Goal: Task Accomplishment & Management: Manage account settings

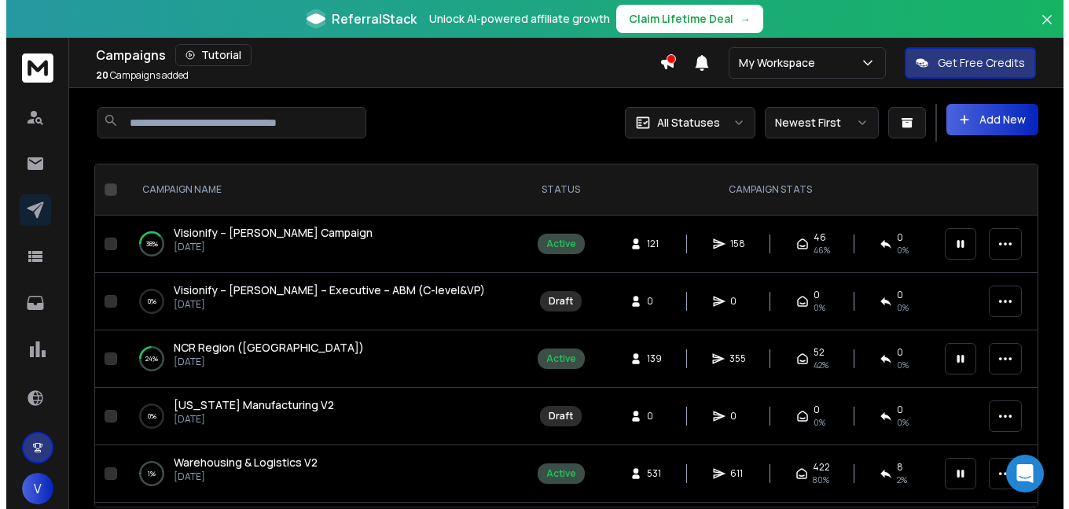
scroll to position [157, 0]
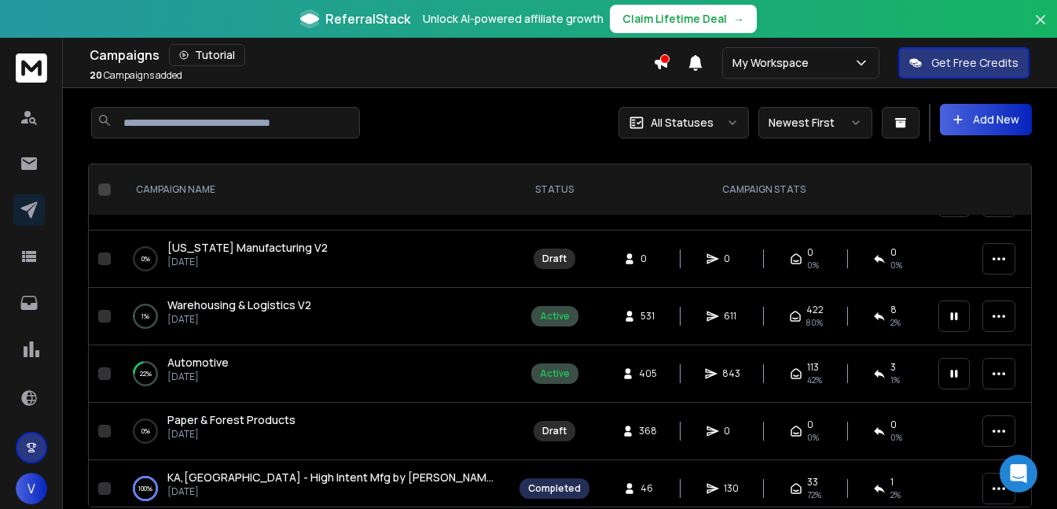
click at [298, 310] on span "Warehousing & Logistics V2" at bounding box center [239, 304] width 144 height 15
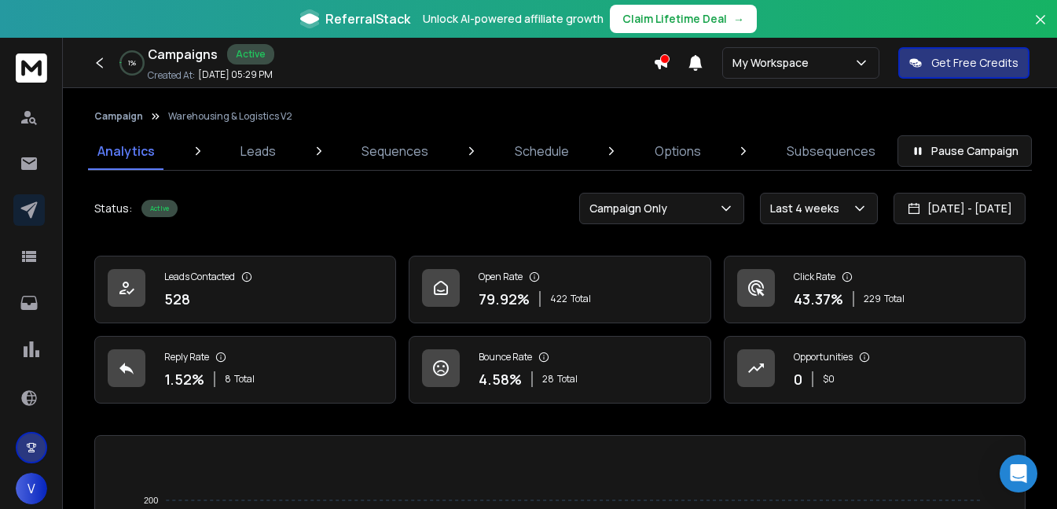
click at [268, 145] on p "Leads" at bounding box center [258, 150] width 35 height 19
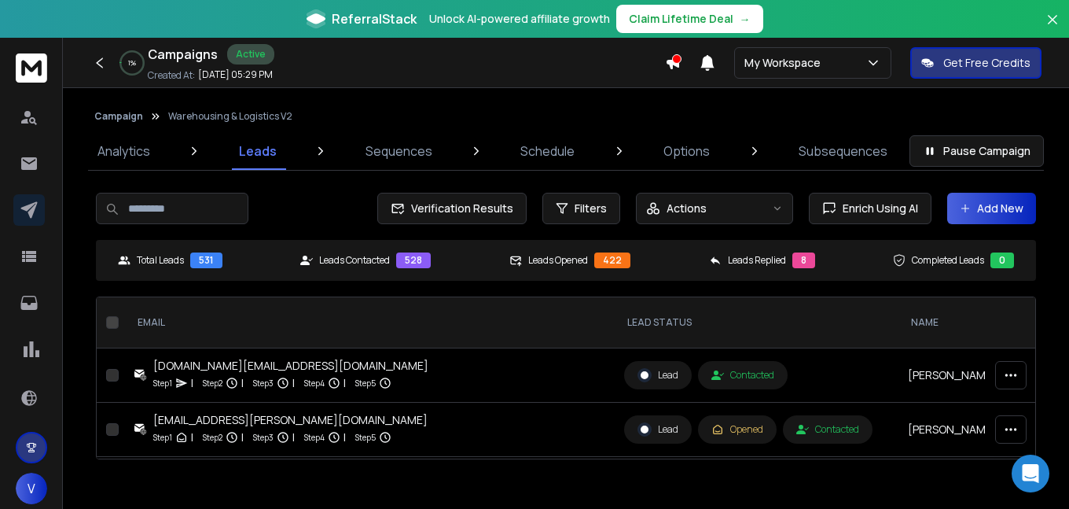
click at [595, 208] on span "Filters" at bounding box center [591, 208] width 32 height 16
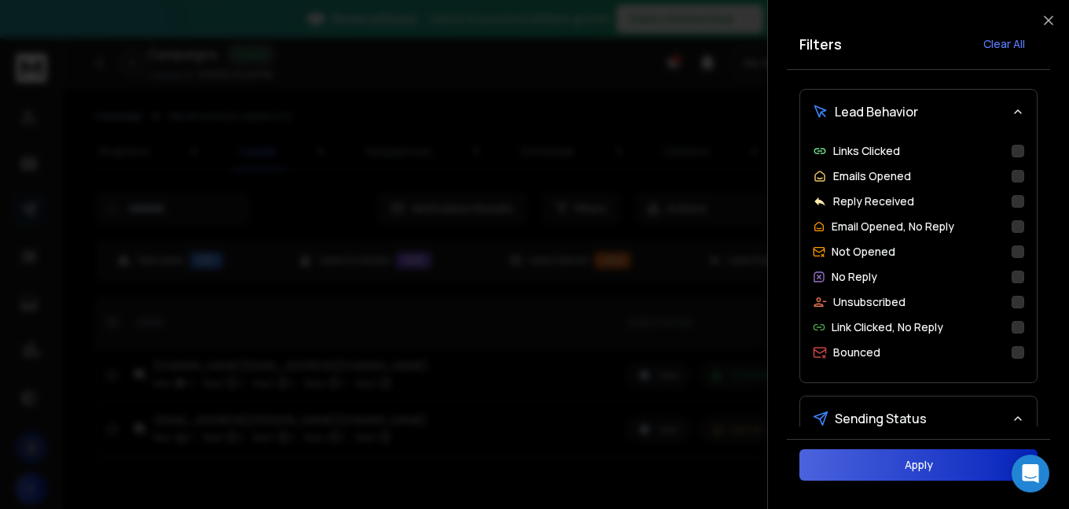
click at [1012, 353] on button "Bounced" at bounding box center [1018, 352] width 13 height 13
click at [927, 472] on button "Apply" at bounding box center [918, 464] width 238 height 31
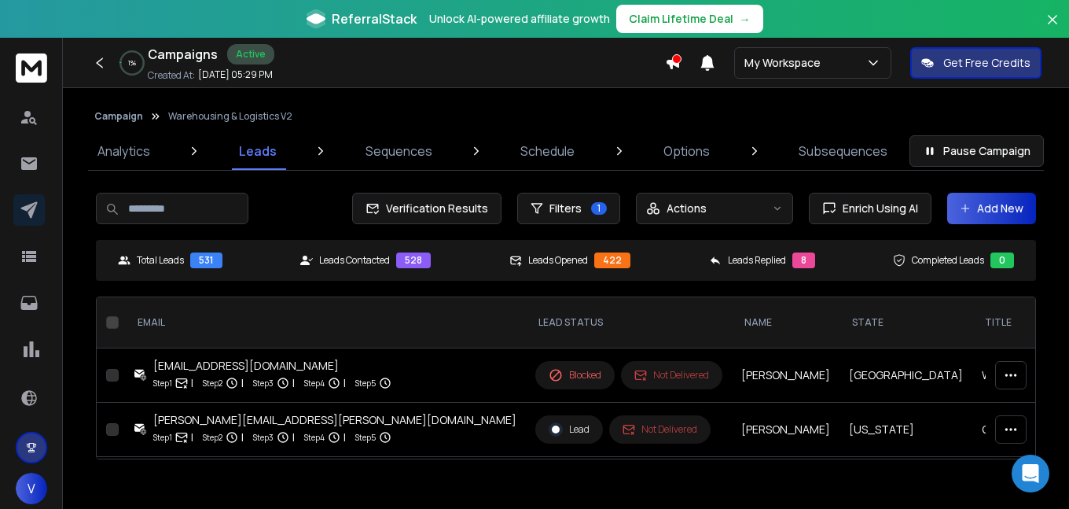
click at [594, 208] on span "1" at bounding box center [599, 208] width 16 height 13
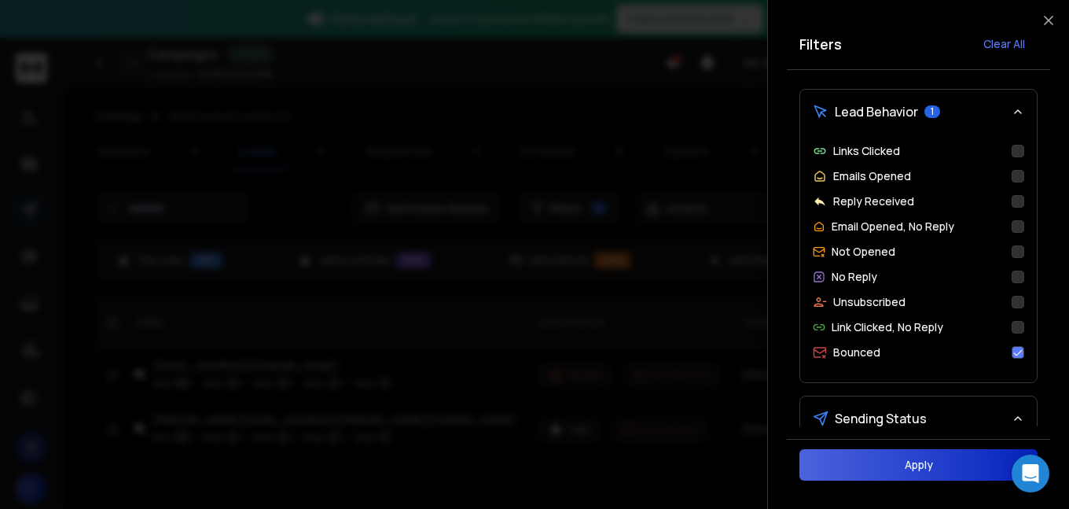
click at [1012, 352] on button "Bounced" at bounding box center [1018, 352] width 13 height 13
click at [1046, 20] on icon "button" at bounding box center [1049, 21] width 16 height 16
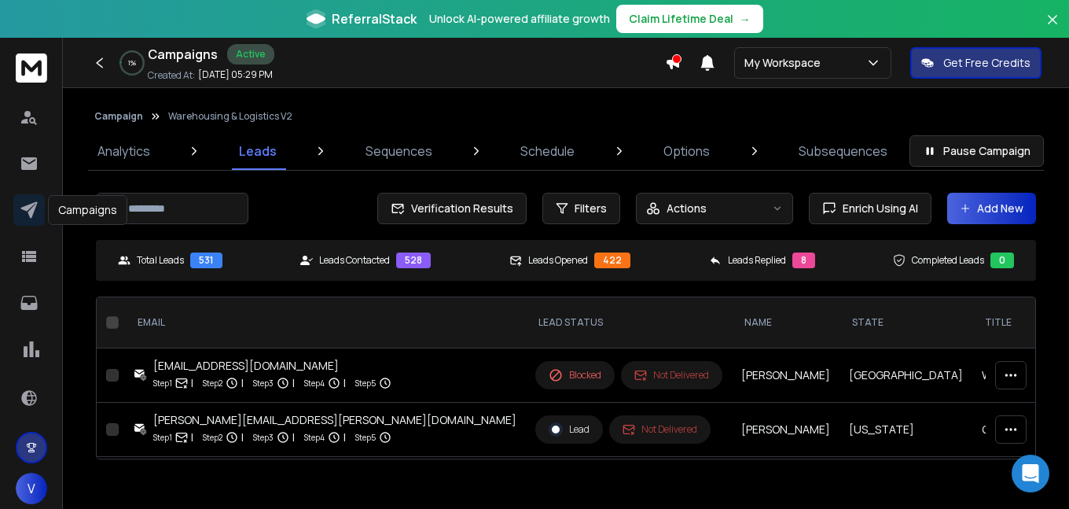
click at [27, 212] on icon at bounding box center [29, 209] width 19 height 19
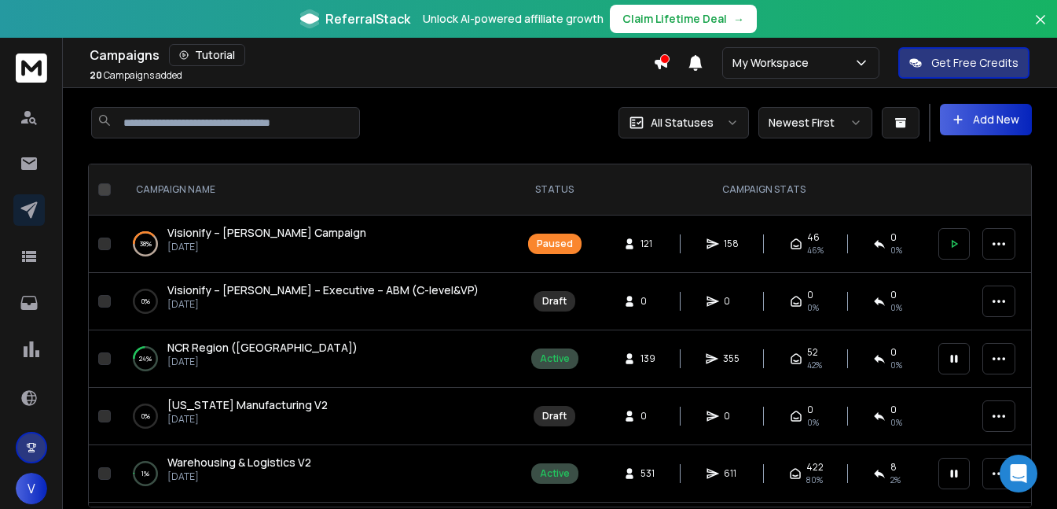
click at [306, 461] on span "Warehousing & Logistics V2" at bounding box center [239, 461] width 144 height 15
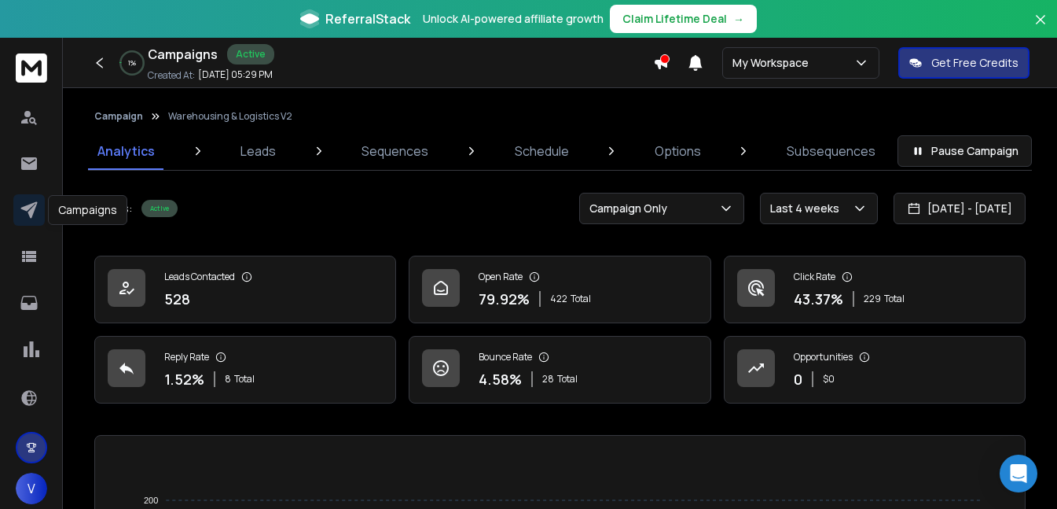
click at [38, 200] on icon at bounding box center [29, 209] width 19 height 19
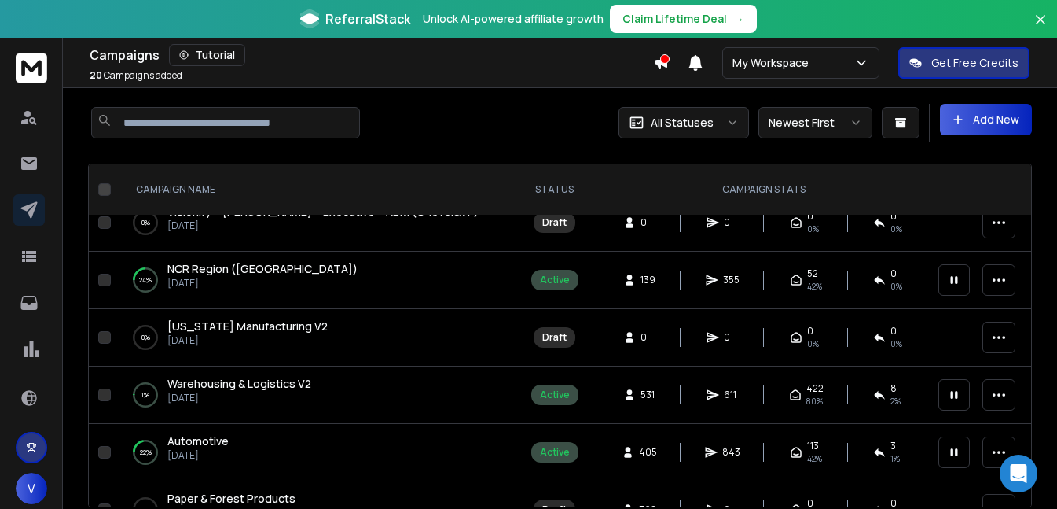
scroll to position [157, 0]
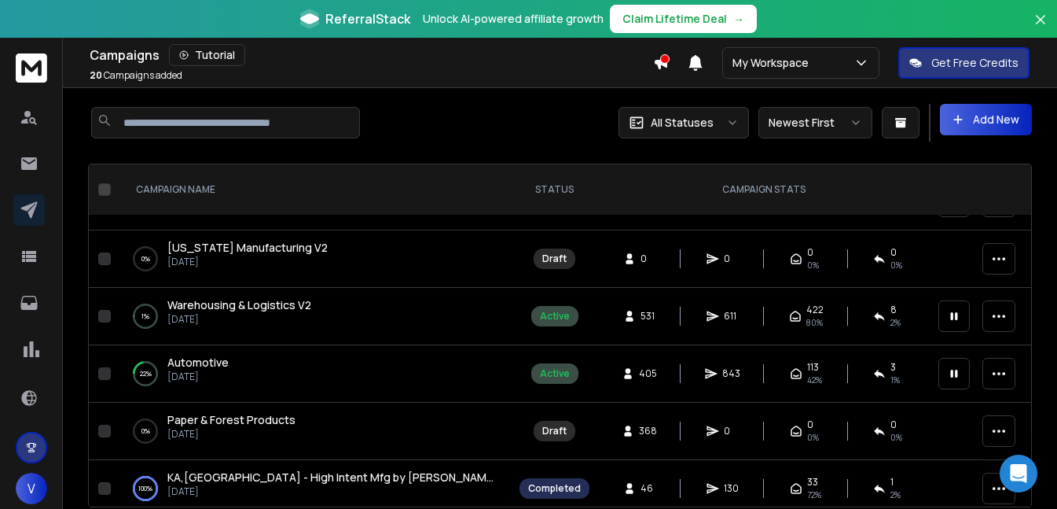
click at [205, 363] on span "Automotive" at bounding box center [197, 362] width 61 height 15
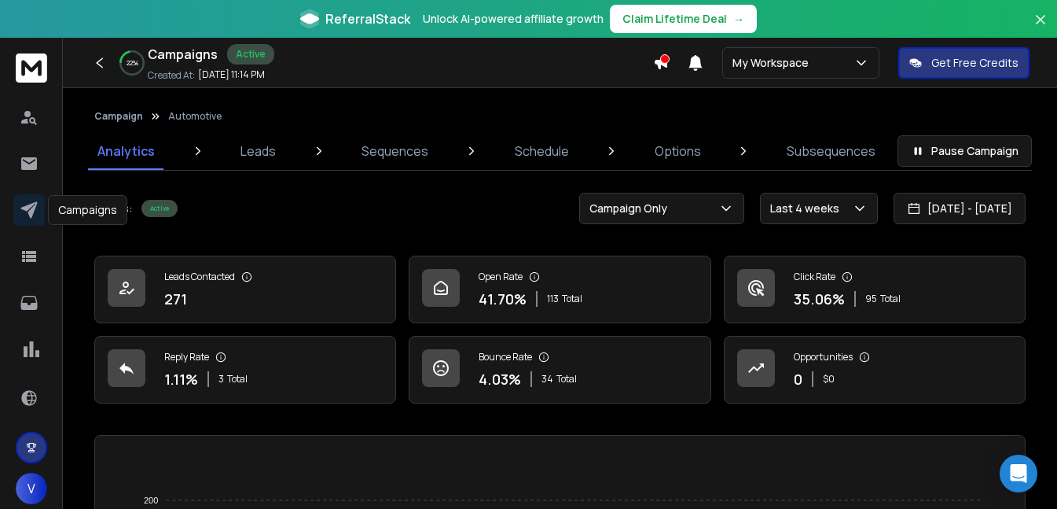
click at [34, 208] on icon at bounding box center [28, 210] width 17 height 17
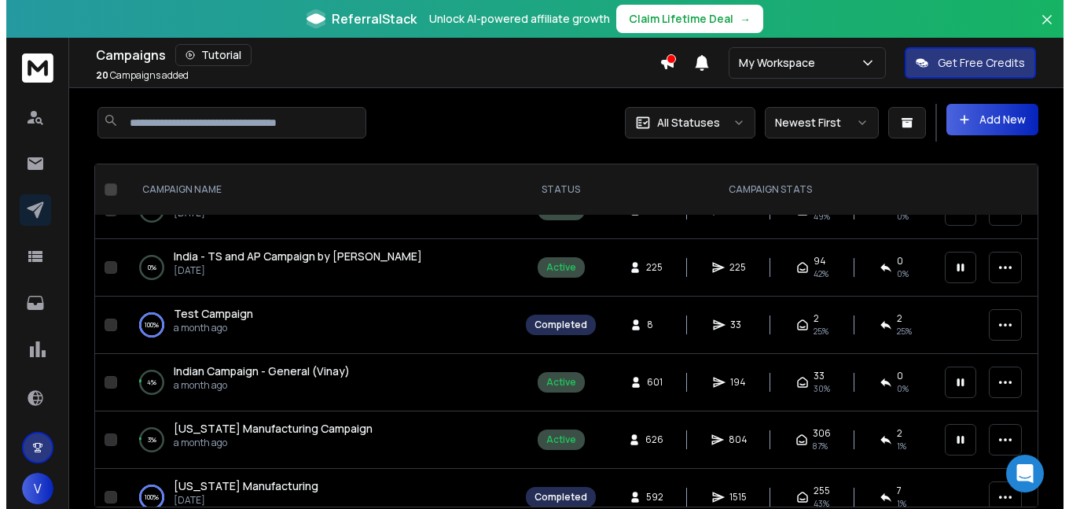
scroll to position [707, 0]
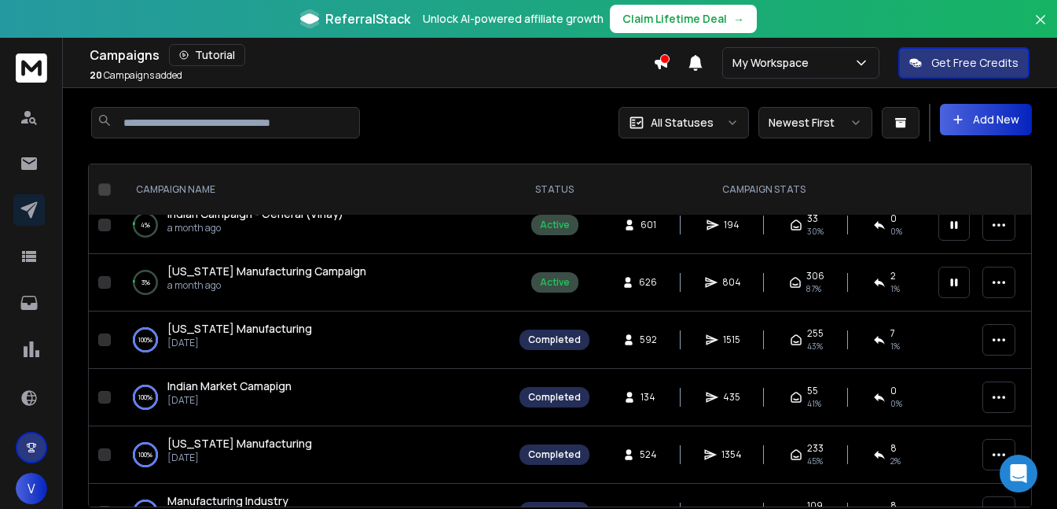
click at [279, 277] on span "Texas Manufacturing Campaign" at bounding box center [266, 270] width 199 height 15
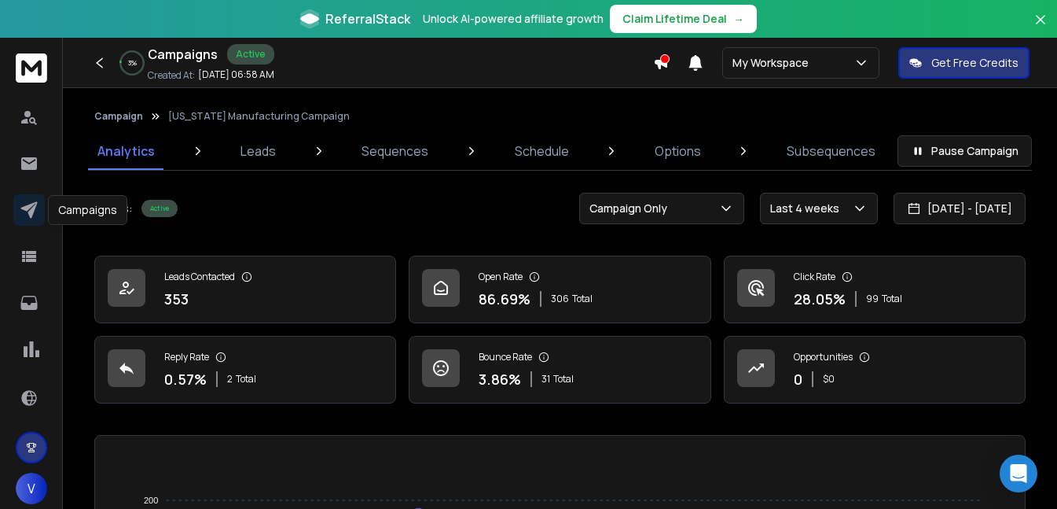
click at [28, 205] on icon at bounding box center [28, 210] width 17 height 17
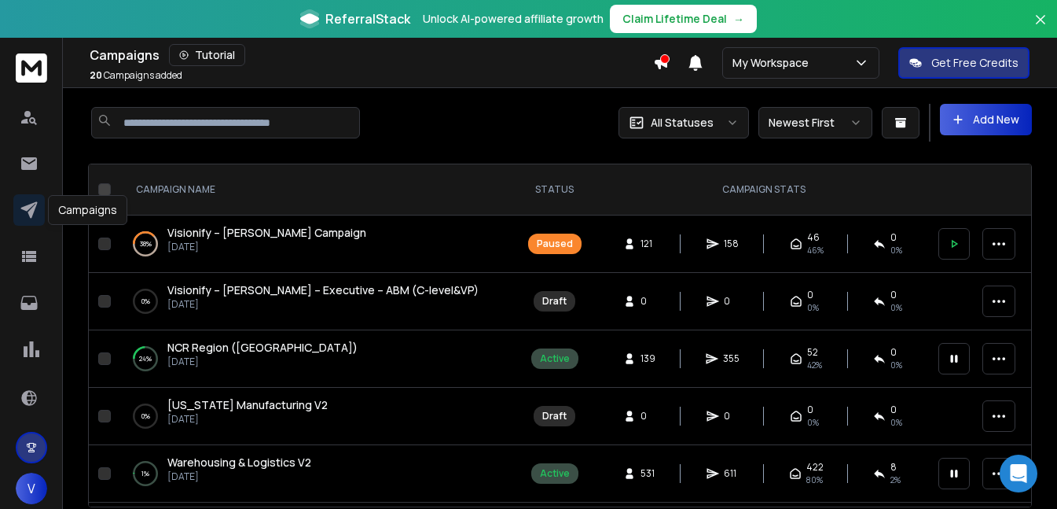
click at [33, 208] on icon at bounding box center [28, 210] width 17 height 17
click at [28, 204] on icon at bounding box center [29, 209] width 19 height 19
click at [302, 464] on span "Warehousing & Logistics V2" at bounding box center [239, 461] width 144 height 15
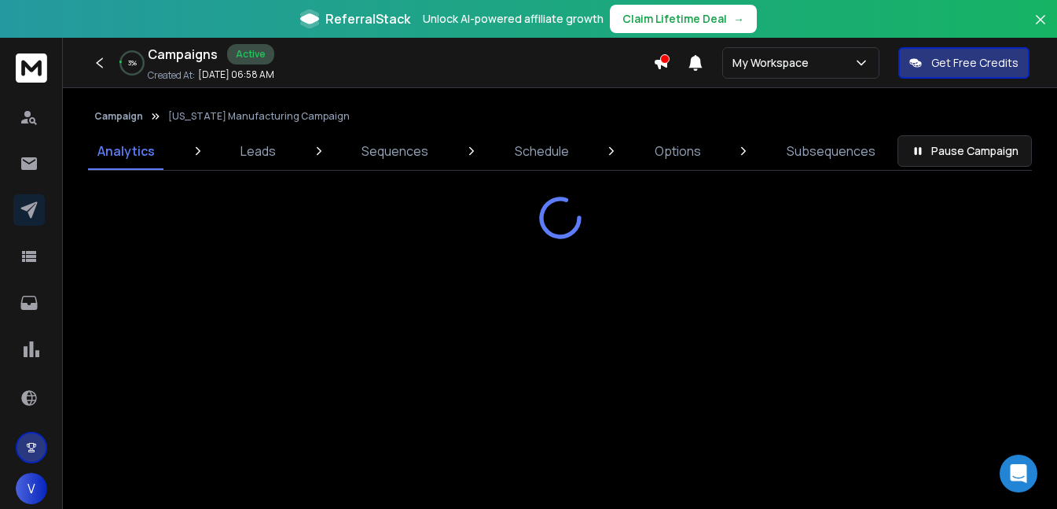
click at [266, 156] on p "Leads" at bounding box center [258, 150] width 35 height 19
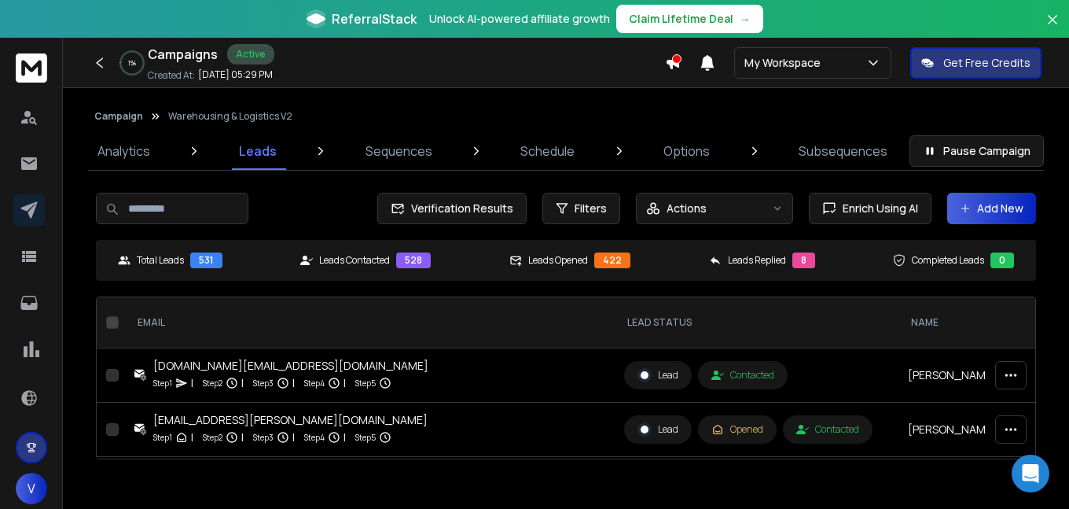
click at [598, 214] on span "Filters" at bounding box center [591, 208] width 32 height 16
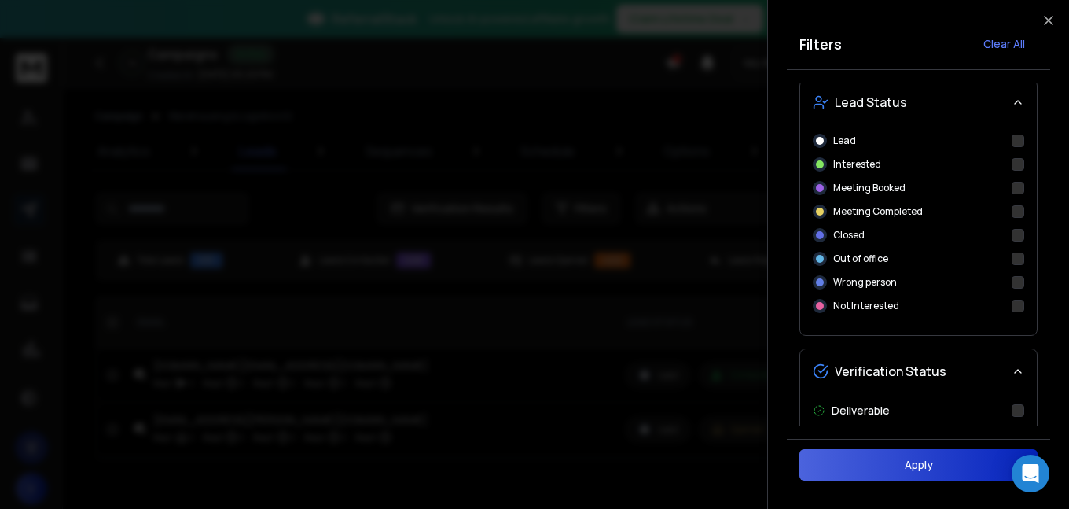
scroll to position [699, 0]
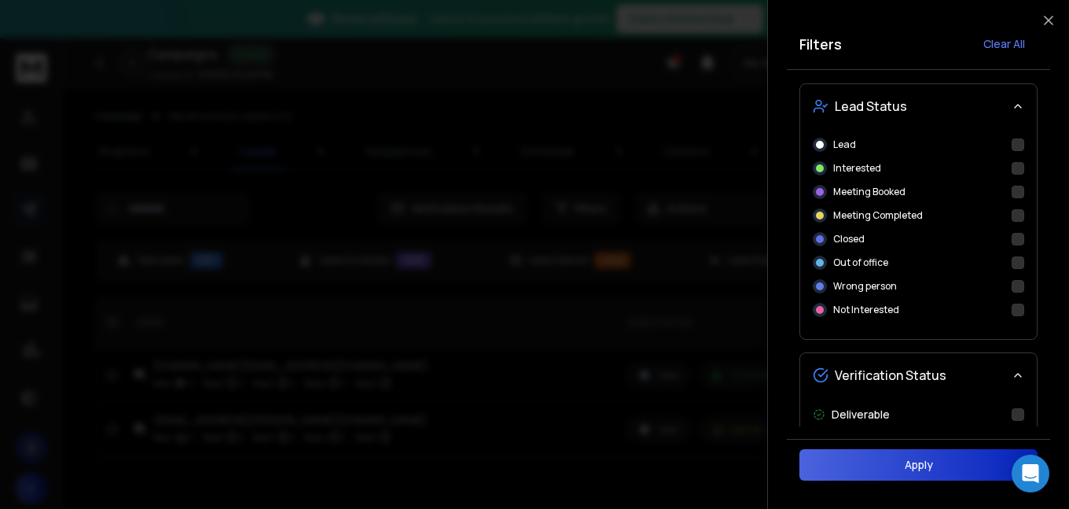
click at [1012, 315] on Interested "Not Interested" at bounding box center [1018, 309] width 13 height 13
click at [933, 469] on button "Apply" at bounding box center [918, 464] width 238 height 31
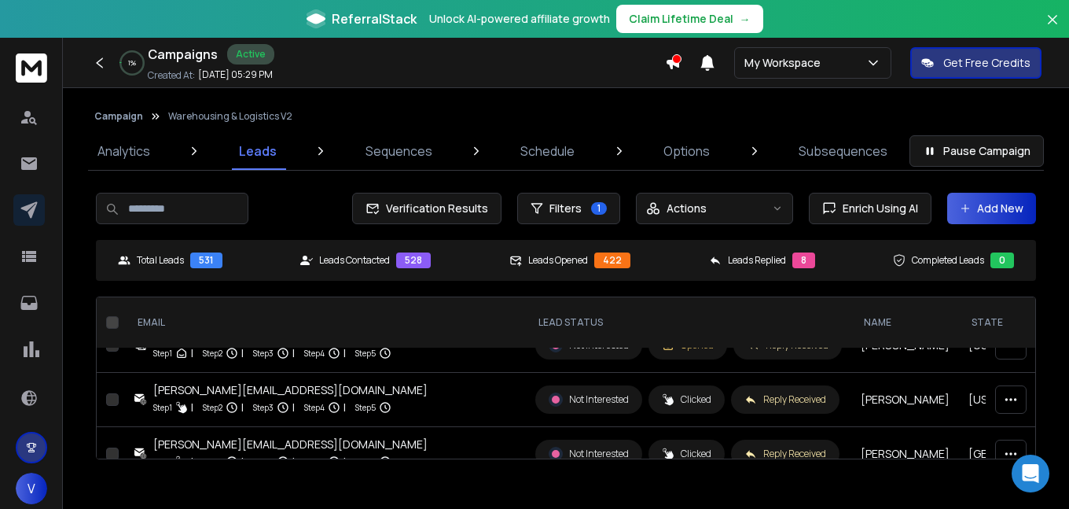
scroll to position [0, 0]
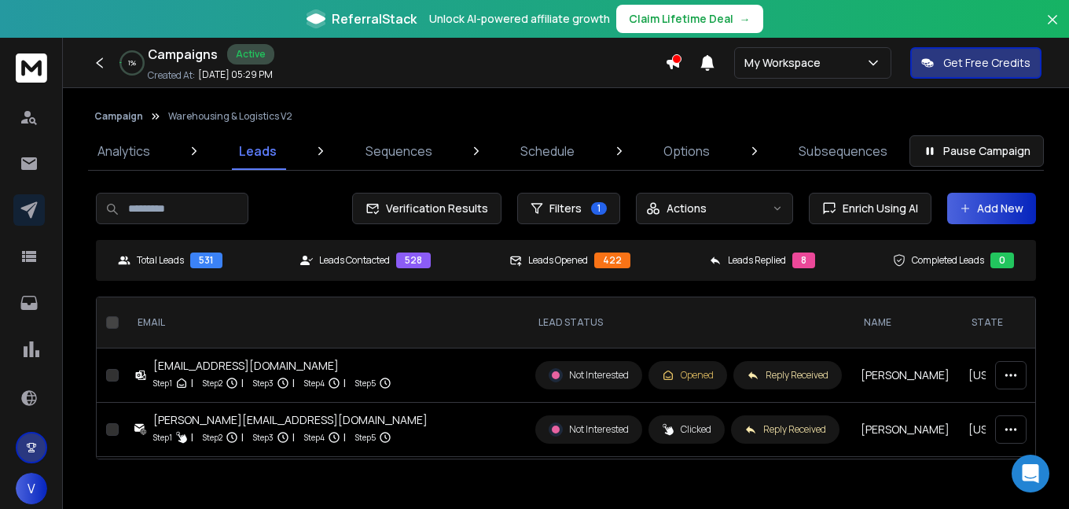
click at [588, 211] on button "Filters 1" at bounding box center [568, 208] width 103 height 31
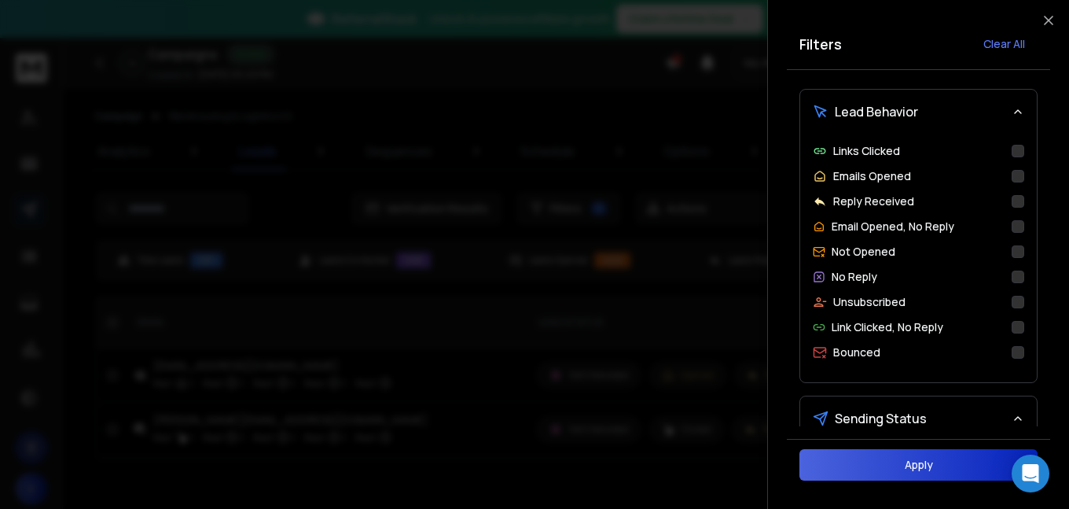
click at [1049, 19] on icon "button" at bounding box center [1049, 21] width 16 height 16
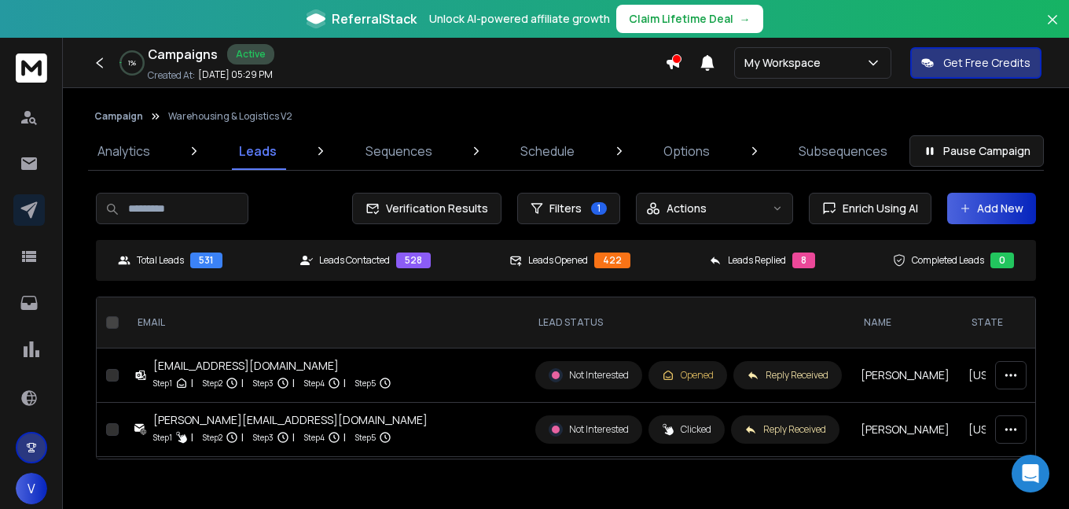
click at [128, 149] on p "Analytics" at bounding box center [123, 150] width 53 height 19
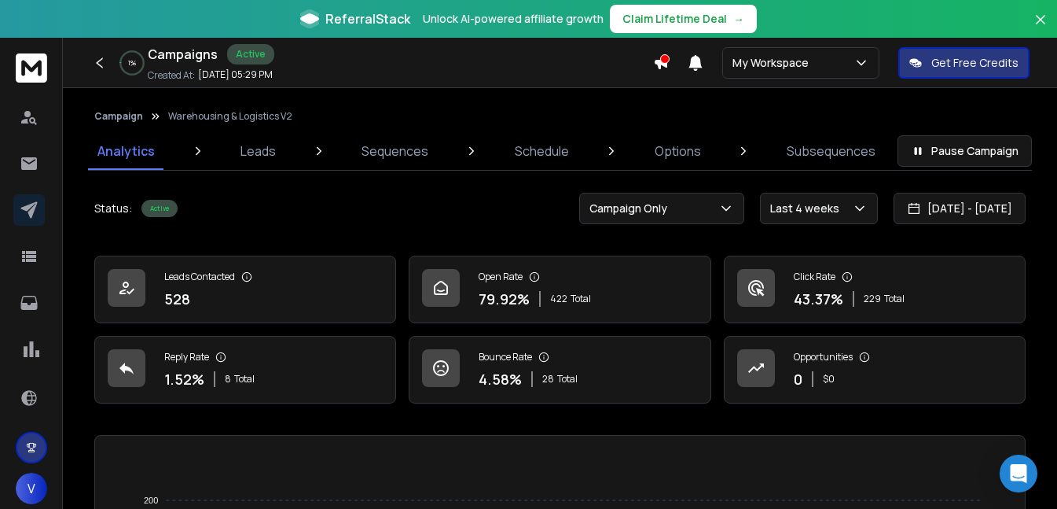
click at [253, 153] on p "Leads" at bounding box center [258, 150] width 35 height 19
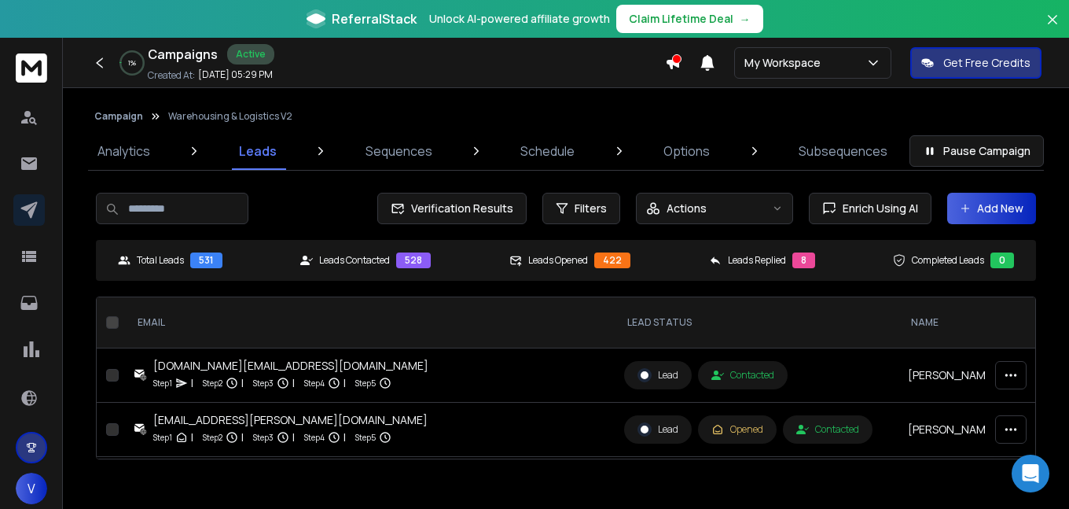
click at [597, 215] on span "Filters" at bounding box center [591, 208] width 32 height 16
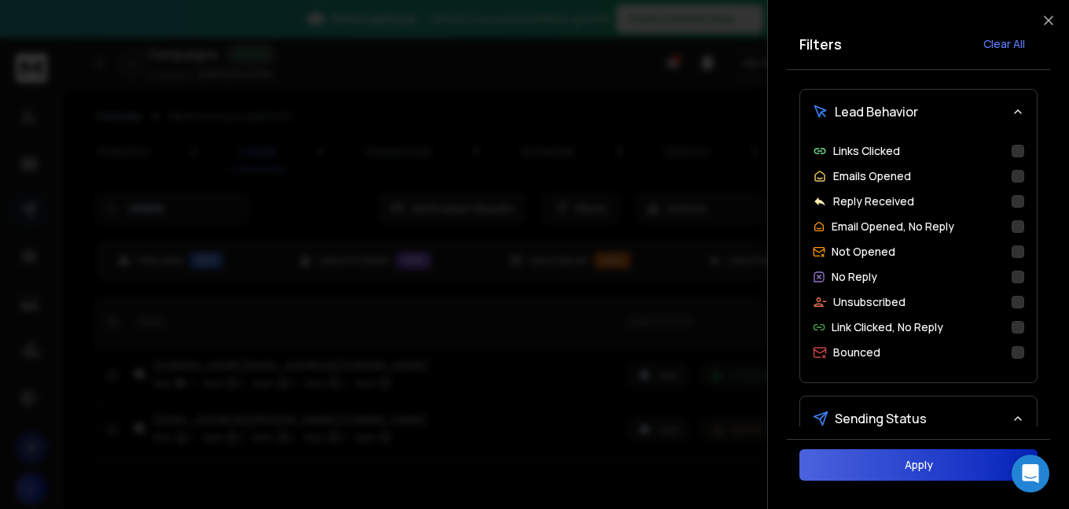
click at [1012, 206] on button "Reply Received" at bounding box center [1018, 201] width 13 height 13
click at [949, 469] on button "Apply" at bounding box center [918, 464] width 238 height 31
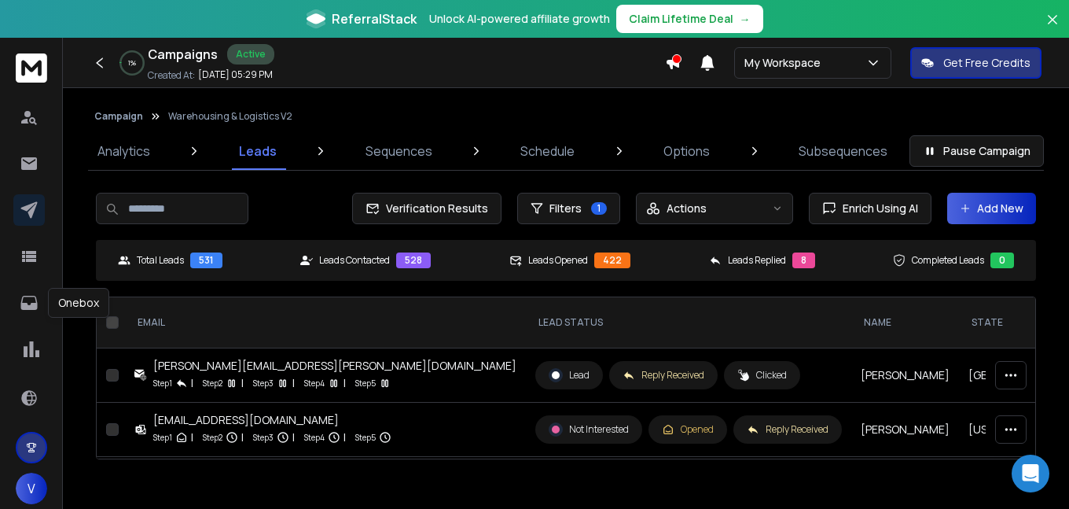
click at [33, 302] on icon at bounding box center [29, 302] width 19 height 19
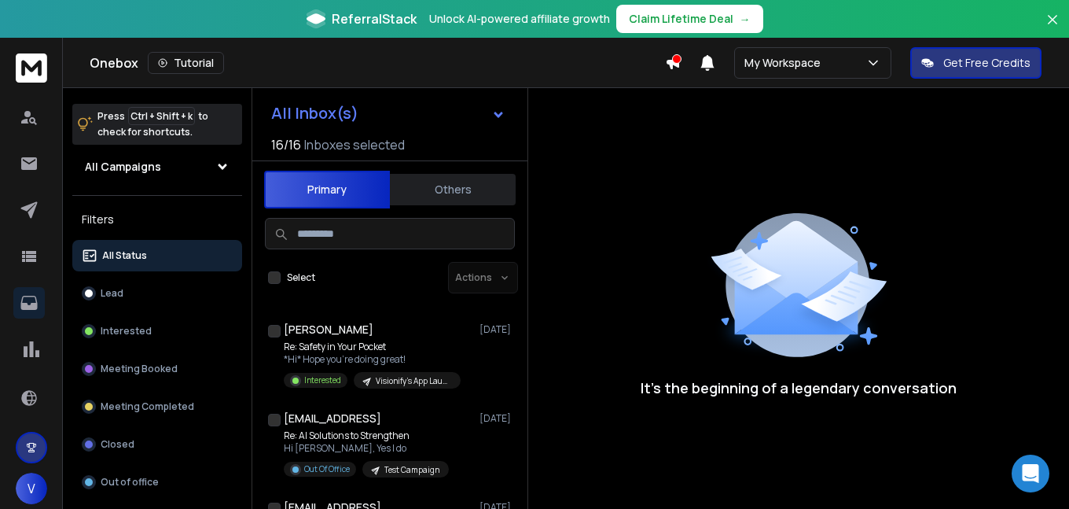
click at [230, 147] on div "Press Ctrl + Shift + k to check for shortcuts. All Campaigns All Campaigns" at bounding box center [157, 139] width 170 height 85
click at [218, 168] on icon at bounding box center [222, 167] width 9 height 6
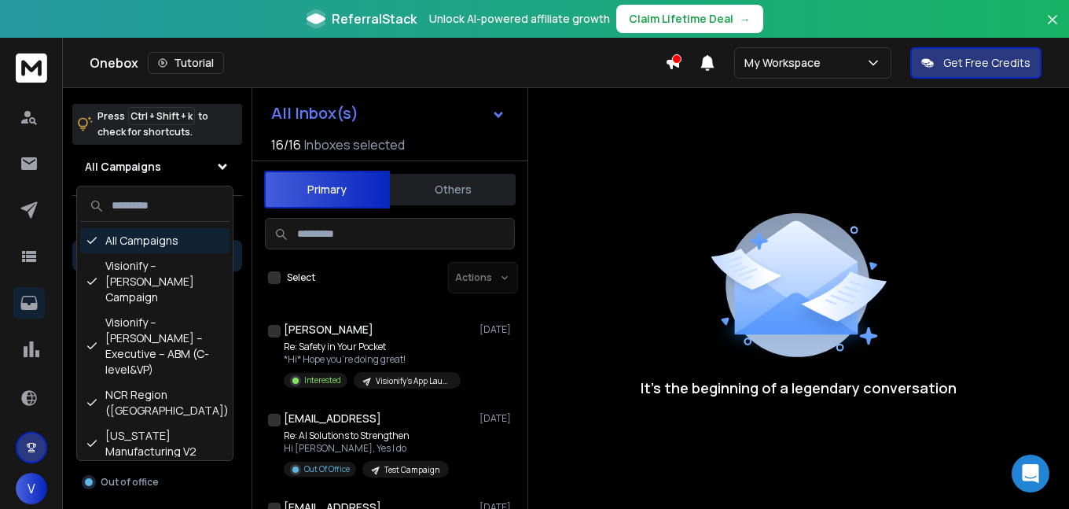
click at [89, 244] on icon at bounding box center [92, 240] width 13 height 13
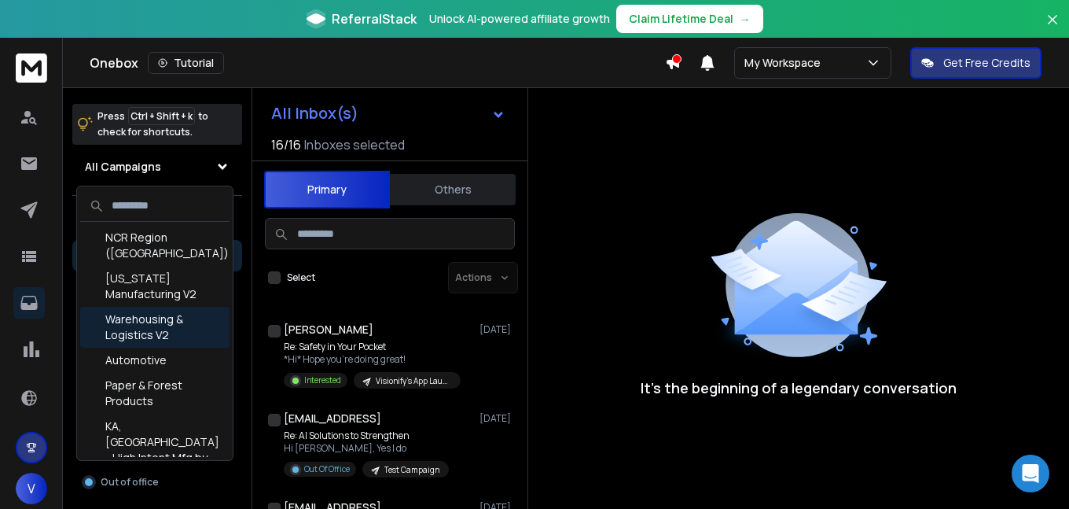
click at [90, 322] on span at bounding box center [91, 327] width 11 height 11
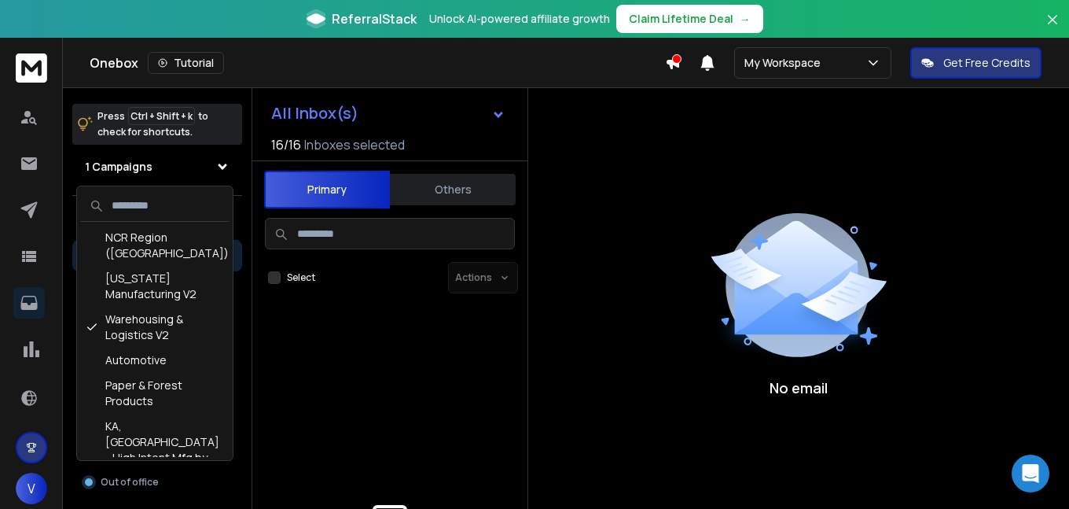
click at [266, 469] on div "No Emails" at bounding box center [390, 497] width 263 height 377
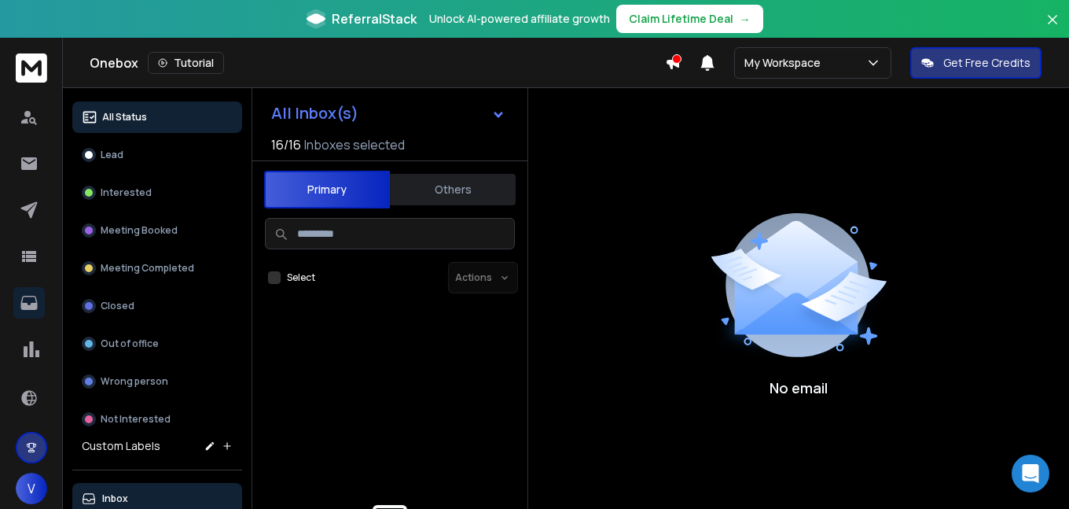
scroll to position [140, 0]
click at [129, 340] on p "Out of office" at bounding box center [130, 342] width 58 height 13
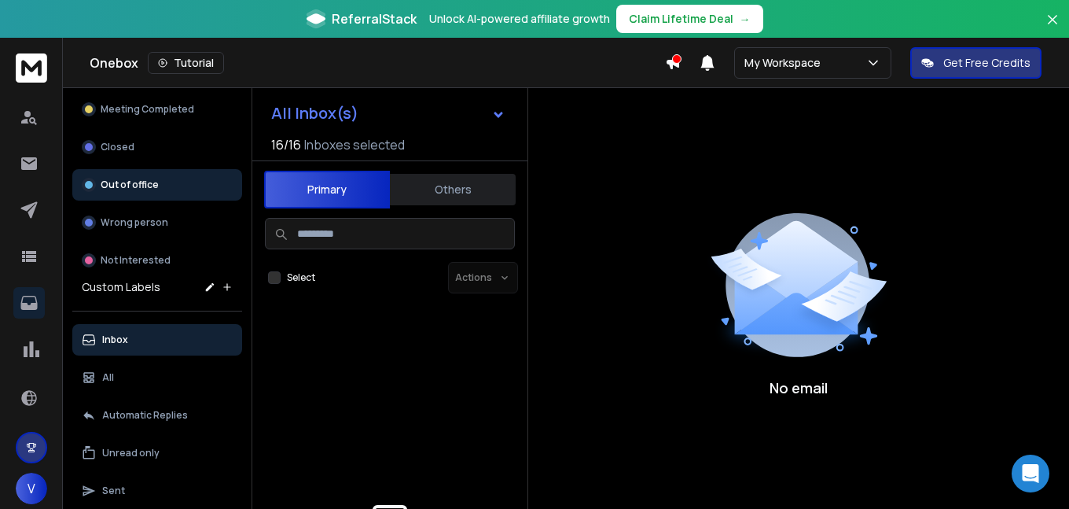
scroll to position [61, 0]
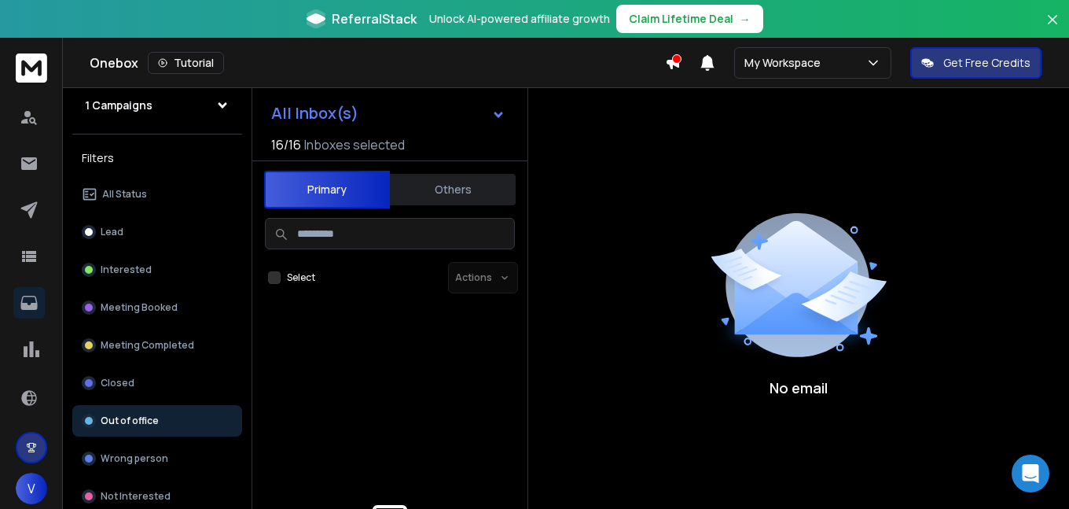
click at [493, 281] on div "Actions" at bounding box center [483, 277] width 70 height 31
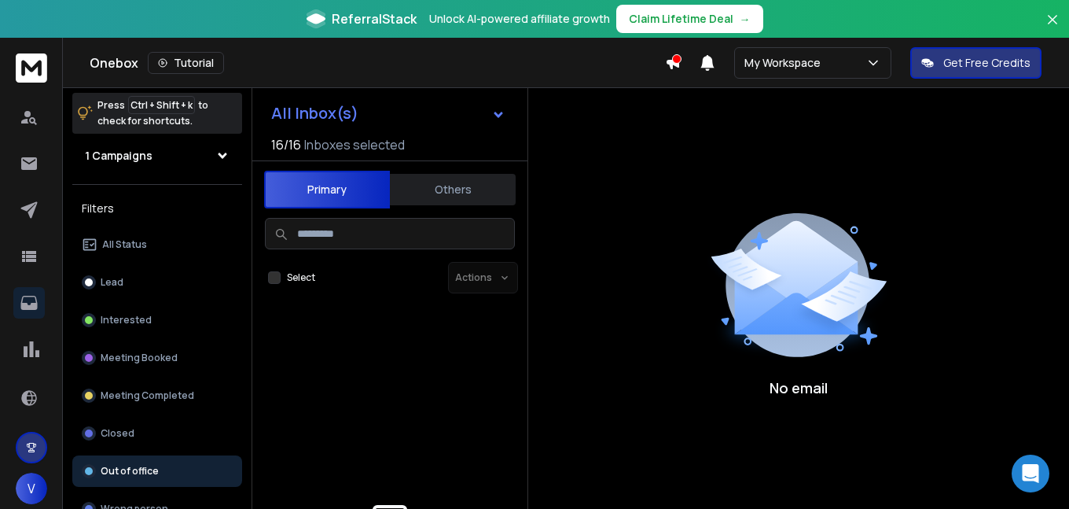
scroll to position [0, 0]
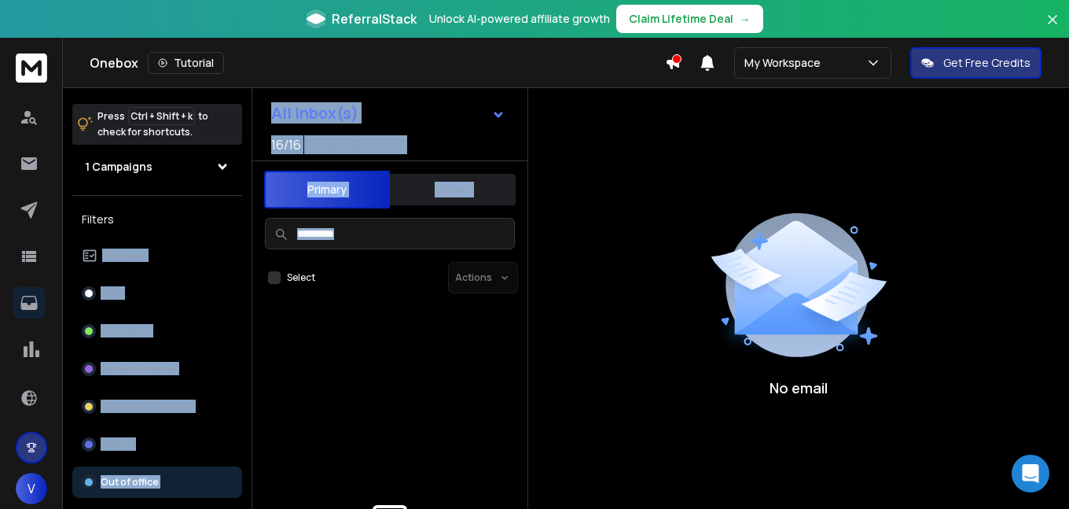
drag, startPoint x: 245, startPoint y: 222, endPoint x: 252, endPoint y: 255, distance: 33.6
click at [252, 255] on div "Press Ctrl + Shift + k to check for shortcuts. 1 Campaigns 1 Campaigns Filters …" at bounding box center [566, 342] width 1006 height 509
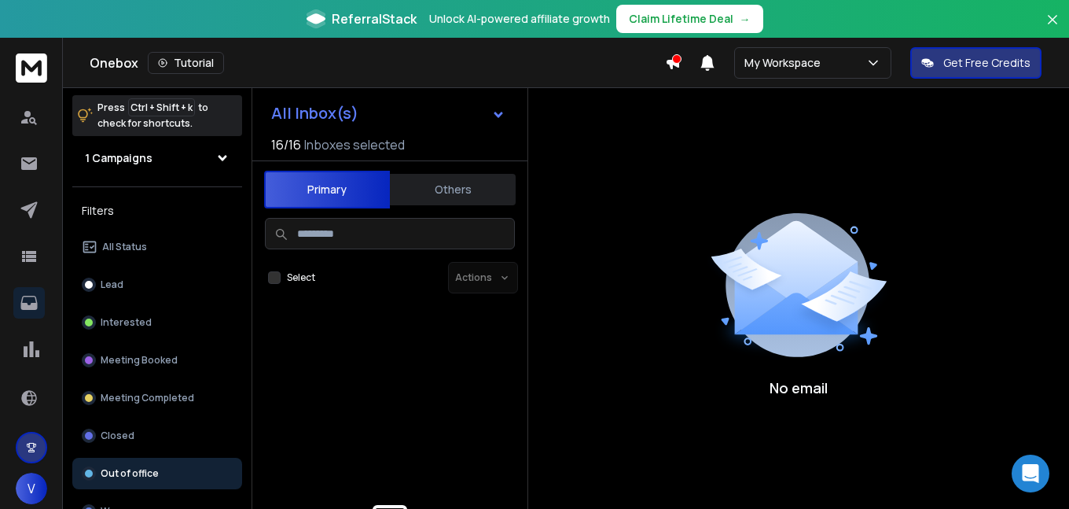
click at [602, 364] on div "No email" at bounding box center [798, 304] width 541 height 432
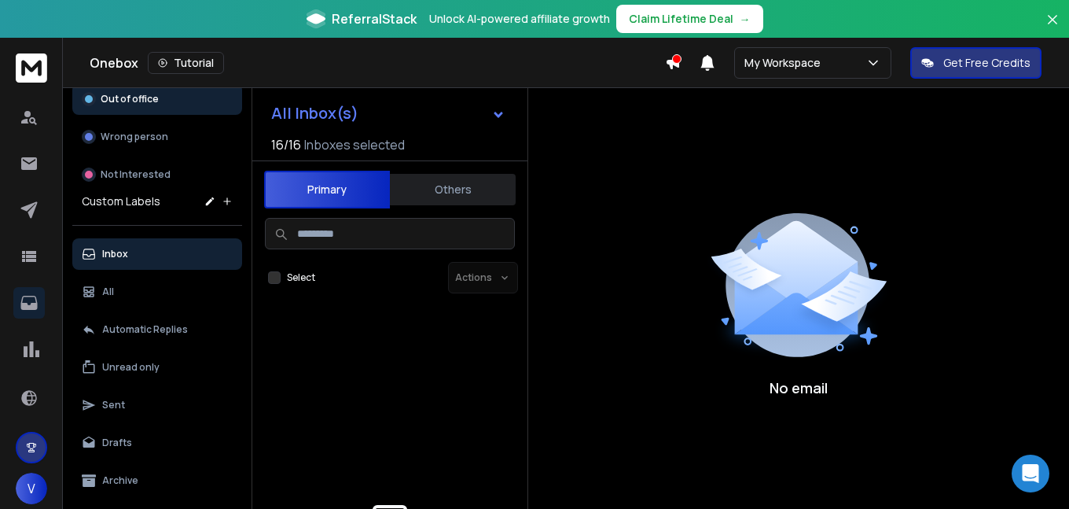
scroll to position [395, 0]
click at [121, 277] on button "All" at bounding box center [157, 291] width 170 height 31
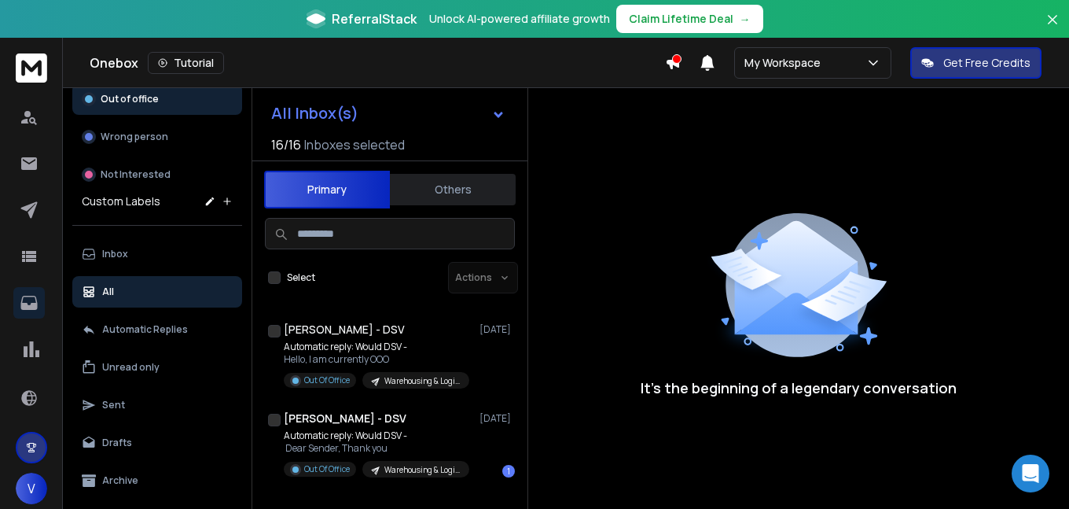
drag, startPoint x: 242, startPoint y: 428, endPoint x: 237, endPoint y: 448, distance: 20.4
click at [237, 447] on div "Press Ctrl + Shift + k to check for shortcuts. 1 Campaigns 1 Campaigns Filters …" at bounding box center [157, 342] width 189 height 509
click at [404, 280] on div "Select Actions" at bounding box center [389, 274] width 275 height 38
click at [384, 268] on div "Select Actions" at bounding box center [389, 274] width 275 height 38
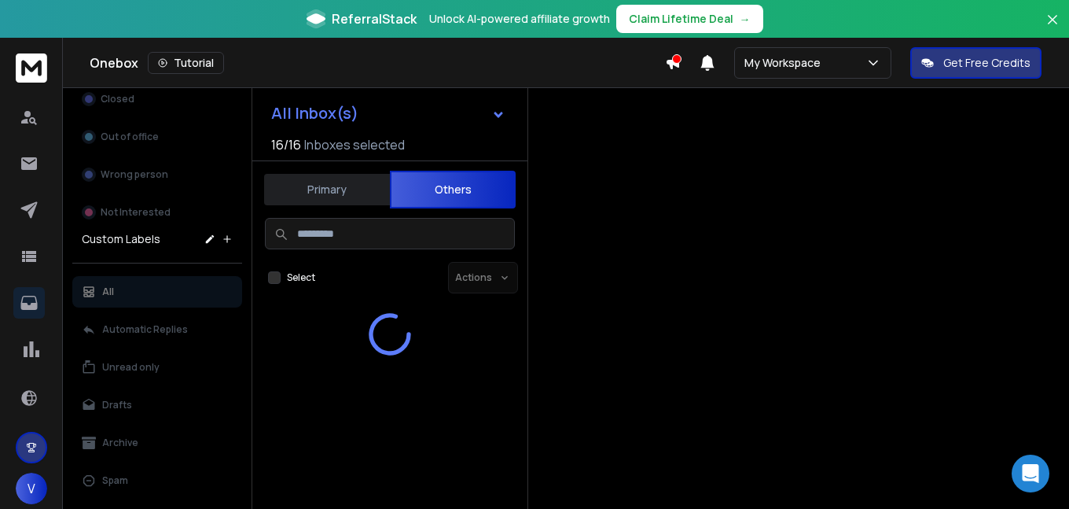
click at [446, 184] on button "Others" at bounding box center [453, 190] width 126 height 38
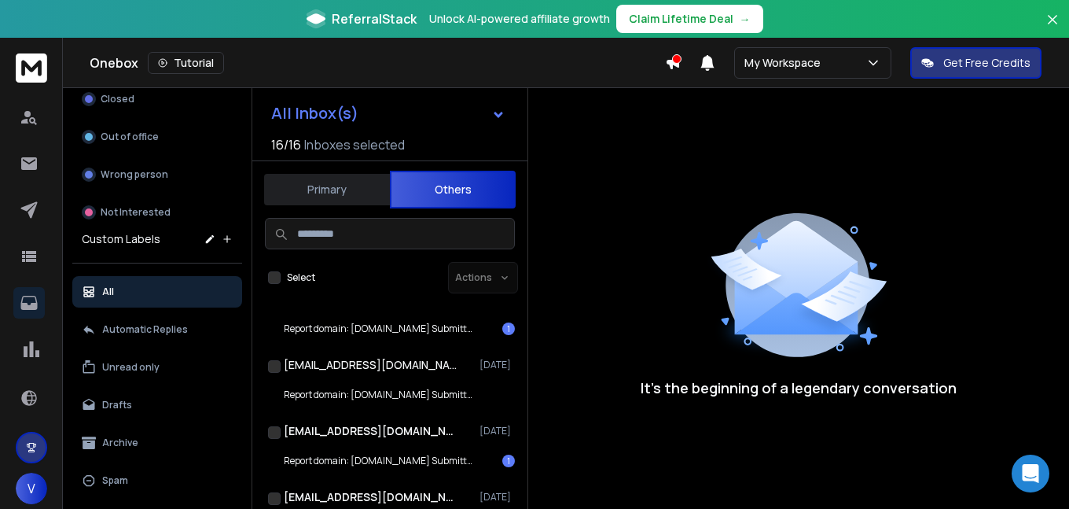
scroll to position [1725, 0]
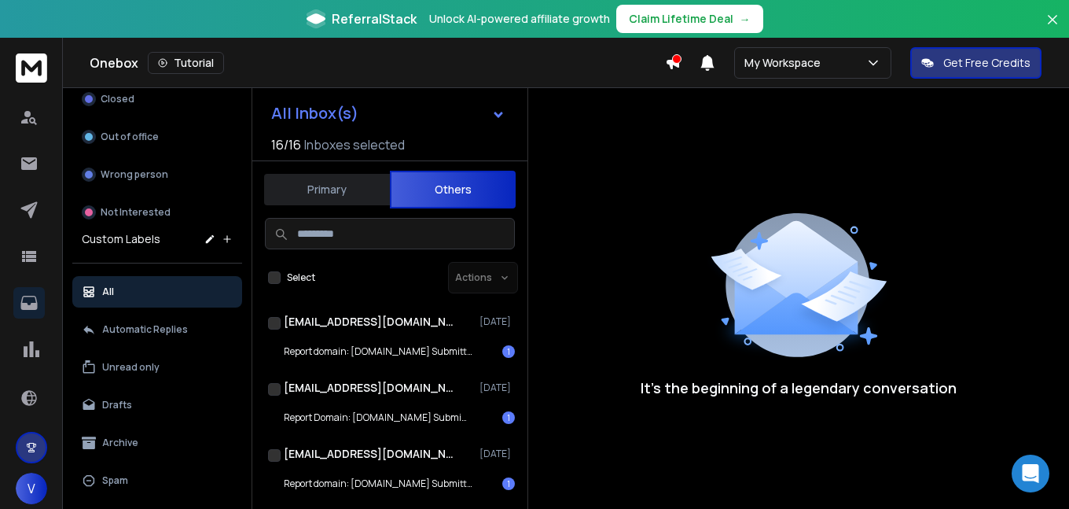
click at [330, 181] on button "Primary" at bounding box center [327, 189] width 126 height 35
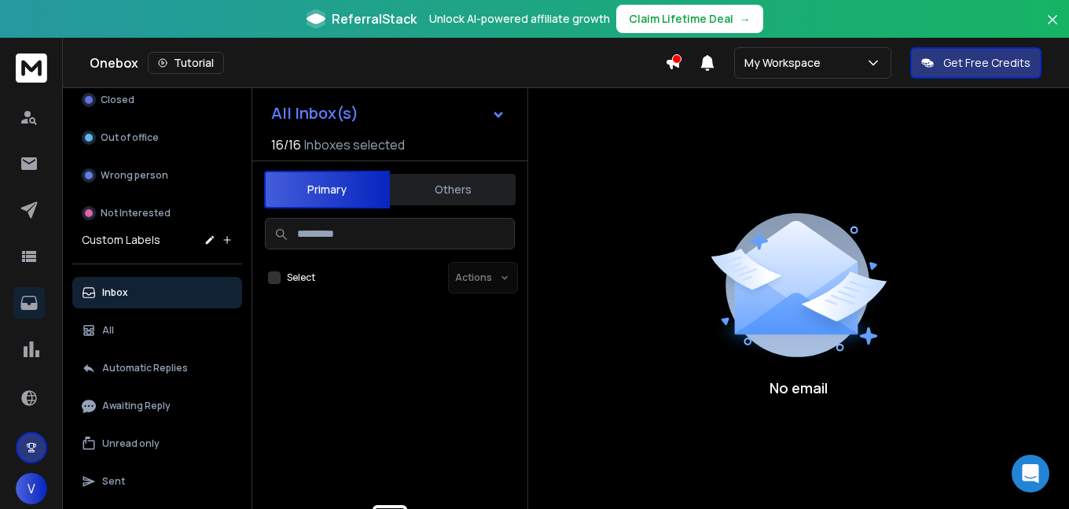
scroll to position [343, 0]
click at [252, 394] on div "All Inbox(s) 16 / 16 Inboxes selected Primary Others Select Actions No Emails" at bounding box center [390, 342] width 277 height 509
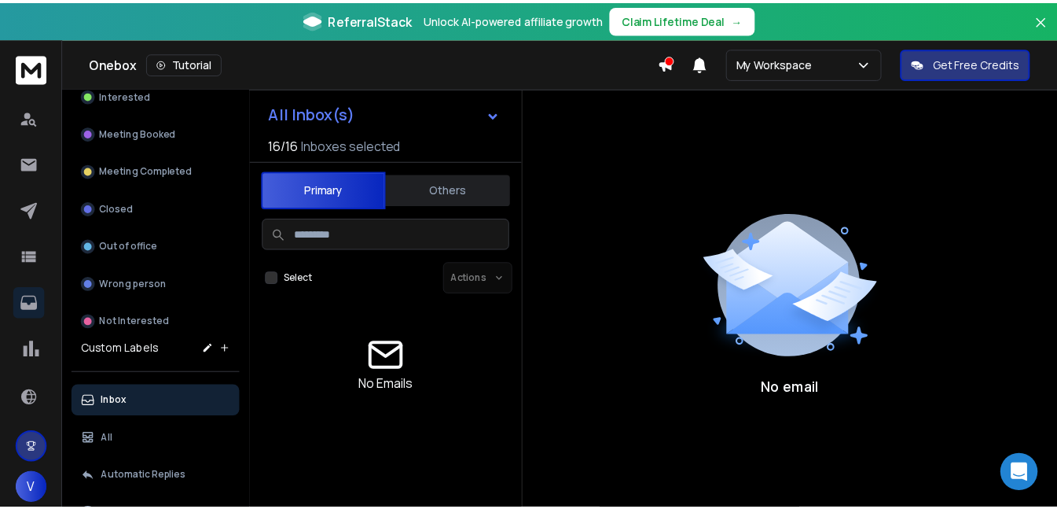
scroll to position [314, 0]
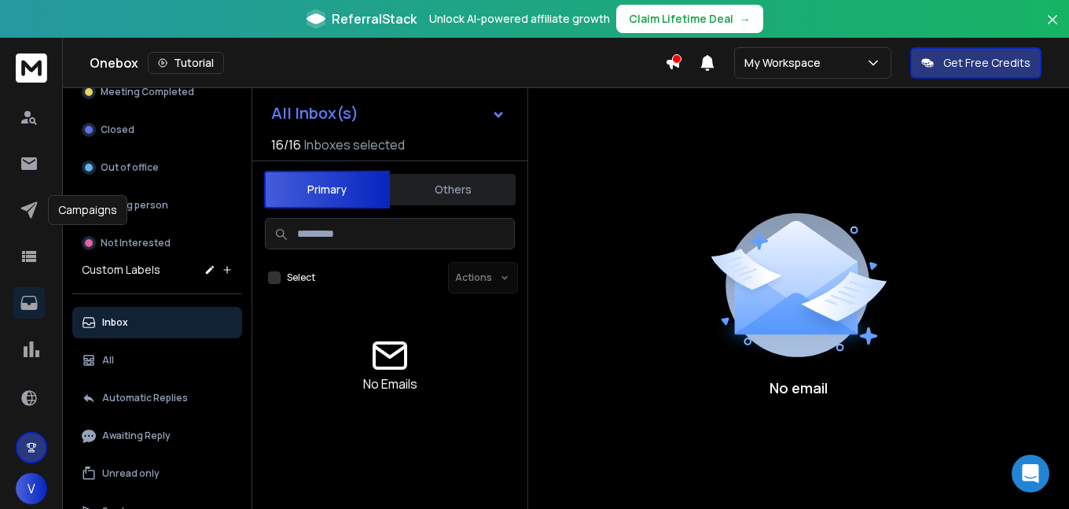
click at [25, 209] on icon at bounding box center [28, 210] width 17 height 17
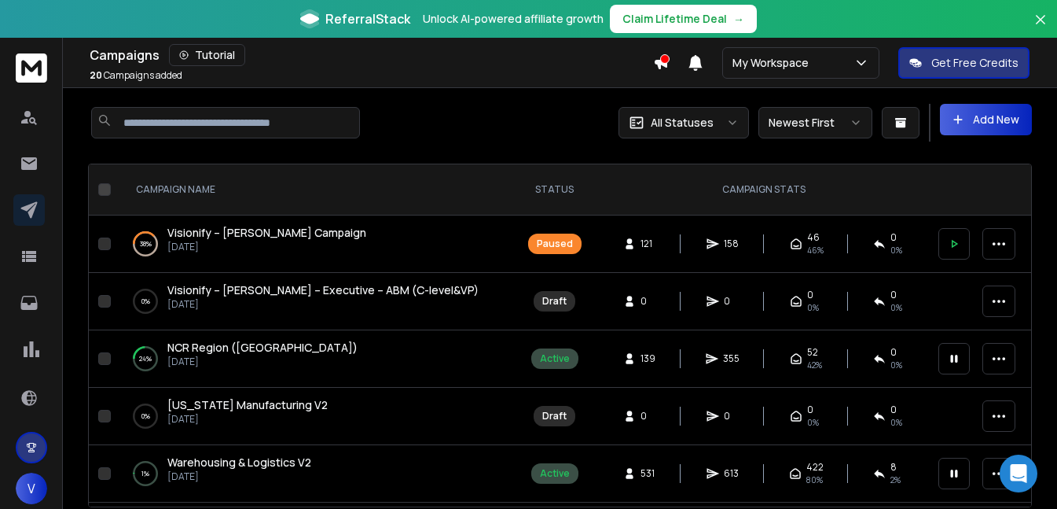
click at [259, 463] on span "Warehousing & Logistics V2" at bounding box center [239, 461] width 144 height 15
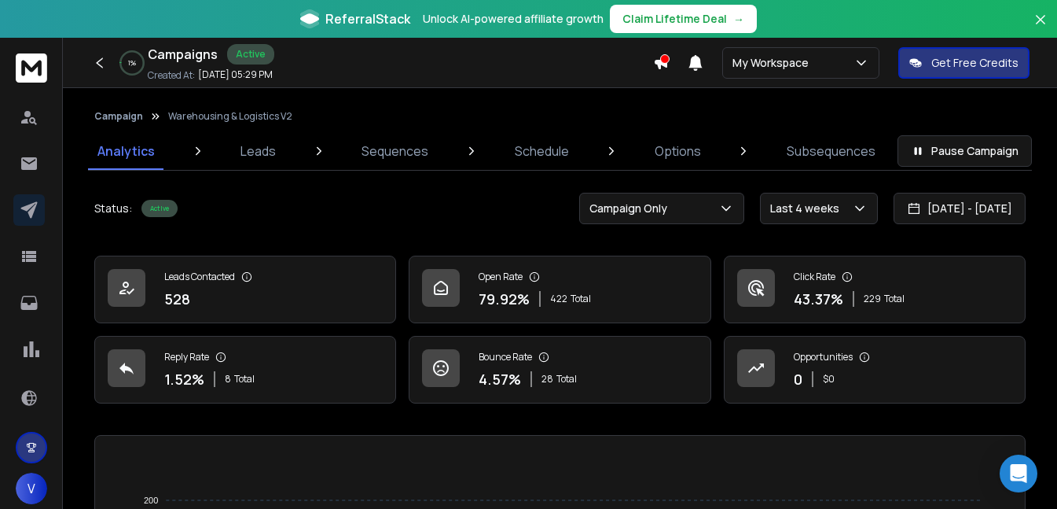
click at [217, 274] on p "Leads Contacted" at bounding box center [199, 276] width 71 height 13
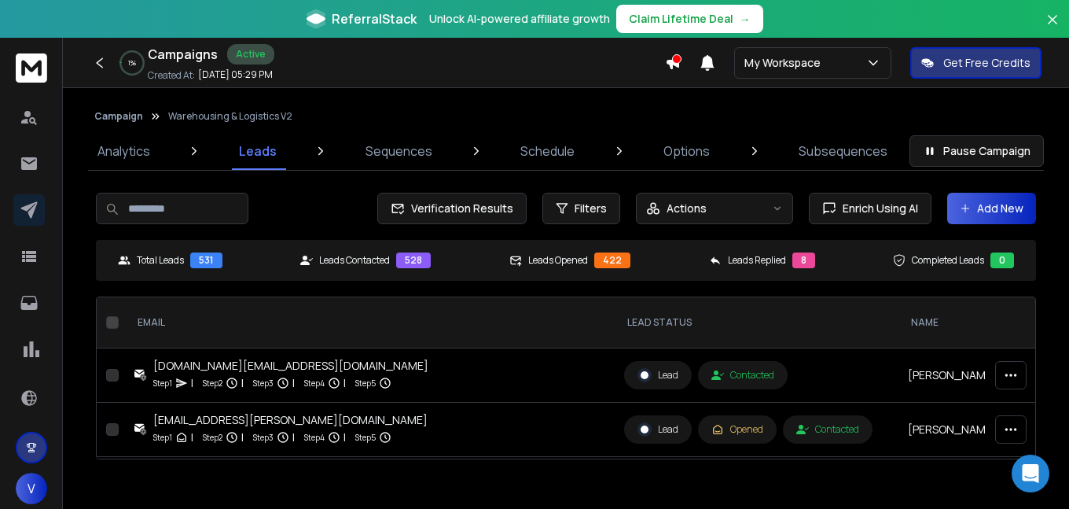
click at [111, 155] on p "Analytics" at bounding box center [123, 150] width 53 height 19
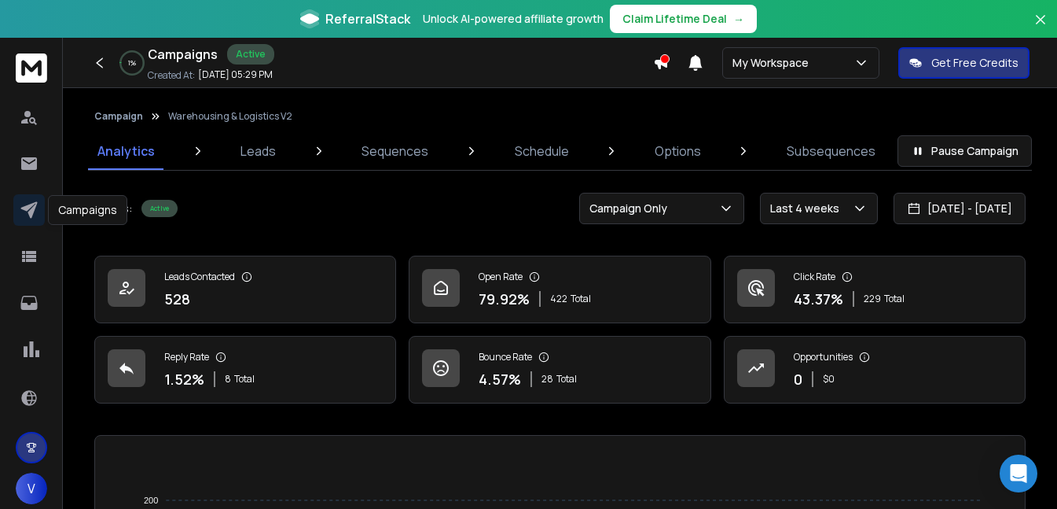
click at [35, 204] on icon at bounding box center [29, 209] width 19 height 19
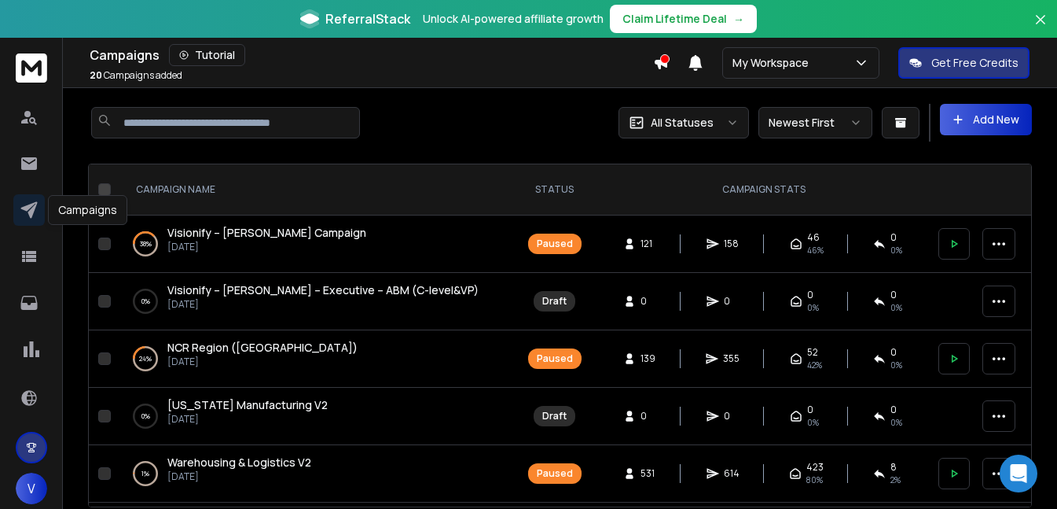
click at [30, 208] on icon at bounding box center [29, 209] width 19 height 19
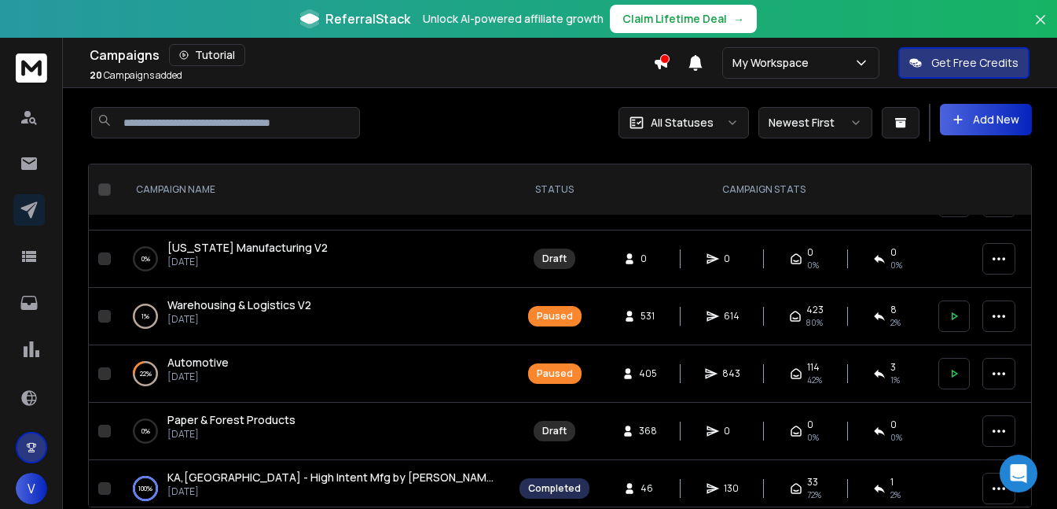
click at [234, 297] on span "Warehousing & Logistics V2" at bounding box center [239, 304] width 144 height 15
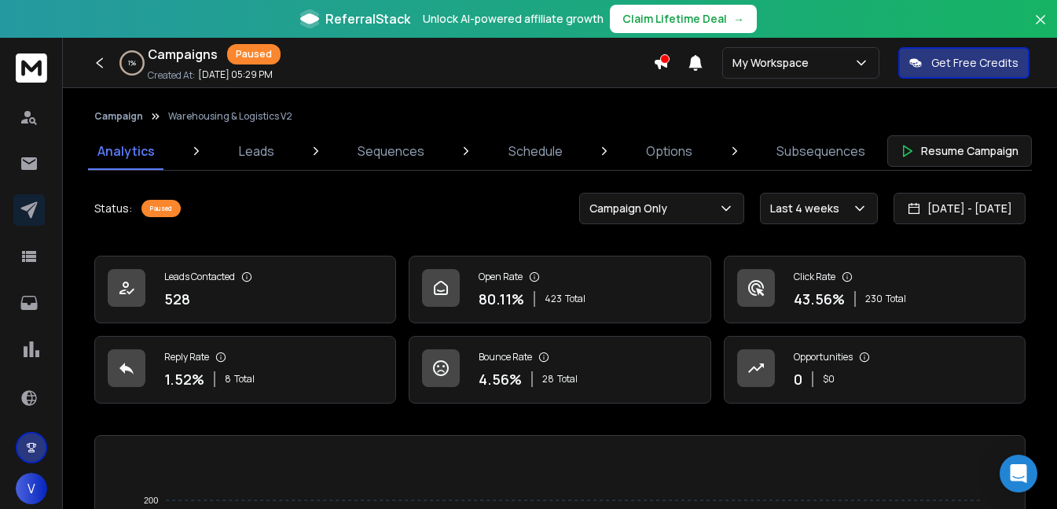
click at [393, 149] on p "Sequences" at bounding box center [391, 150] width 67 height 19
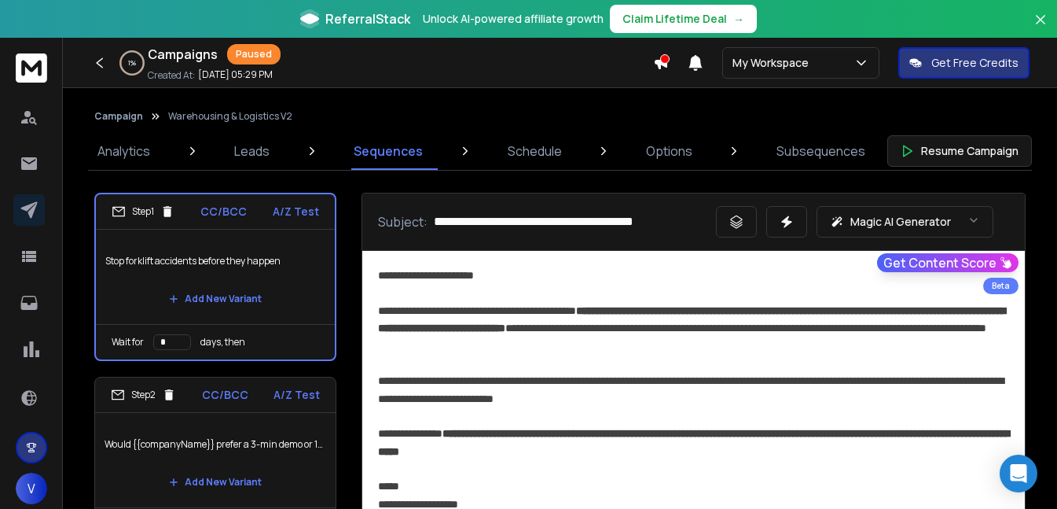
scroll to position [109, 0]
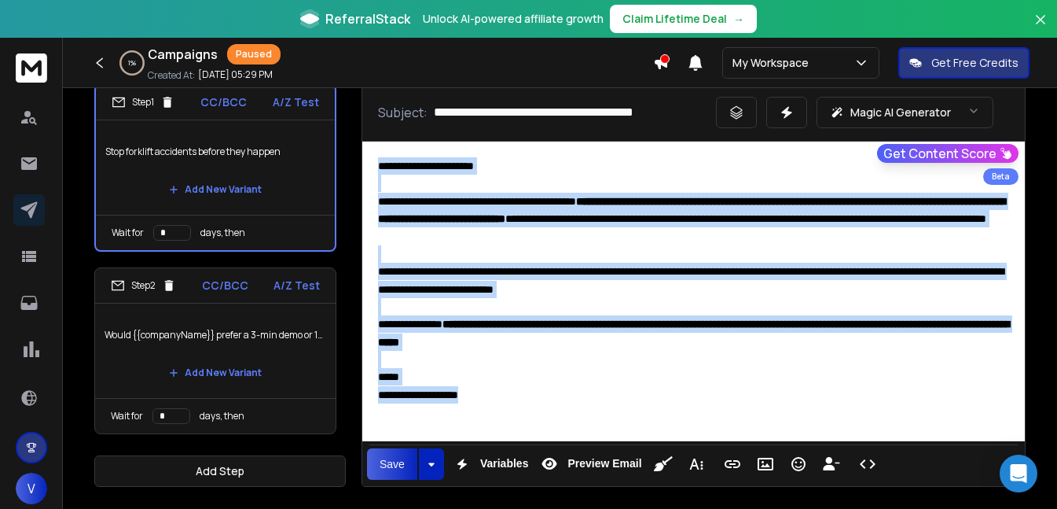
drag, startPoint x: 509, startPoint y: 407, endPoint x: 376, endPoint y: 164, distance: 277.6
click at [376, 164] on div "**********" at bounding box center [693, 291] width 663 height 300
copy div "**********"
click at [28, 204] on icon at bounding box center [29, 209] width 19 height 19
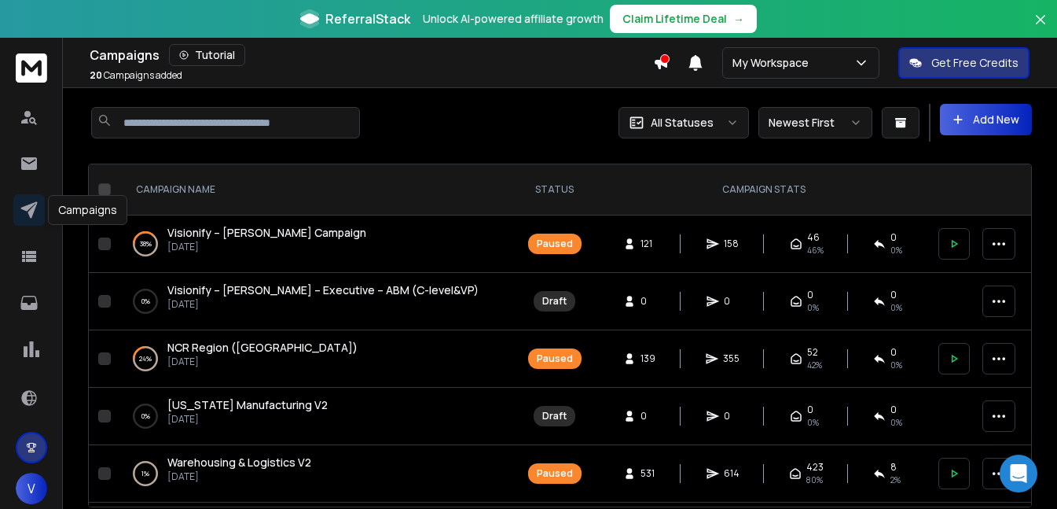
click at [35, 207] on icon at bounding box center [28, 210] width 17 height 17
click at [972, 123] on button "Add New" at bounding box center [986, 119] width 92 height 31
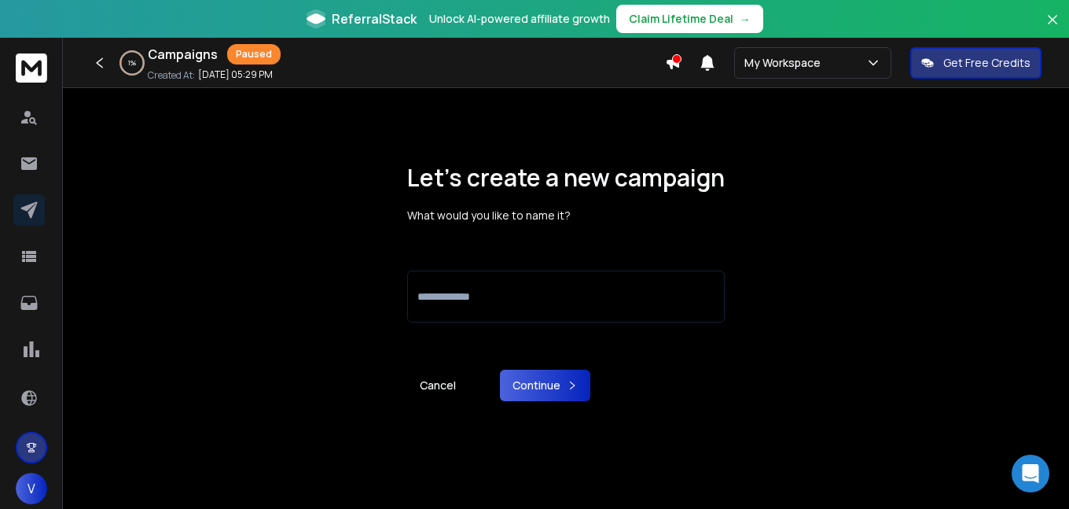
click at [502, 300] on input at bounding box center [566, 296] width 318 height 52
type input "**********"
click at [544, 387] on button "Continue" at bounding box center [545, 384] width 90 height 31
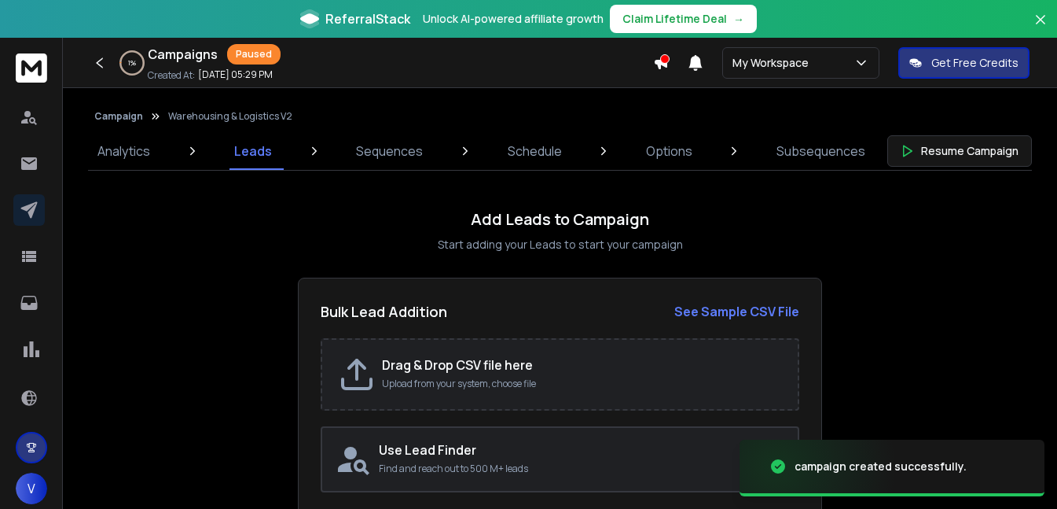
scroll to position [79, 0]
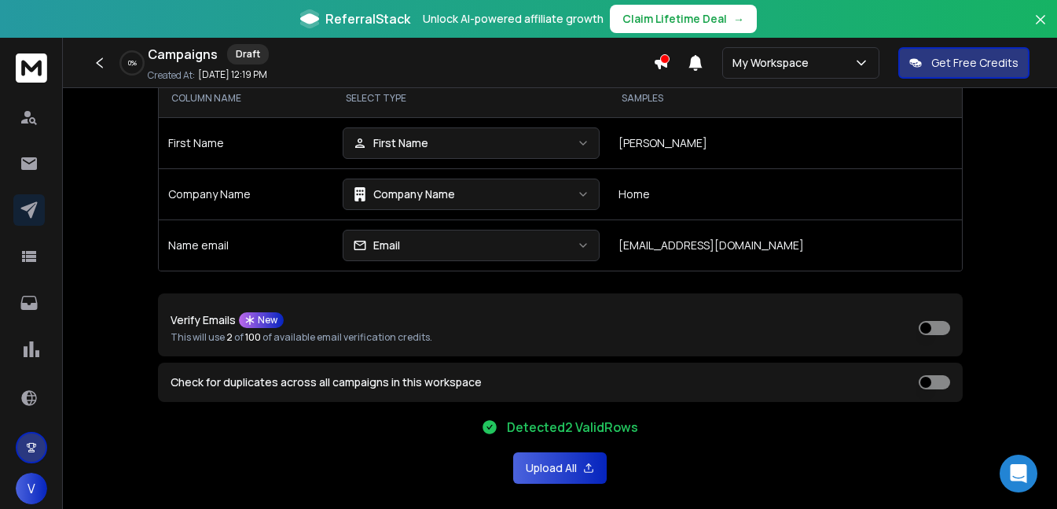
scroll to position [101, 0]
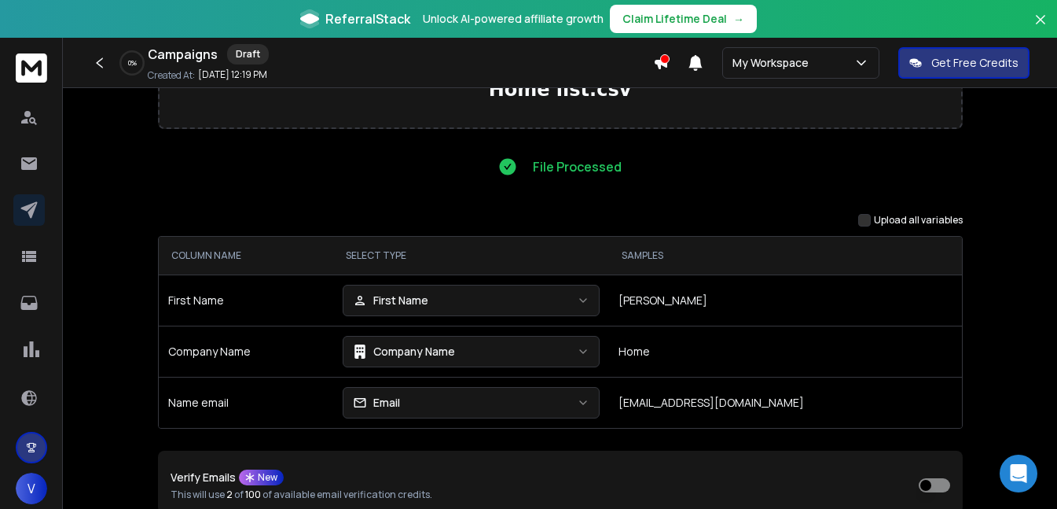
click at [700, 301] on td "Alex" at bounding box center [785, 299] width 352 height 51
click at [692, 300] on td "Alex" at bounding box center [785, 299] width 352 height 51
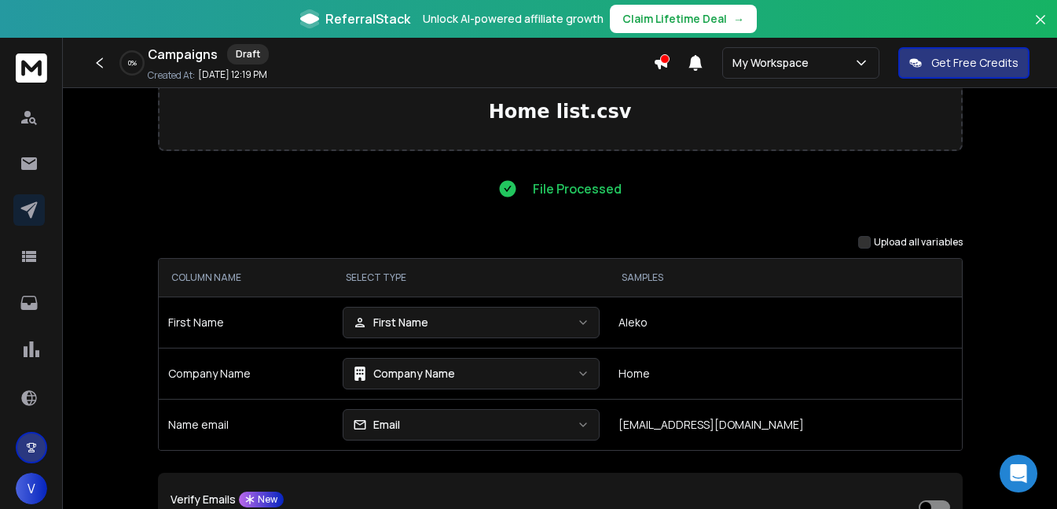
scroll to position [258, 0]
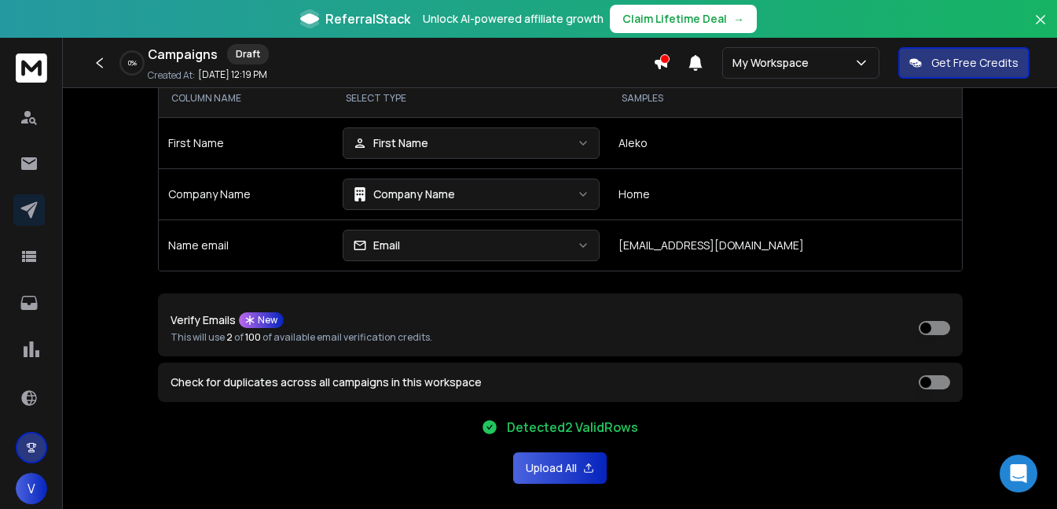
click at [558, 469] on button "Upload All" at bounding box center [560, 467] width 94 height 31
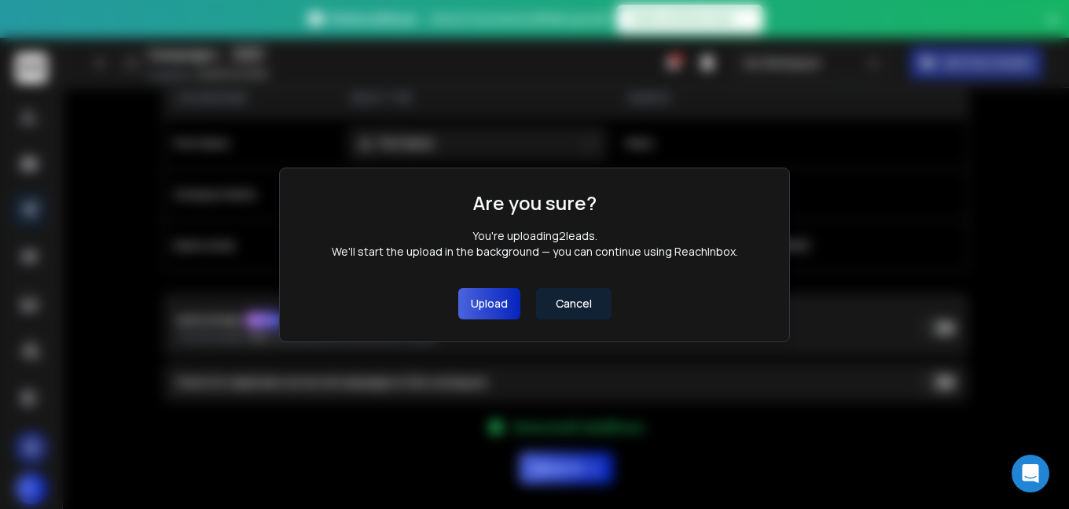
click at [491, 309] on button "Upload" at bounding box center [489, 303] width 62 height 31
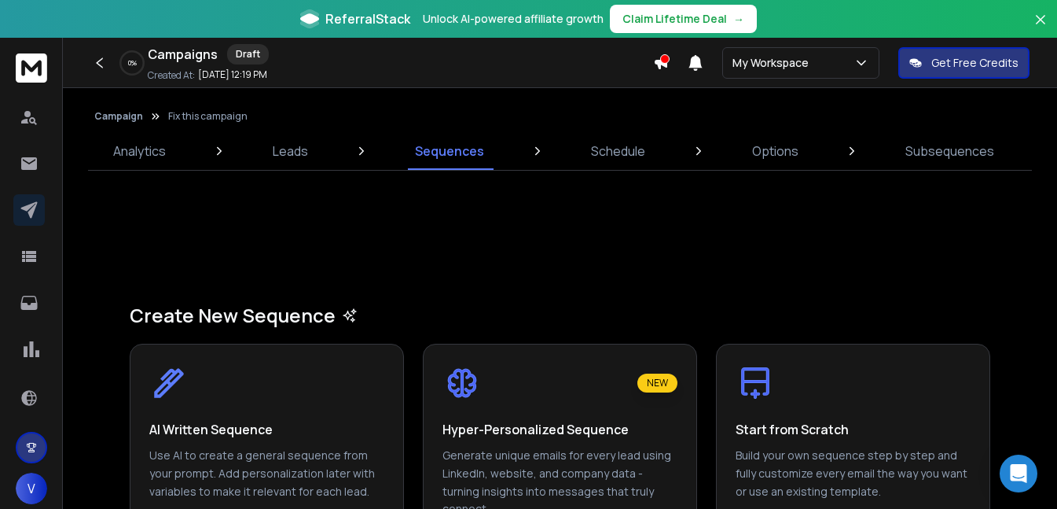
click at [774, 432] on h3 "Start from Scratch" at bounding box center [792, 429] width 113 height 16
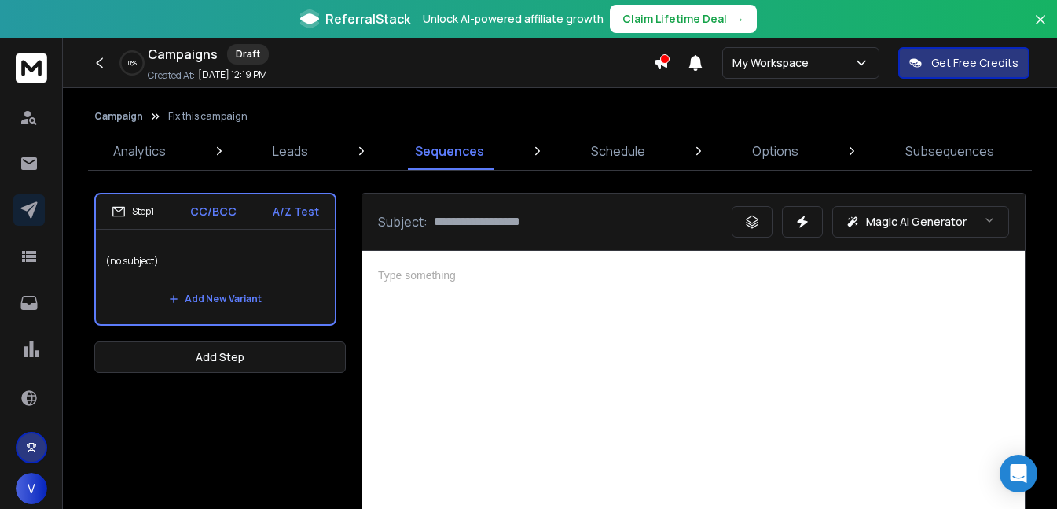
click at [456, 281] on div at bounding box center [693, 274] width 631 height 17
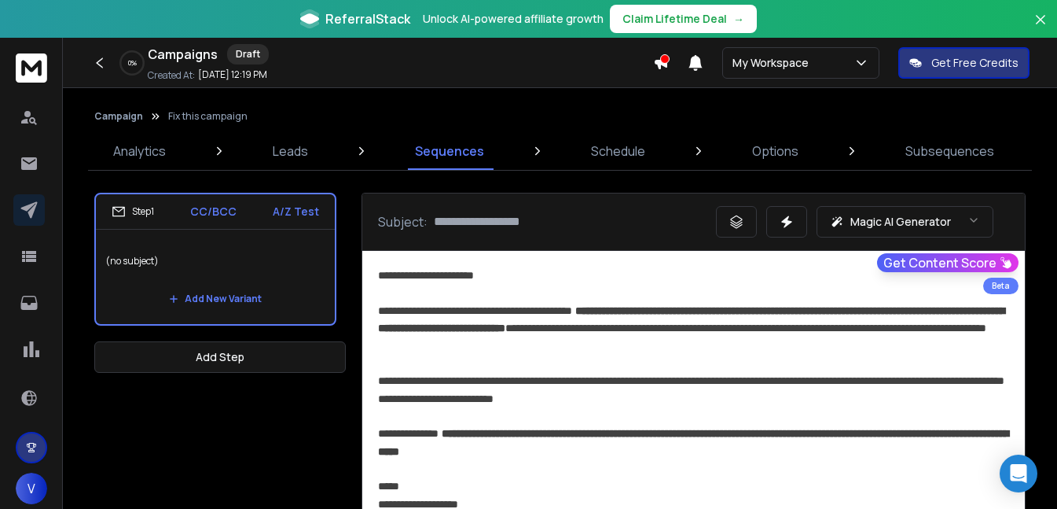
drag, startPoint x: 438, startPoint y: 276, endPoint x: 444, endPoint y: 282, distance: 8.9
click at [438, 277] on div "**********" at bounding box center [693, 274] width 631 height 17
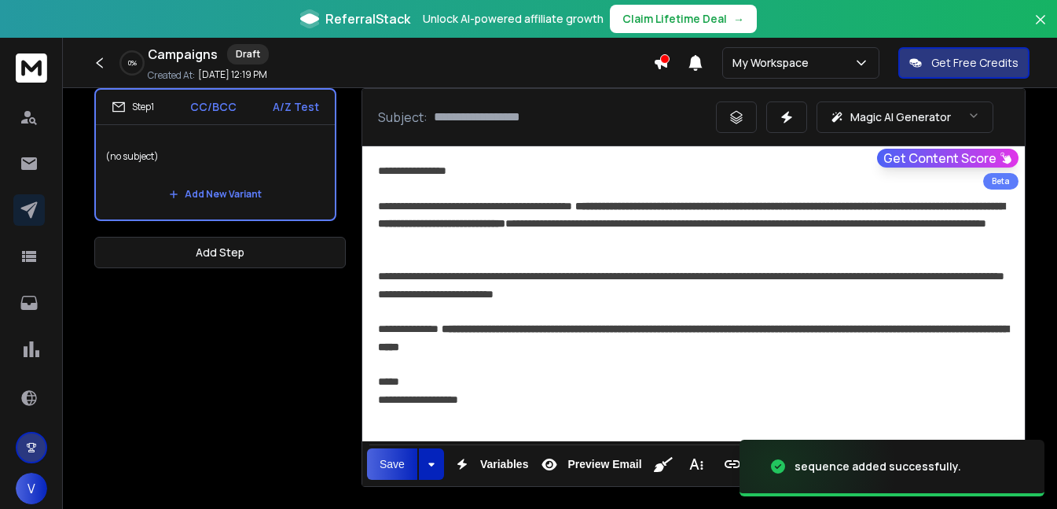
click at [246, 424] on div "Step 1 CC/BCC A/Z Test (no subject) Add New Variant Add Step" at bounding box center [220, 287] width 252 height 399
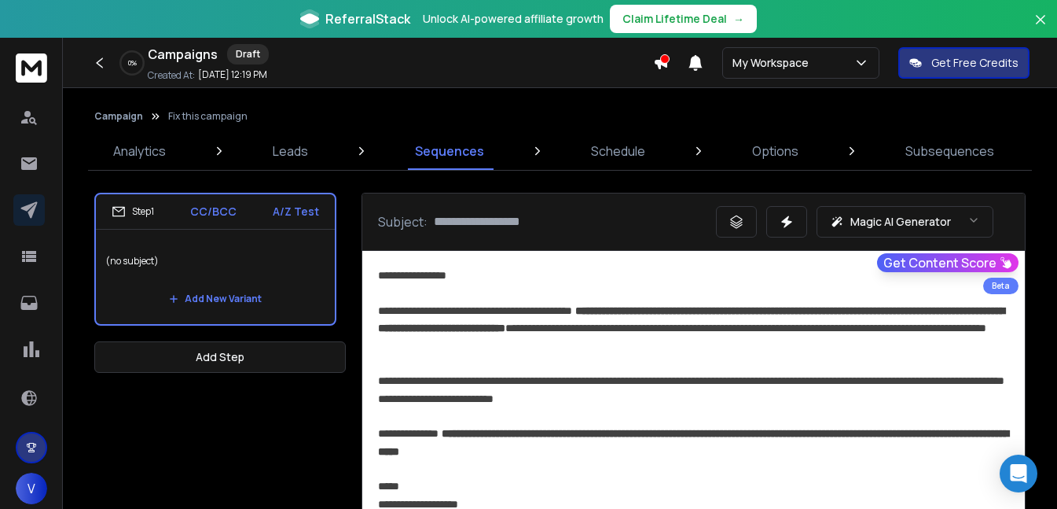
click at [630, 151] on p "Schedule" at bounding box center [618, 150] width 54 height 19
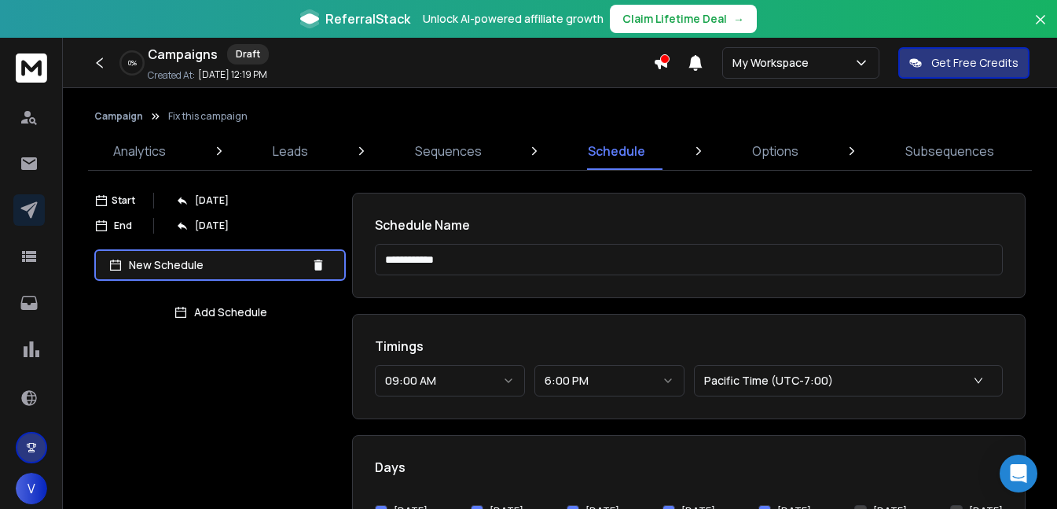
click at [784, 156] on p "Options" at bounding box center [775, 150] width 46 height 19
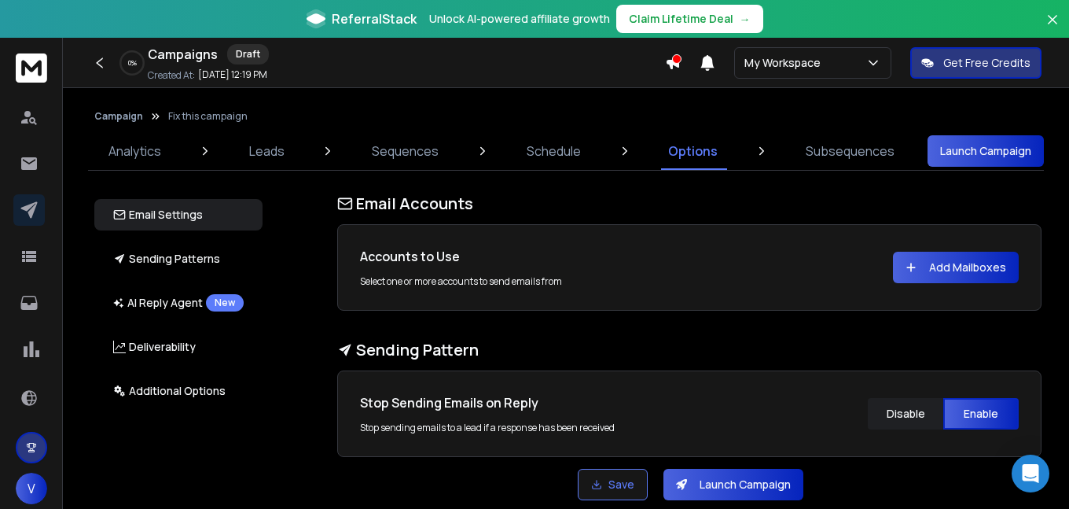
click at [989, 149] on button "Launch Campaign" at bounding box center [986, 150] width 116 height 31
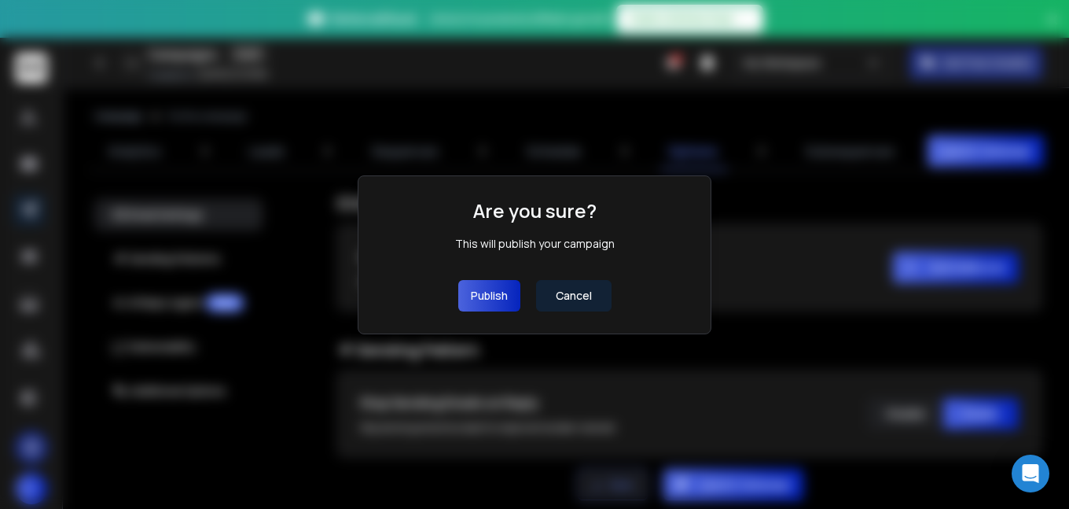
click at [476, 294] on button "Publish" at bounding box center [489, 295] width 62 height 31
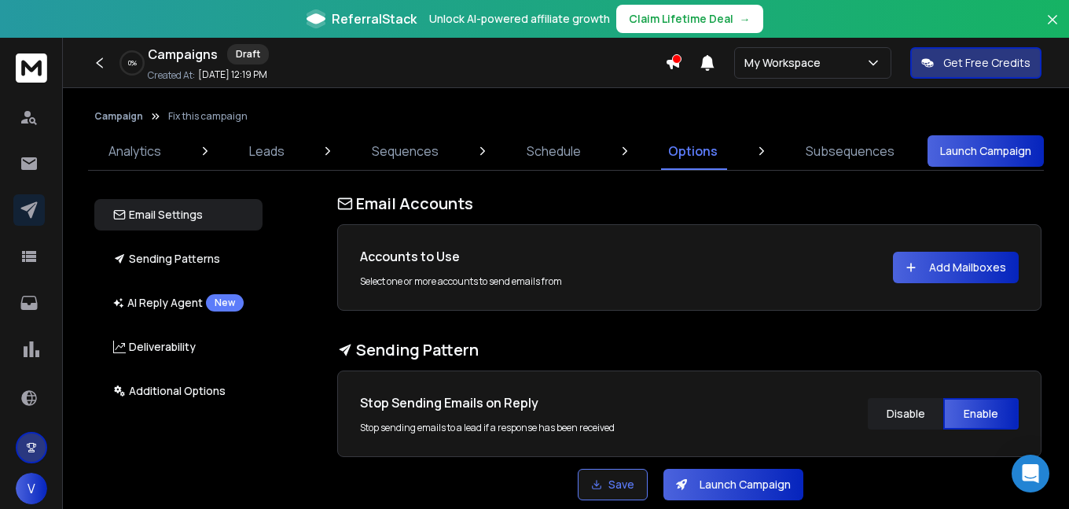
click at [553, 156] on p "Schedule" at bounding box center [554, 150] width 54 height 19
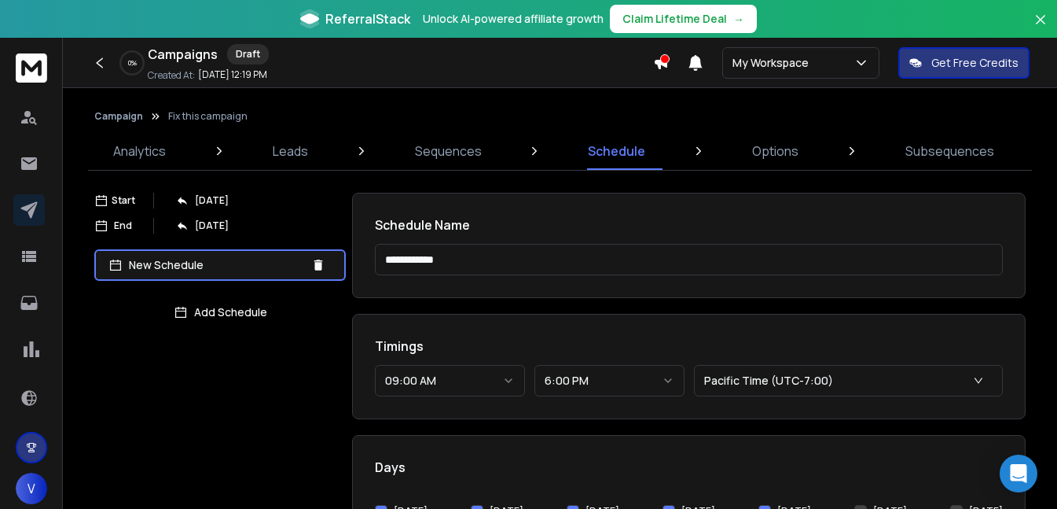
click at [475, 149] on p "Sequences" at bounding box center [448, 150] width 67 height 19
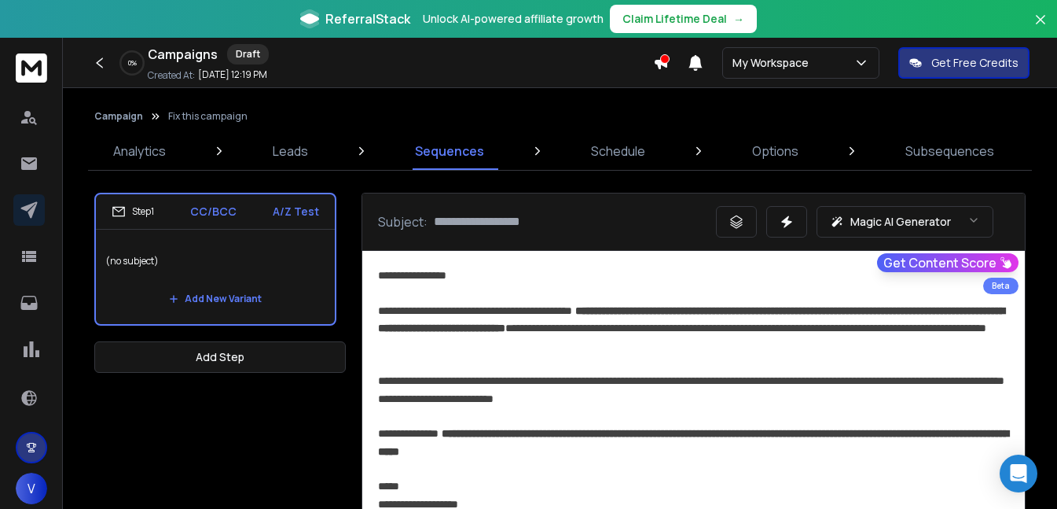
click at [629, 155] on p "Schedule" at bounding box center [618, 150] width 54 height 19
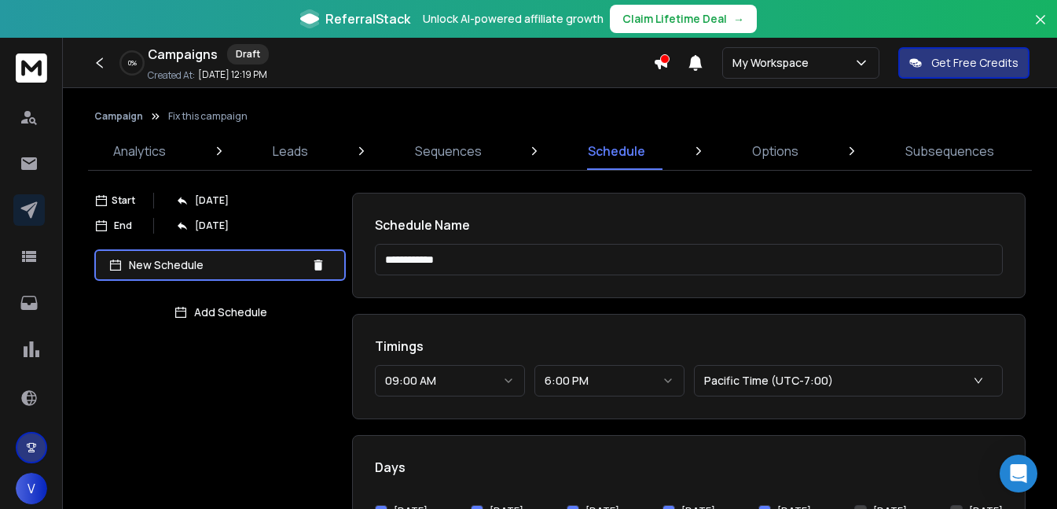
click at [792, 153] on p "Options" at bounding box center [775, 150] width 46 height 19
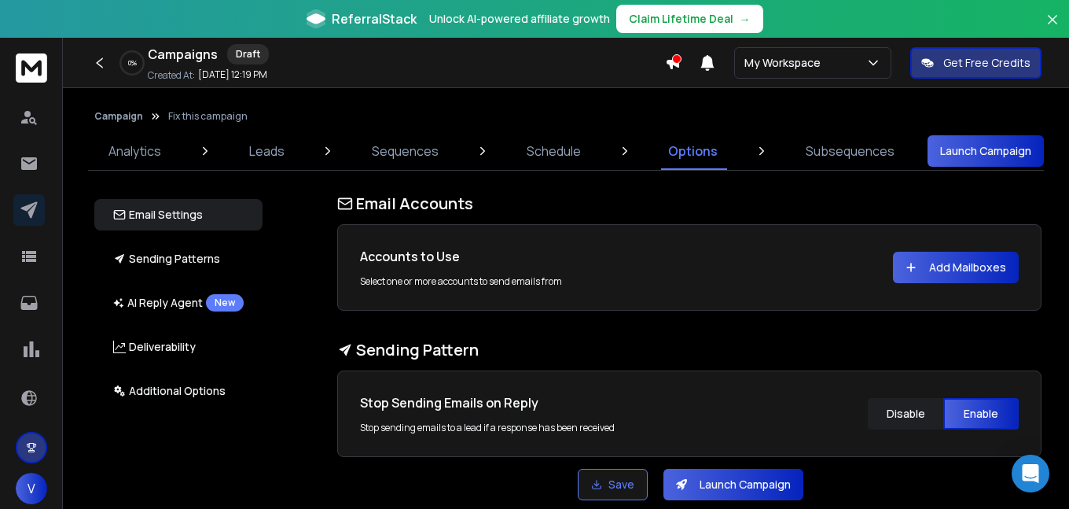
click at [947, 264] on button "Add Mailboxes" at bounding box center [956, 267] width 126 height 31
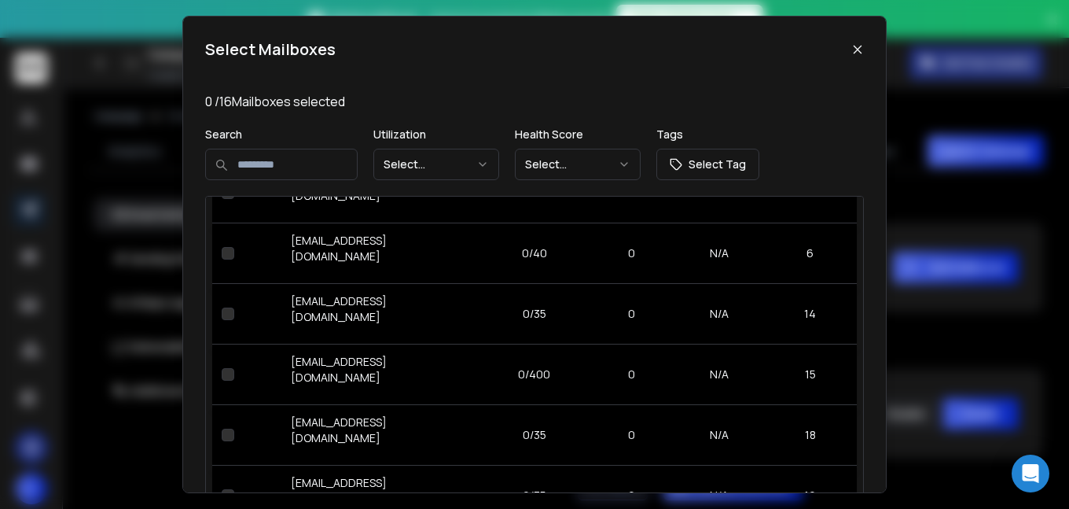
scroll to position [314, 0]
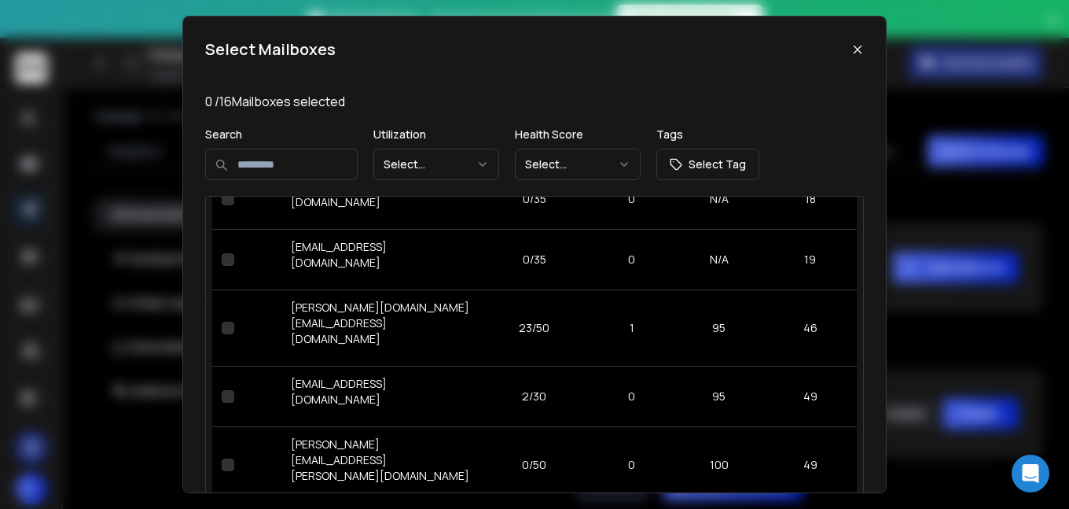
click at [226, 458] on button "button" at bounding box center [228, 464] width 13 height 13
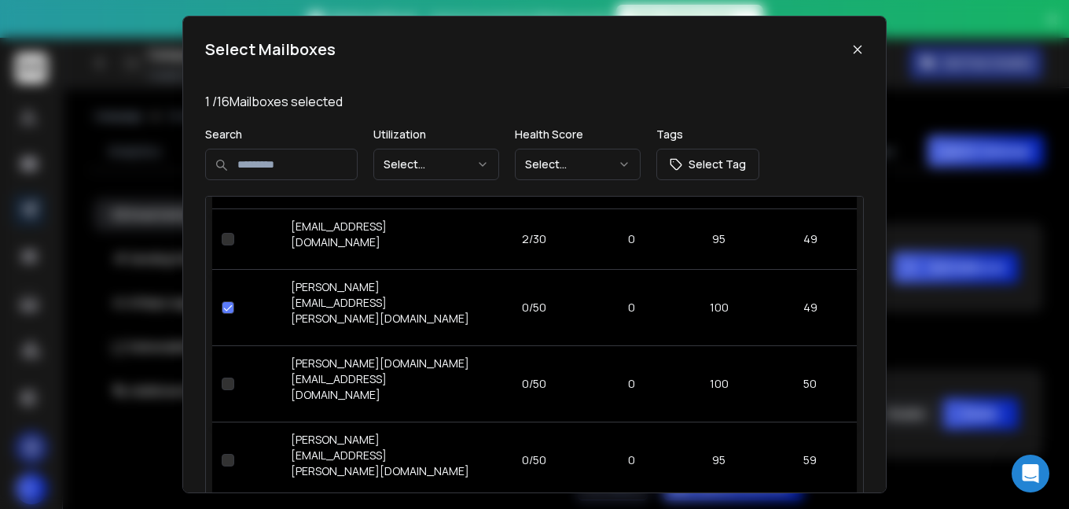
click at [228, 454] on button "button" at bounding box center [228, 460] width 13 height 13
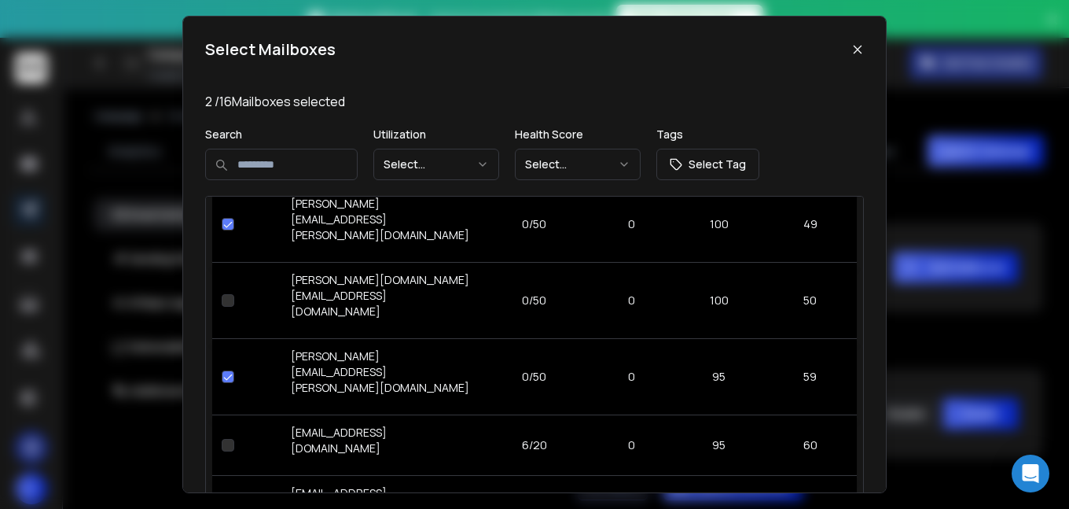
scroll to position [87, 0]
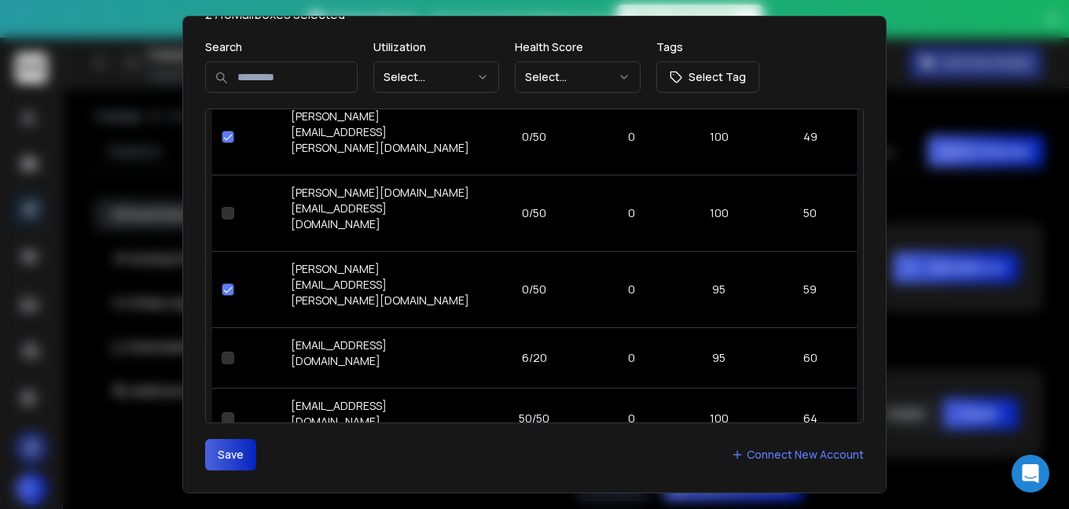
click at [244, 458] on button "Save" at bounding box center [230, 454] width 51 height 31
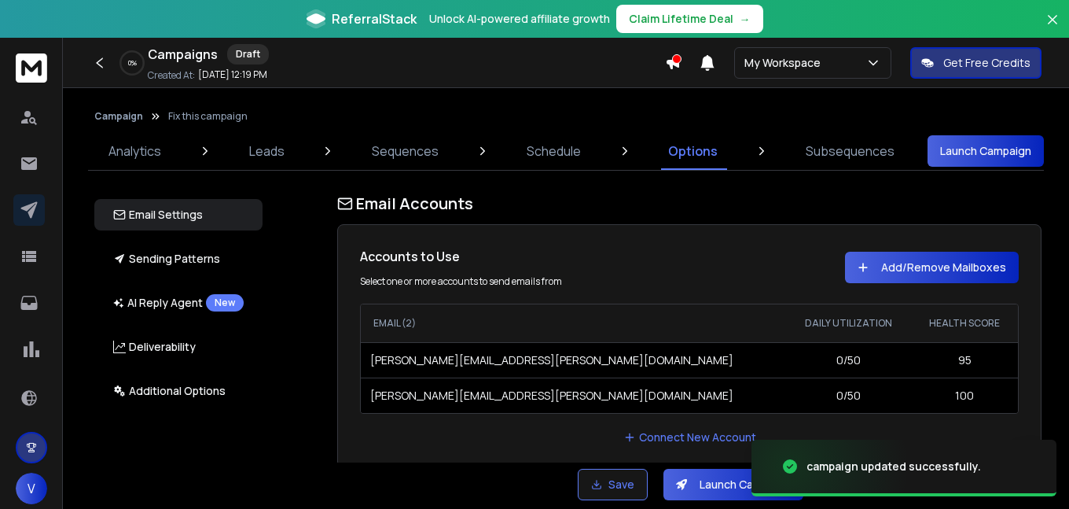
click at [1003, 153] on button "Launch Campaign" at bounding box center [986, 150] width 116 height 31
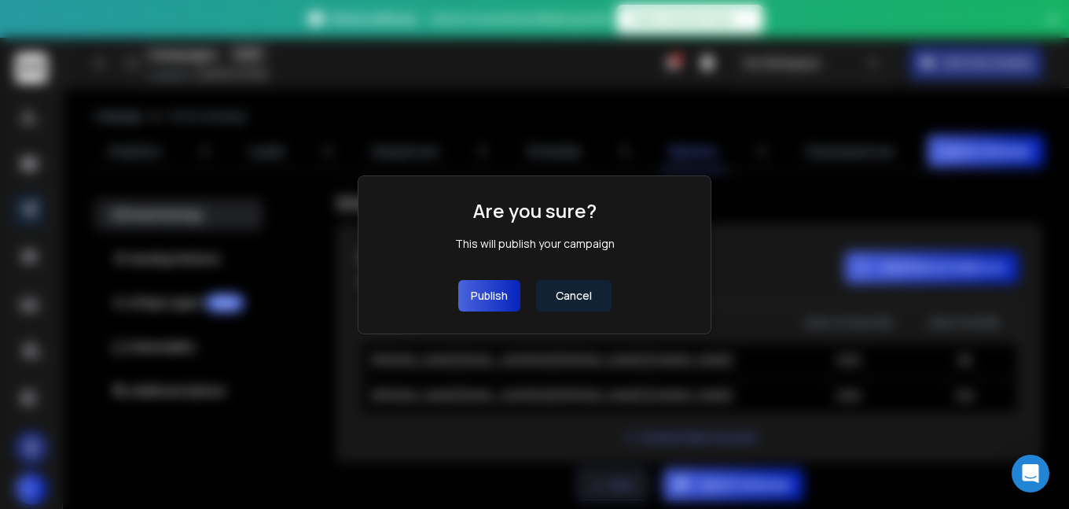
click at [487, 299] on button "Publish" at bounding box center [489, 295] width 62 height 31
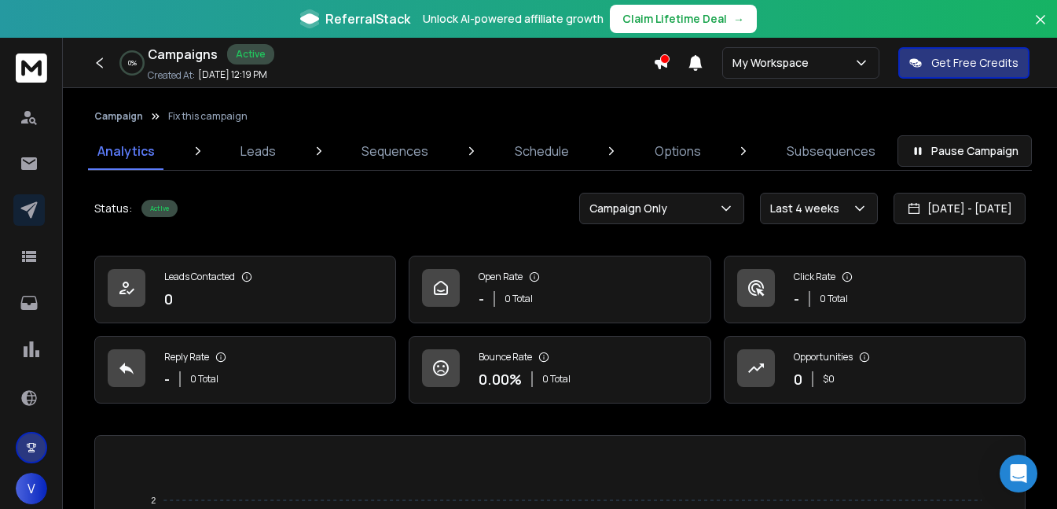
click at [384, 157] on p "Sequences" at bounding box center [395, 150] width 67 height 19
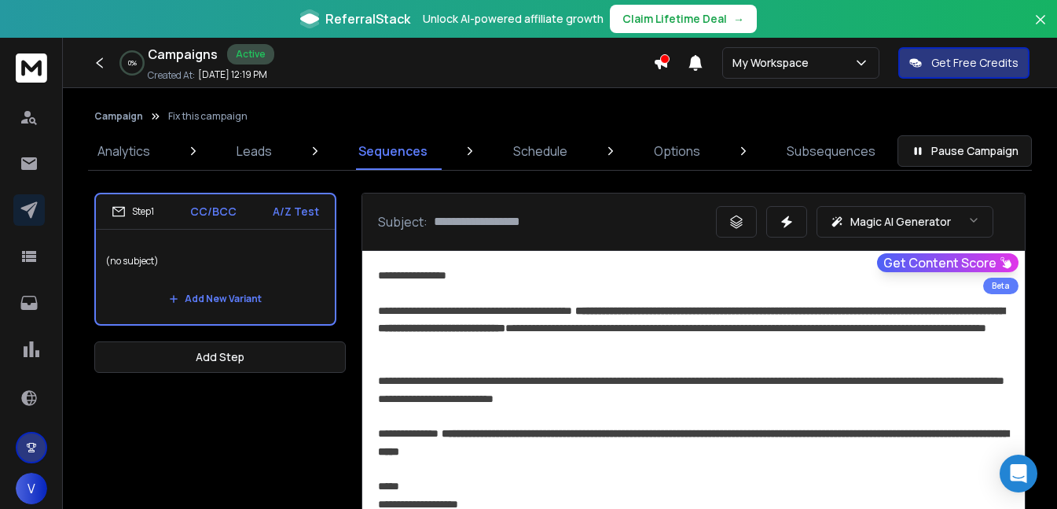
click at [456, 278] on div "**********" at bounding box center [693, 274] width 631 height 17
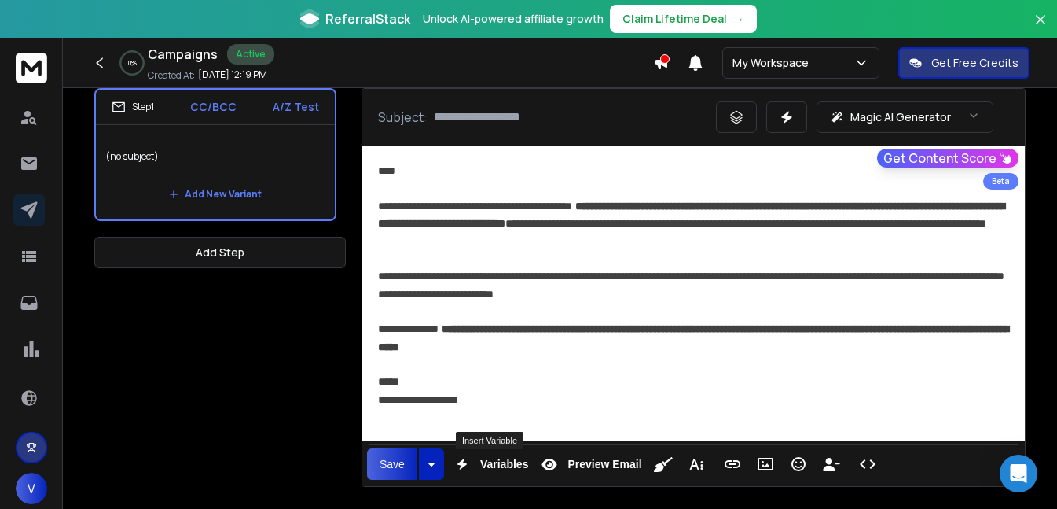
click at [511, 469] on span "Variables" at bounding box center [504, 464] width 55 height 13
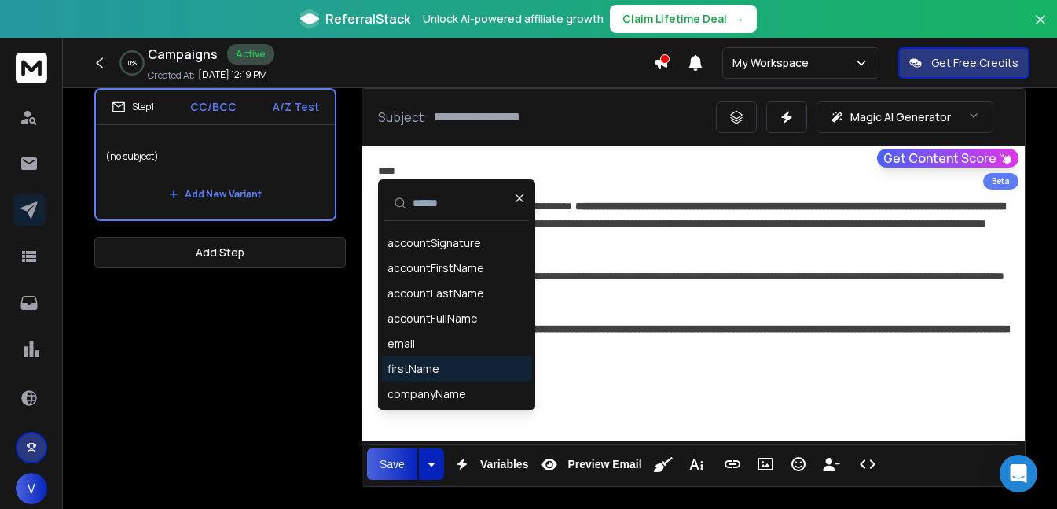
click at [430, 372] on div "firstName" at bounding box center [414, 369] width 52 height 16
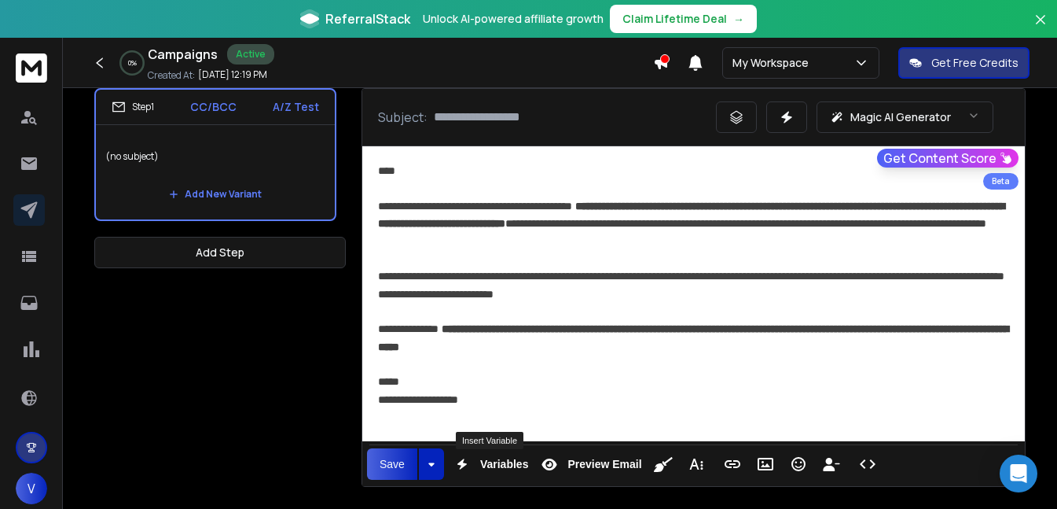
click at [512, 458] on span "Variables" at bounding box center [504, 464] width 55 height 13
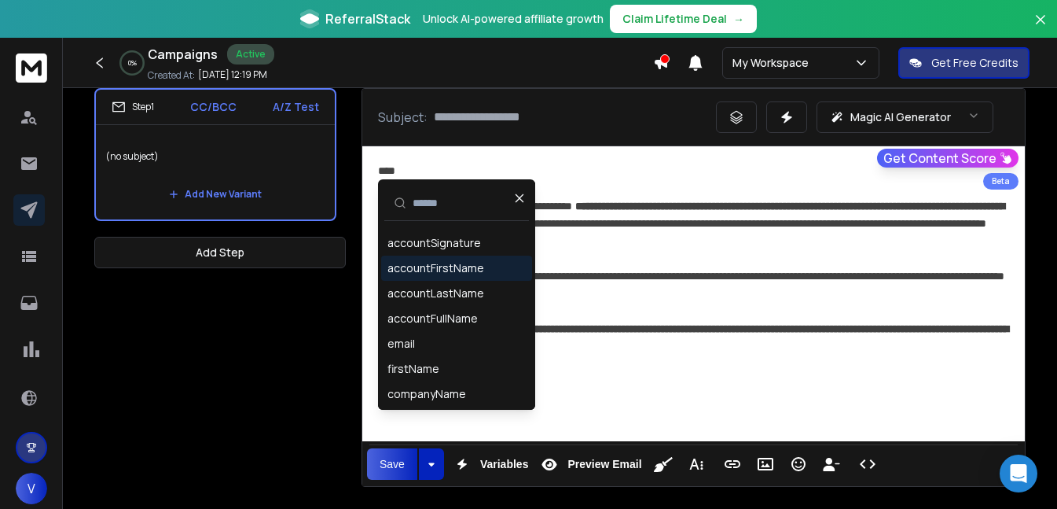
click at [449, 266] on div "accountFirstName" at bounding box center [436, 268] width 97 height 16
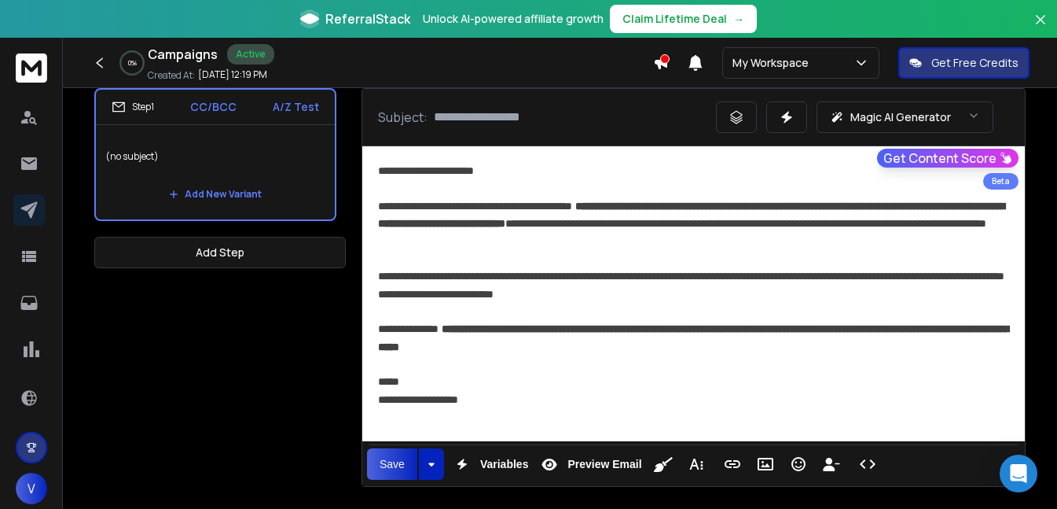
scroll to position [0, 0]
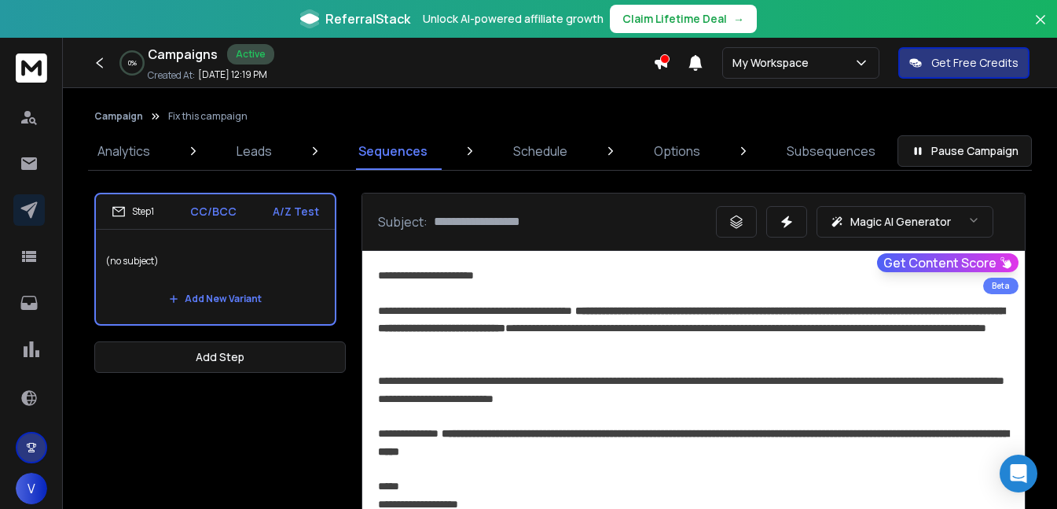
click at [959, 153] on button "Pause Campaign" at bounding box center [965, 150] width 134 height 31
click at [939, 159] on button "Resume Campaign" at bounding box center [960, 150] width 145 height 31
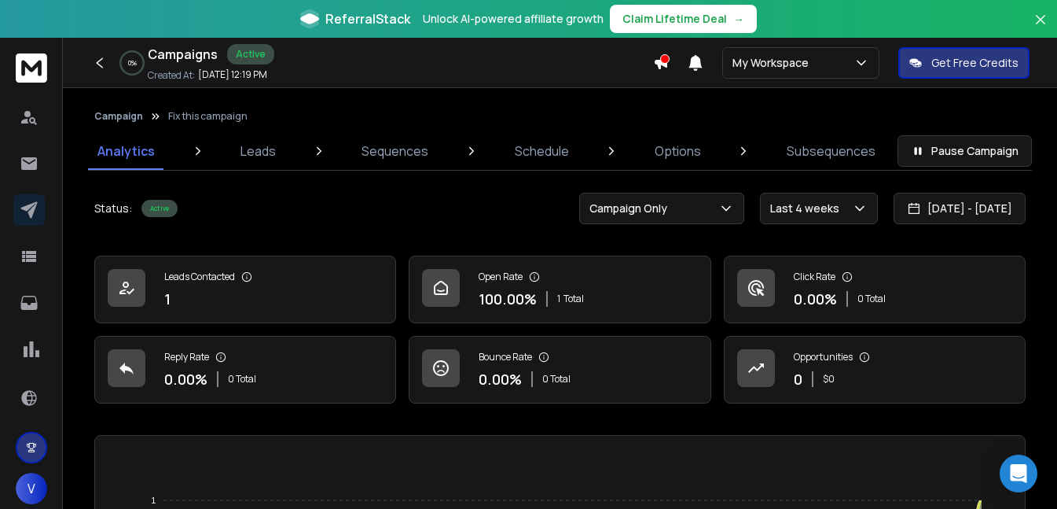
click at [275, 295] on link "Leads Contacted 1" at bounding box center [245, 289] width 302 height 68
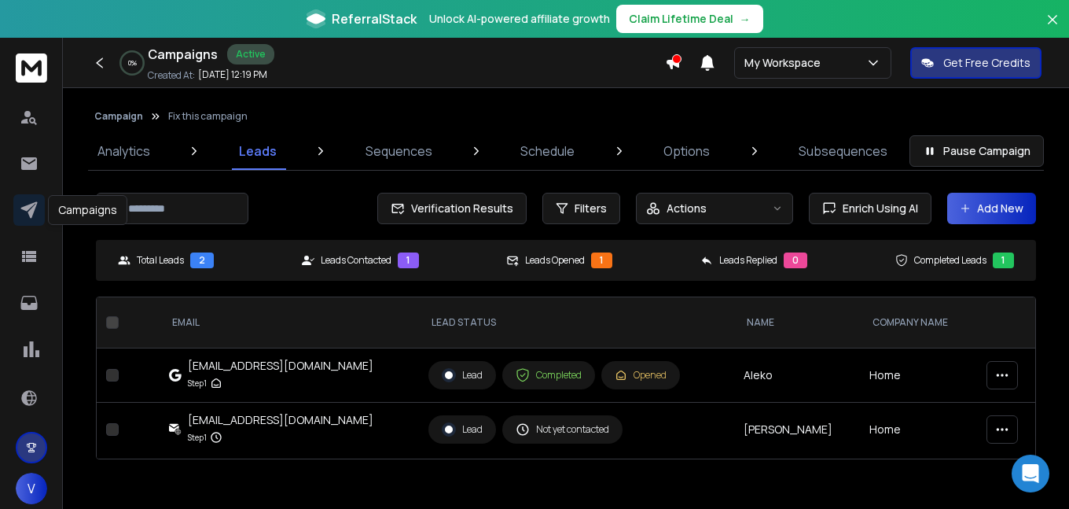
click at [31, 211] on icon at bounding box center [28, 210] width 17 height 17
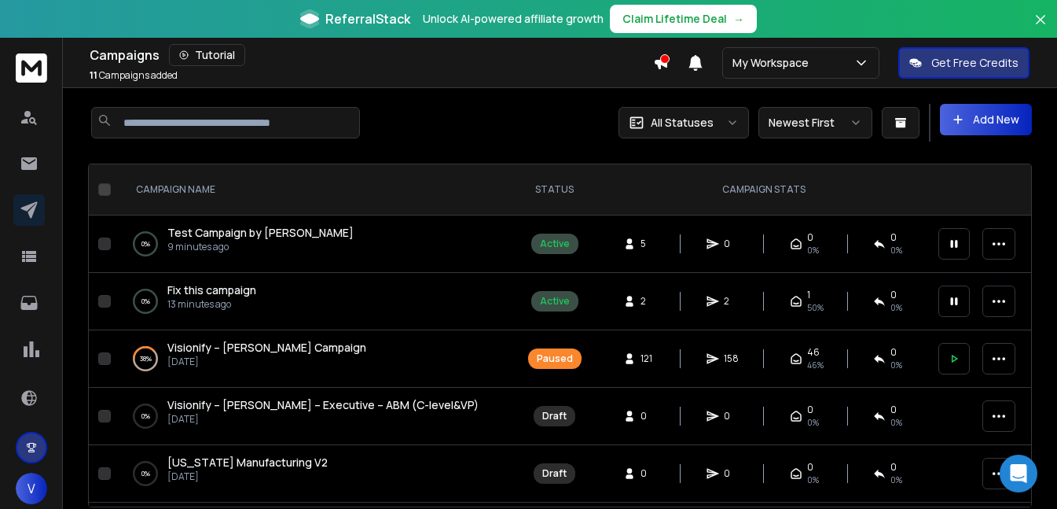
click at [991, 294] on icon "button" at bounding box center [999, 301] width 16 height 16
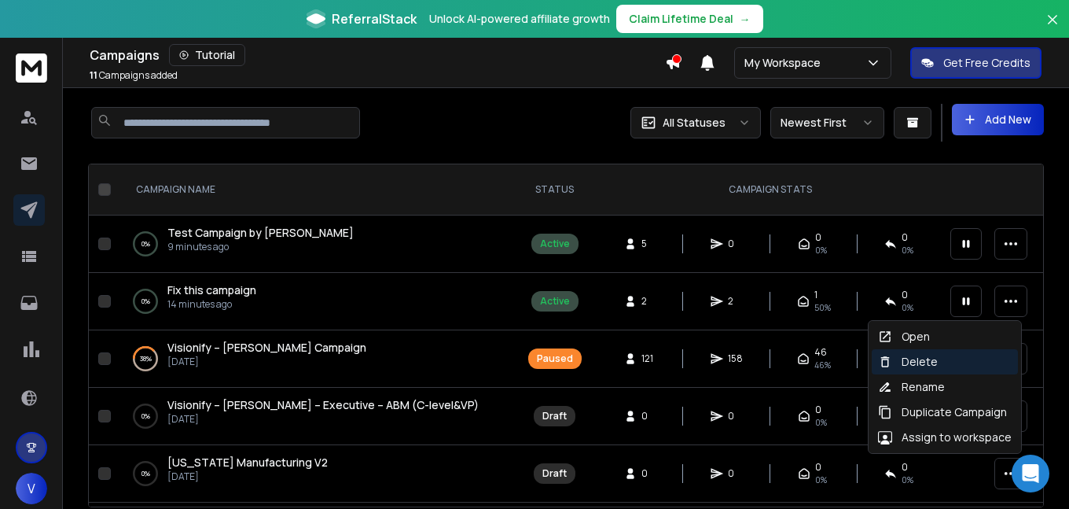
click at [924, 362] on div "Delete" at bounding box center [908, 362] width 60 height 16
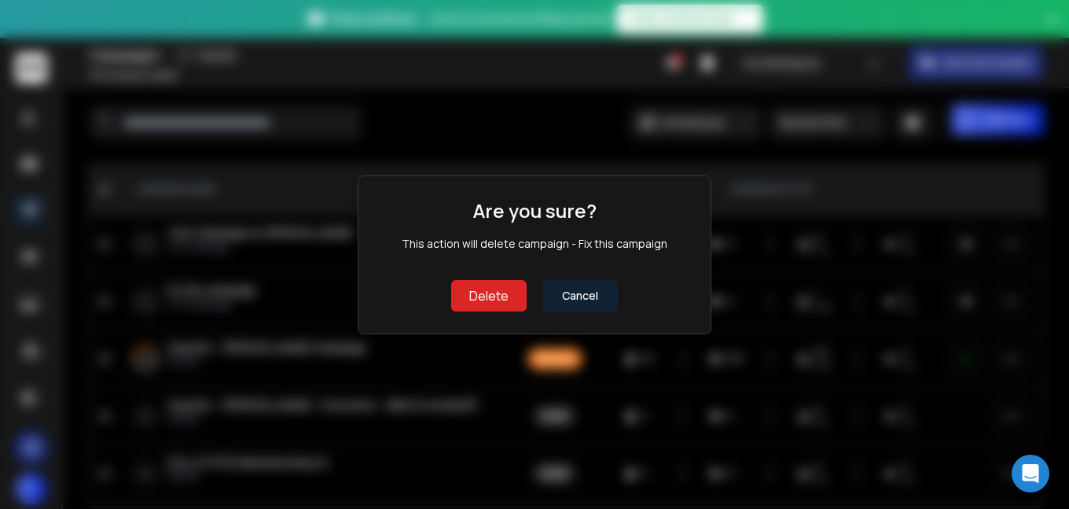
click at [485, 295] on button "Delete" at bounding box center [488, 295] width 75 height 31
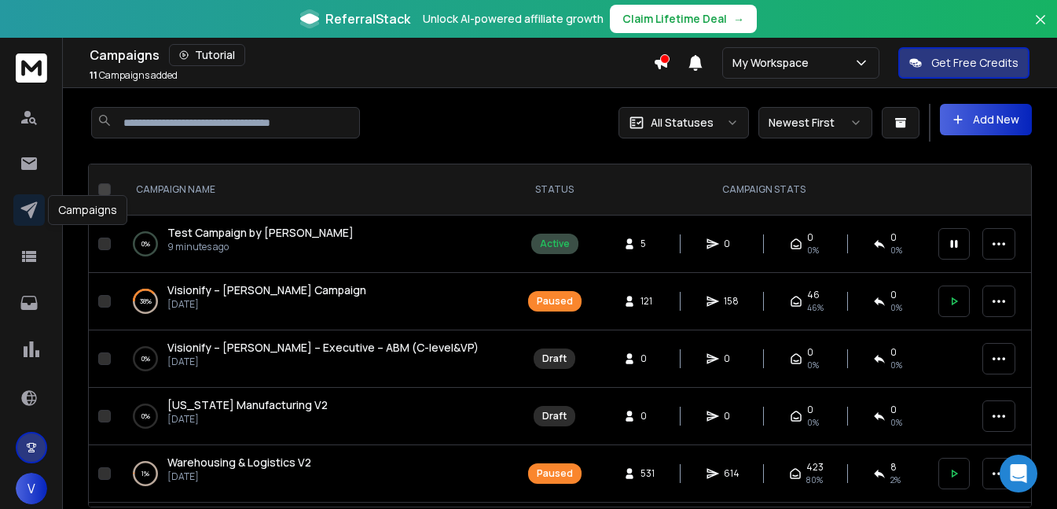
click at [29, 206] on icon at bounding box center [28, 210] width 17 height 17
click at [992, 119] on button "Add New" at bounding box center [986, 119] width 92 height 31
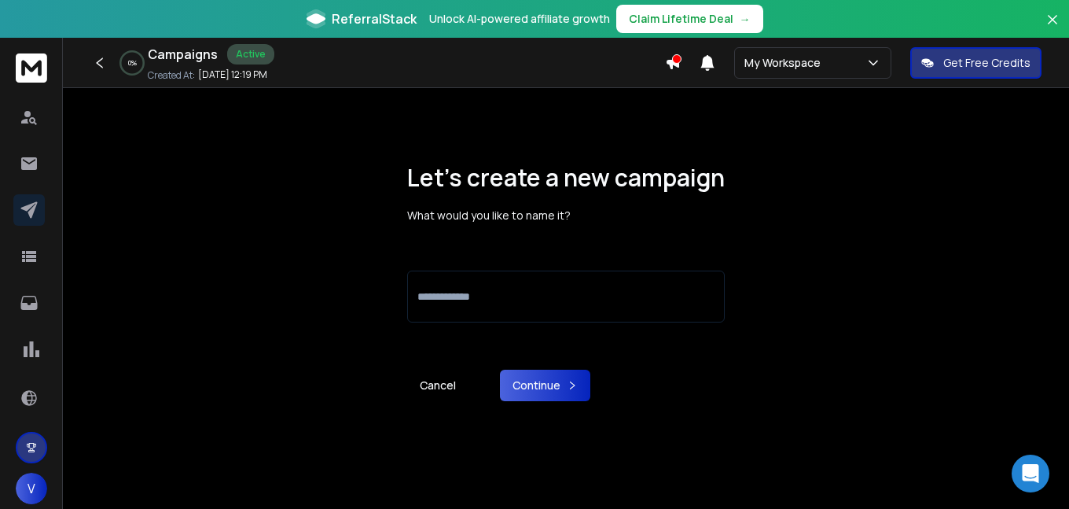
click at [488, 303] on input at bounding box center [566, 296] width 318 height 52
type input "**********"
click at [551, 383] on button "Continue" at bounding box center [545, 384] width 90 height 31
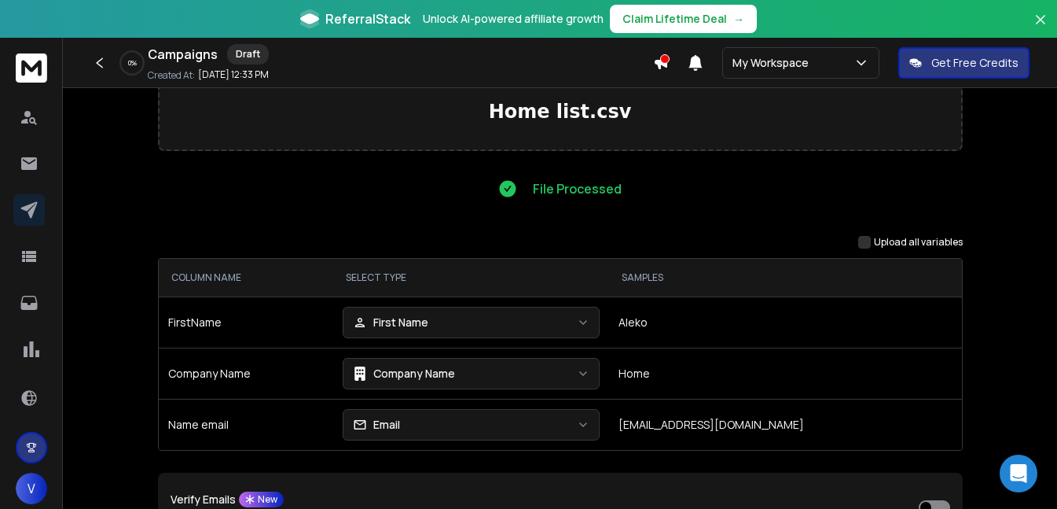
scroll to position [236, 0]
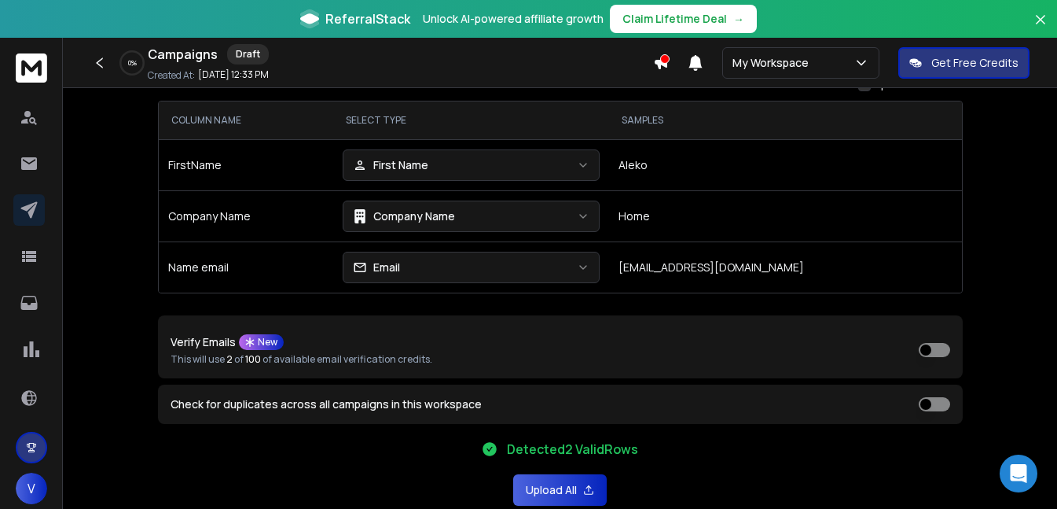
click at [552, 487] on button "Upload All" at bounding box center [560, 489] width 94 height 31
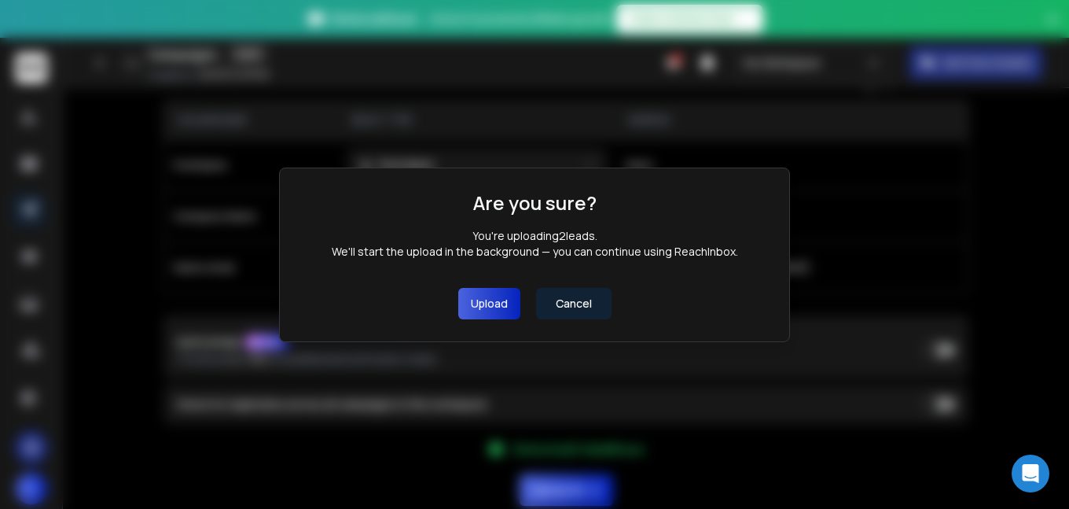
click at [486, 308] on button "Upload" at bounding box center [489, 303] width 62 height 31
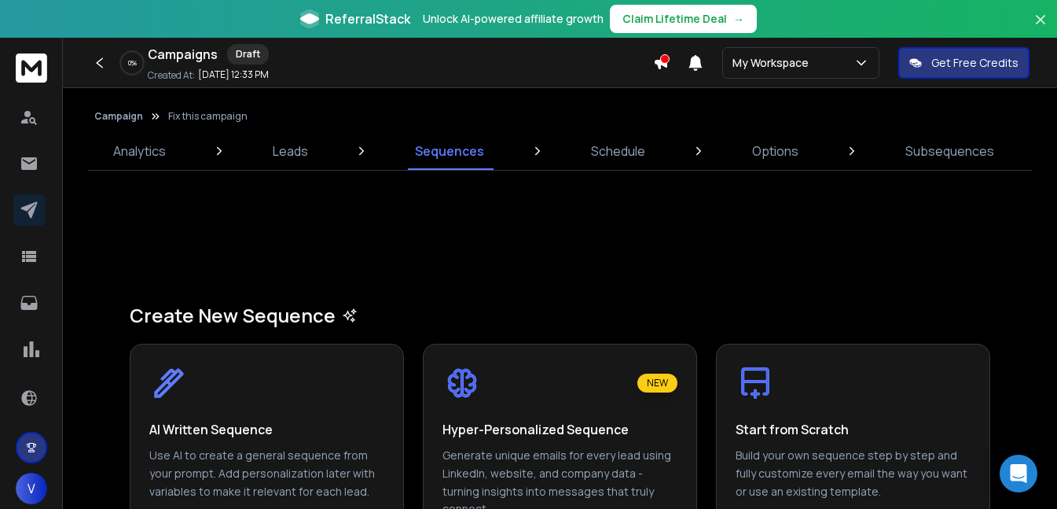
click at [777, 396] on div "button" at bounding box center [853, 382] width 235 height 39
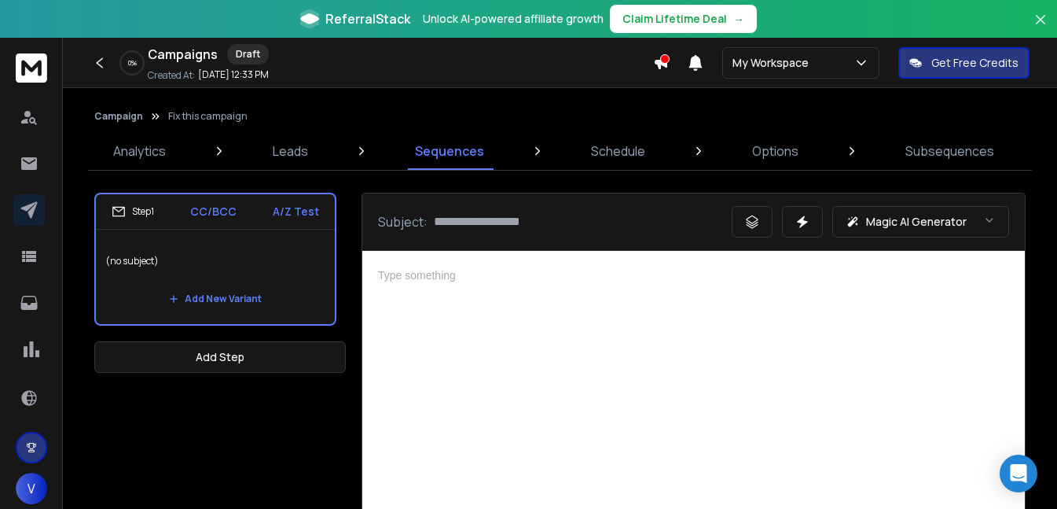
click at [442, 282] on div at bounding box center [693, 274] width 631 height 17
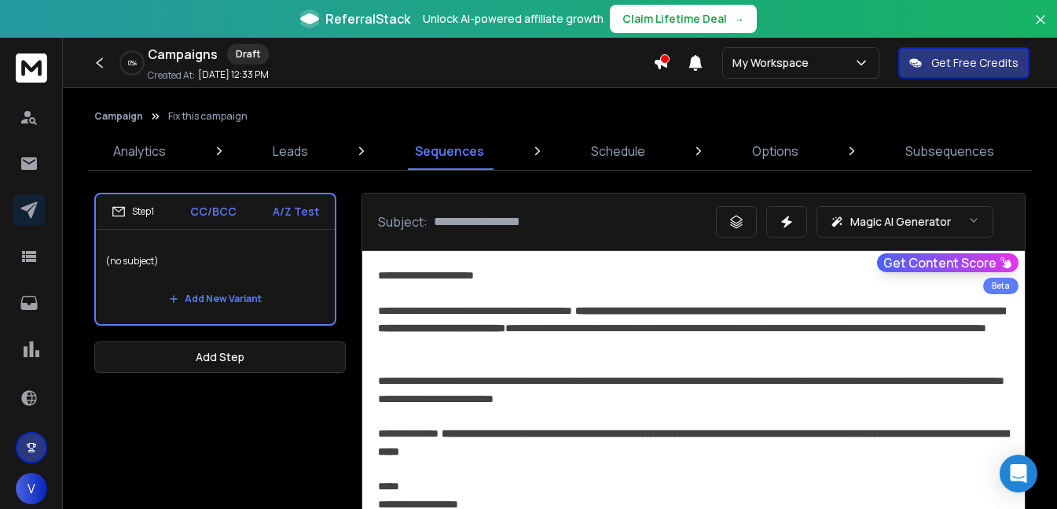
click at [495, 277] on div "**********" at bounding box center [693, 274] width 631 height 17
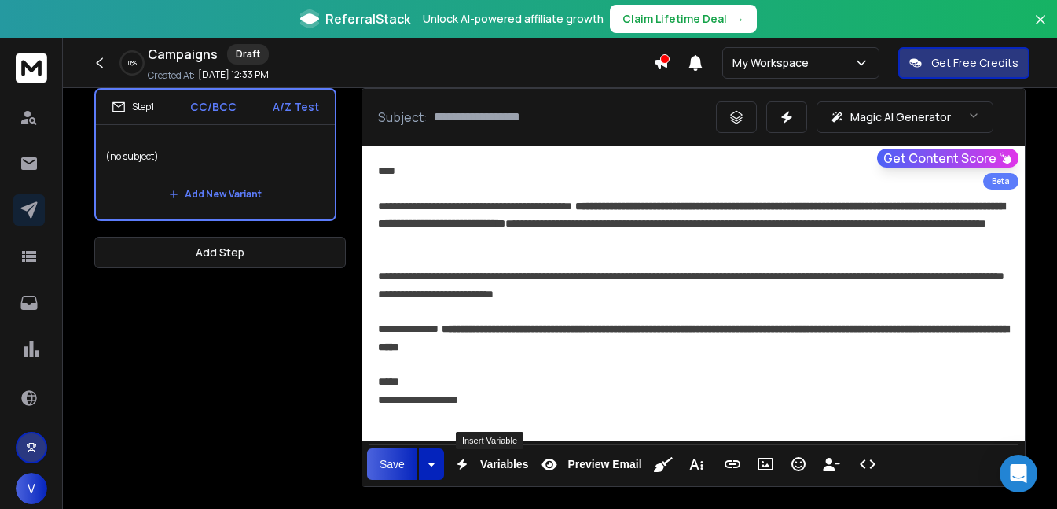
click at [505, 468] on span "Variables" at bounding box center [504, 464] width 55 height 13
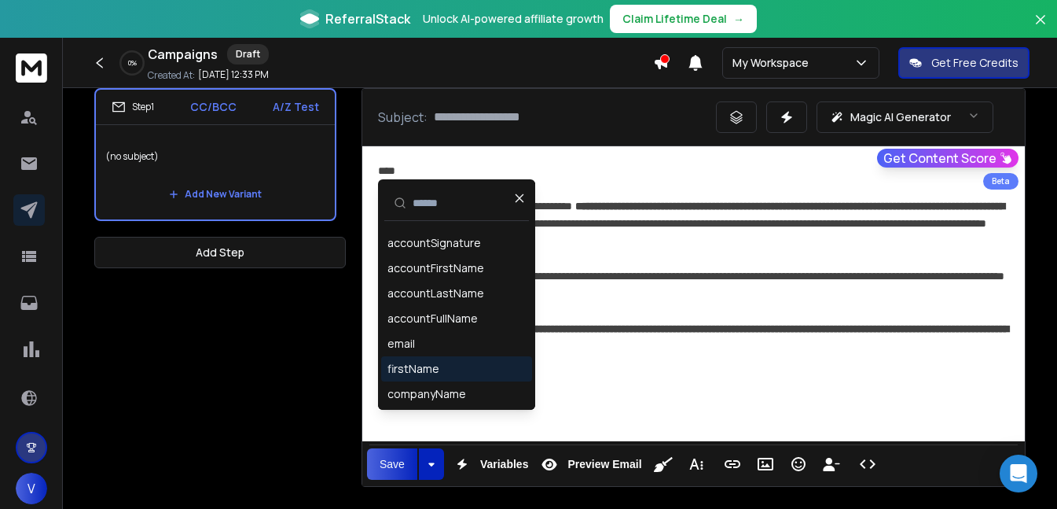
click at [413, 369] on div "firstName" at bounding box center [414, 369] width 52 height 16
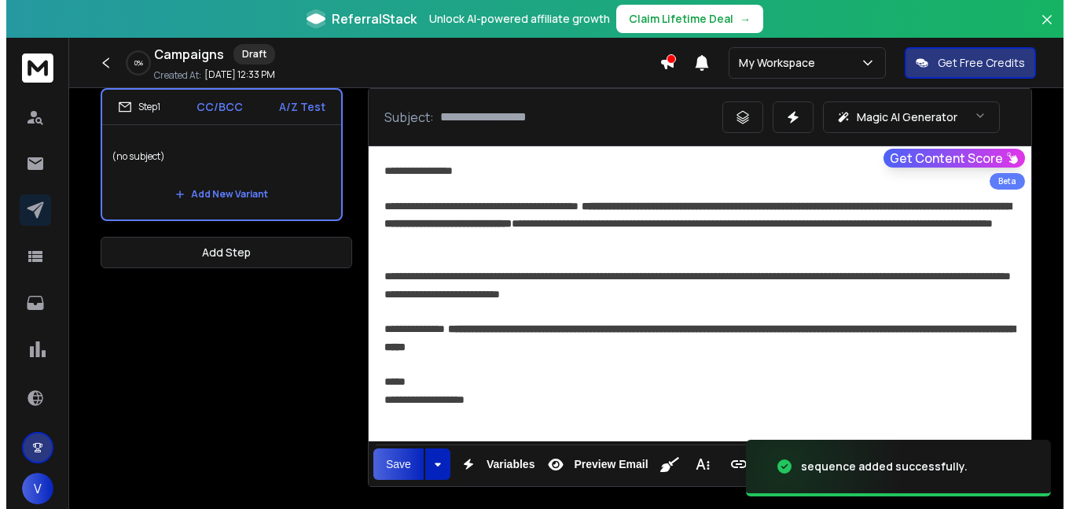
scroll to position [0, 0]
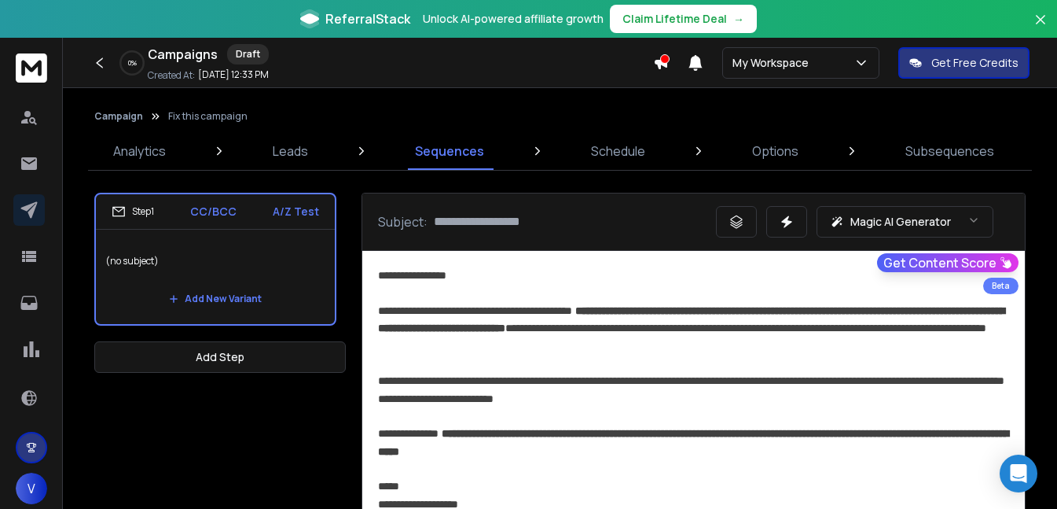
click at [782, 154] on p "Options" at bounding box center [775, 150] width 46 height 19
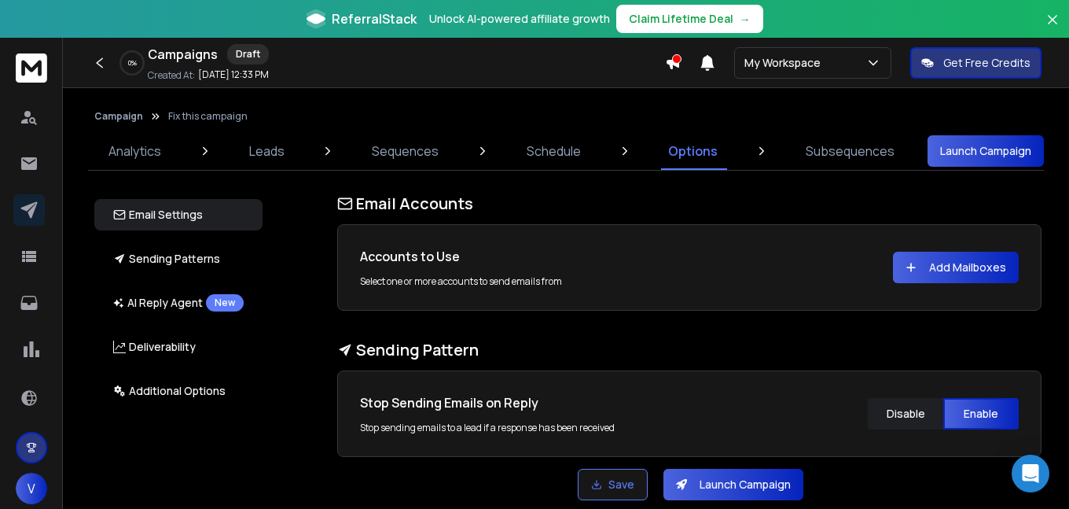
click at [964, 262] on button "Add Mailboxes" at bounding box center [956, 267] width 126 height 31
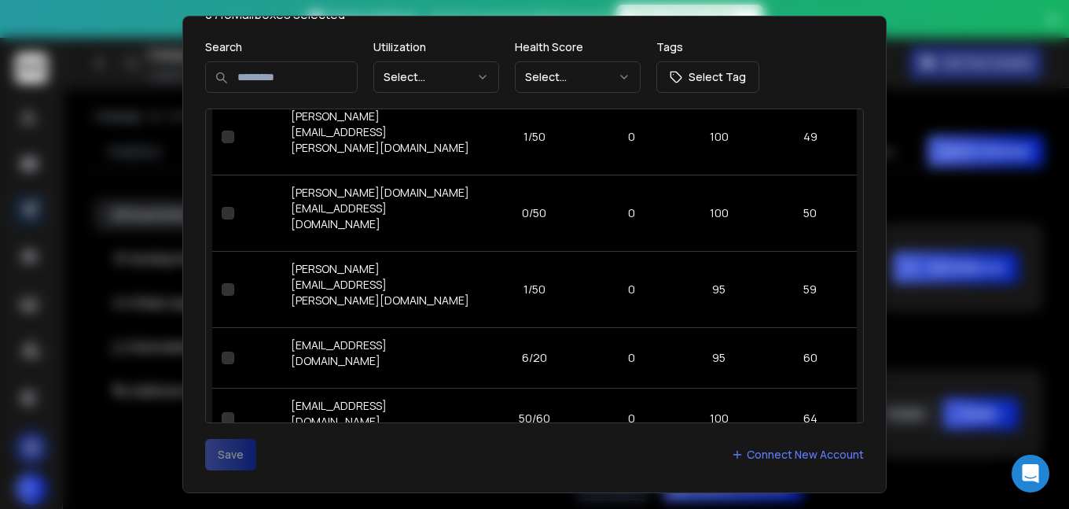
scroll to position [398, 0]
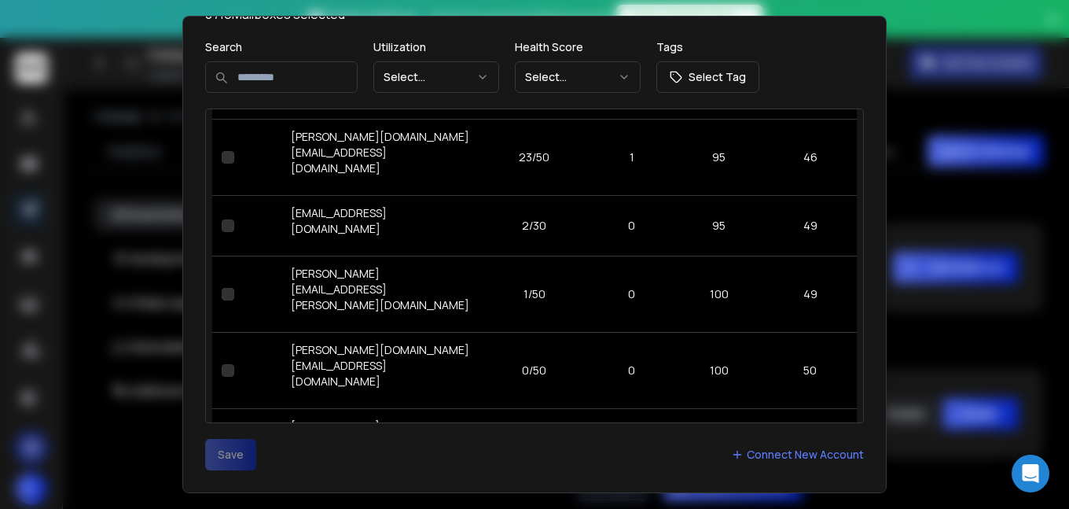
click at [220, 255] on td at bounding box center [243, 293] width 63 height 76
click at [230, 288] on button "button" at bounding box center [228, 294] width 13 height 13
click at [227, 440] on button "button" at bounding box center [228, 446] width 13 height 13
click at [239, 454] on button "Save" at bounding box center [230, 454] width 51 height 31
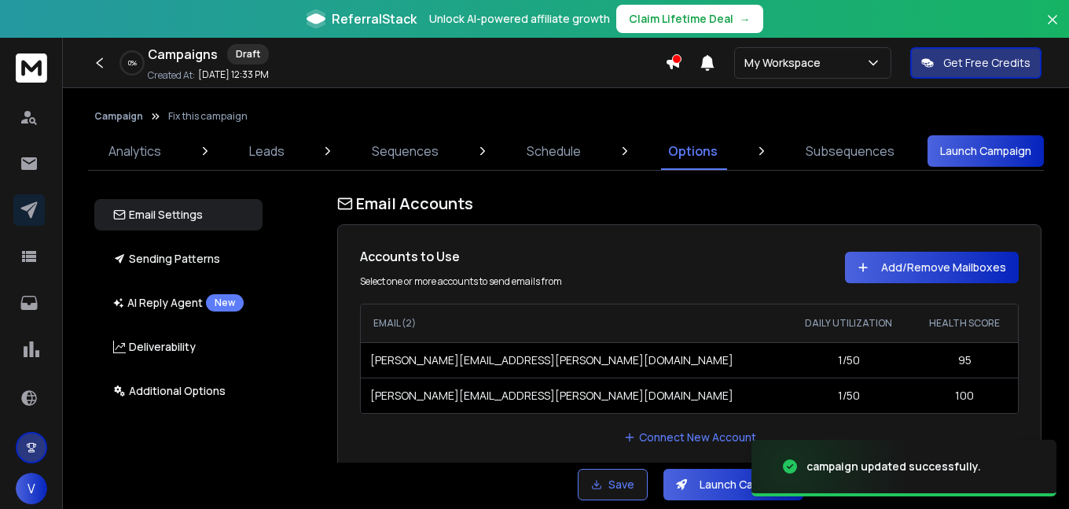
click at [987, 150] on button "Launch Campaign" at bounding box center [986, 150] width 116 height 31
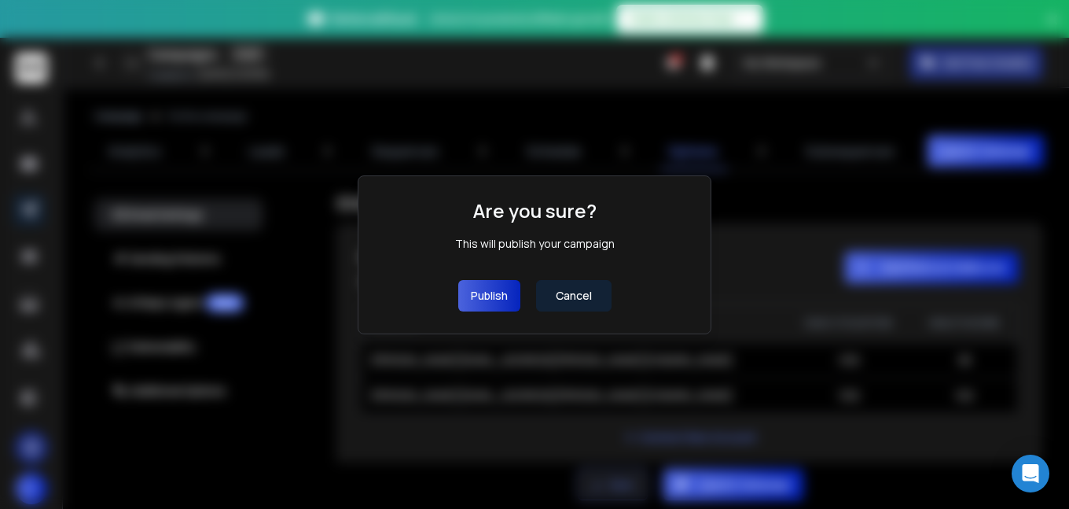
click at [508, 297] on button "Publish" at bounding box center [489, 295] width 62 height 31
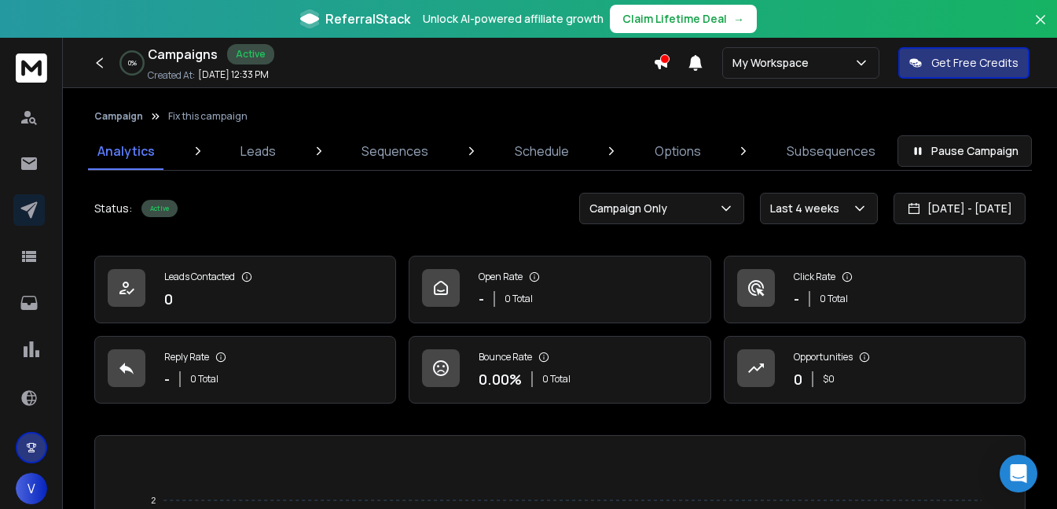
click at [362, 219] on div "Status: Active Pause Campaign Campaign Only Last 4 weeks 14 Sep 2025 - 13 Oct 2…" at bounding box center [560, 208] width 932 height 31
click at [304, 296] on link "Leads Contacted 0" at bounding box center [245, 289] width 302 height 68
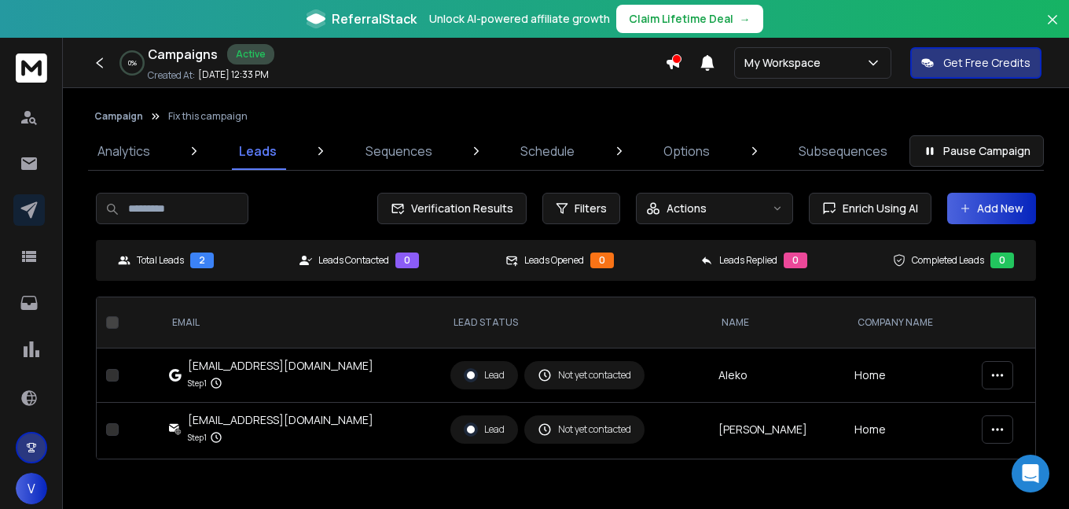
click at [708, 153] on p "Options" at bounding box center [686, 150] width 46 height 19
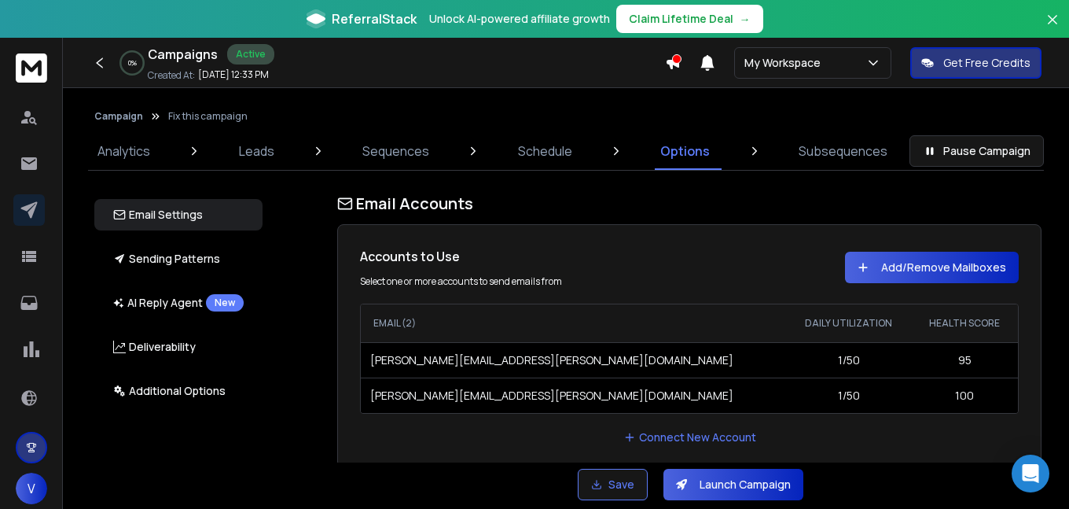
click at [714, 488] on button "Launch Campaign" at bounding box center [733, 484] width 140 height 31
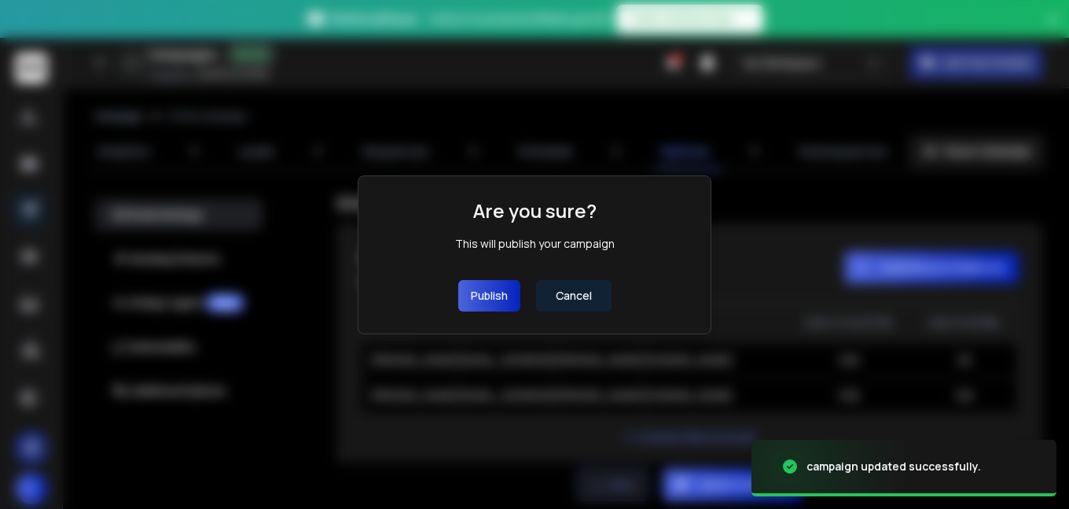
click at [491, 295] on button "Publish" at bounding box center [489, 295] width 62 height 31
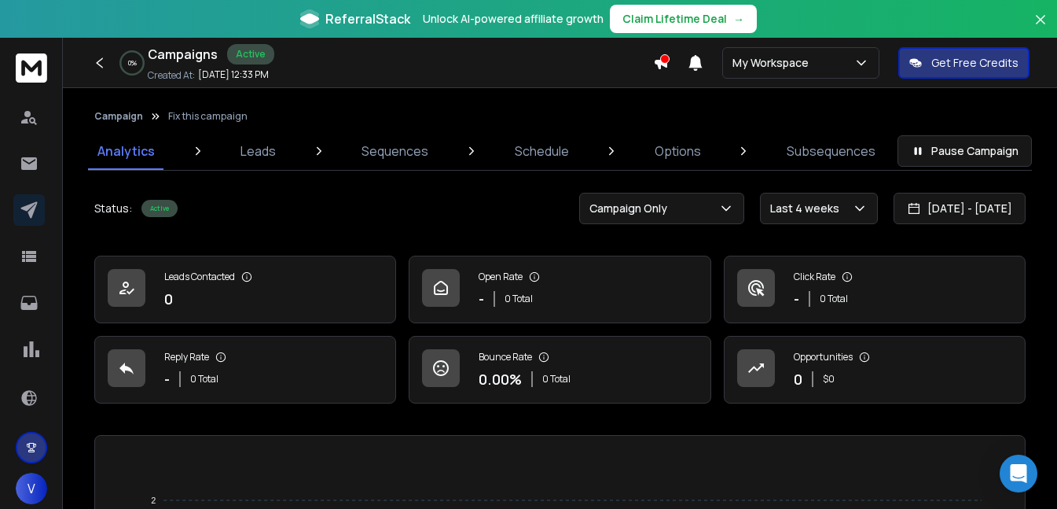
click at [32, 204] on icon at bounding box center [28, 210] width 17 height 17
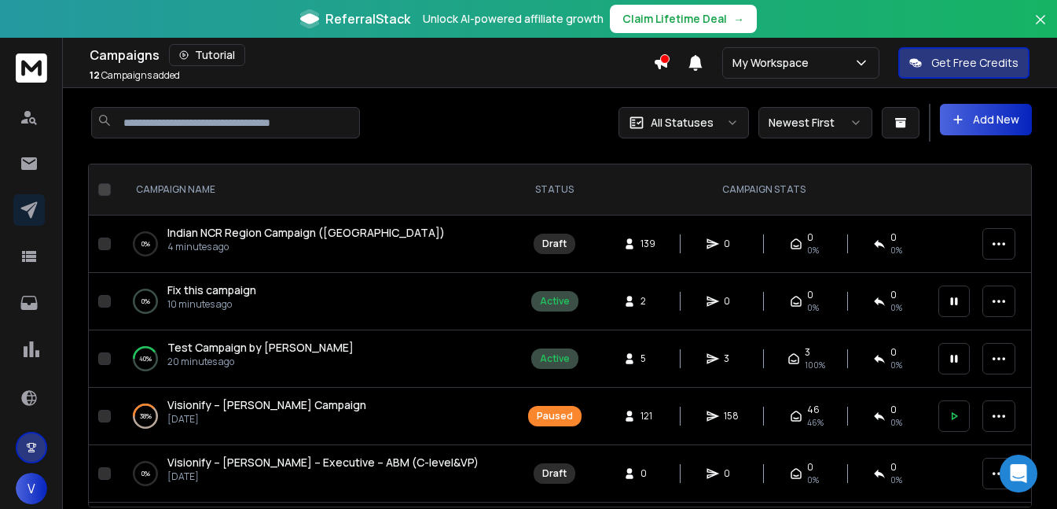
click at [269, 349] on span "Test Campaign by [PERSON_NAME]" at bounding box center [260, 347] width 186 height 15
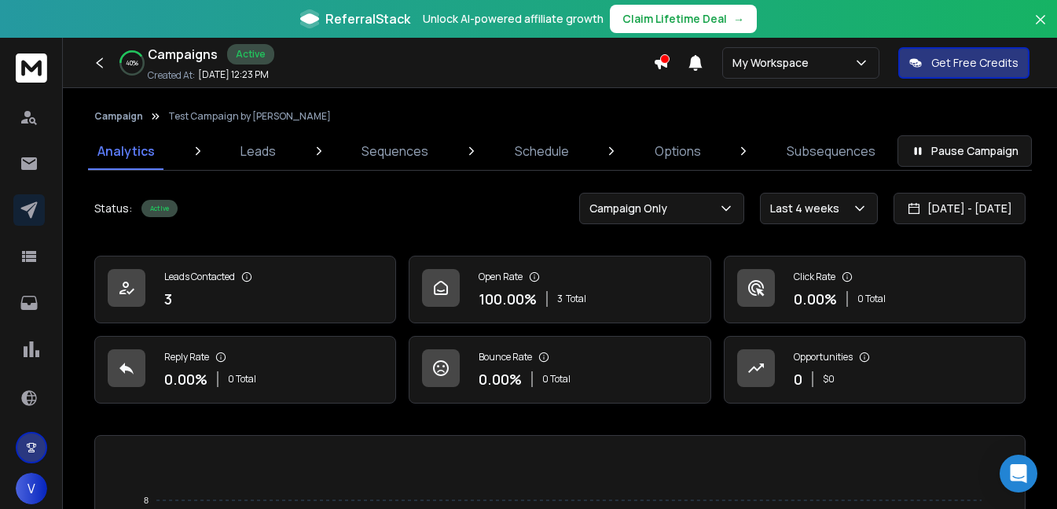
click at [410, 162] on link "Sequences" at bounding box center [395, 151] width 86 height 38
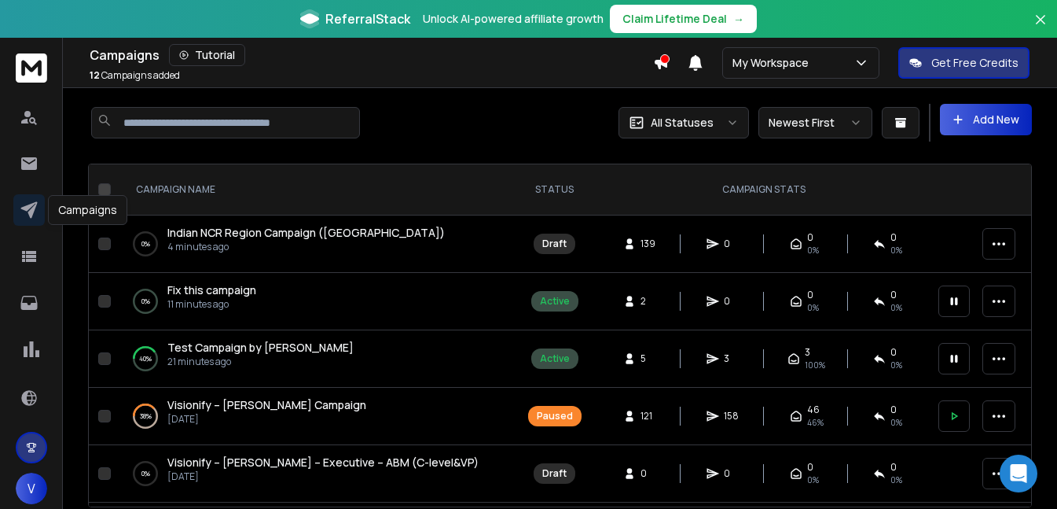
click at [32, 212] on icon at bounding box center [28, 210] width 17 height 17
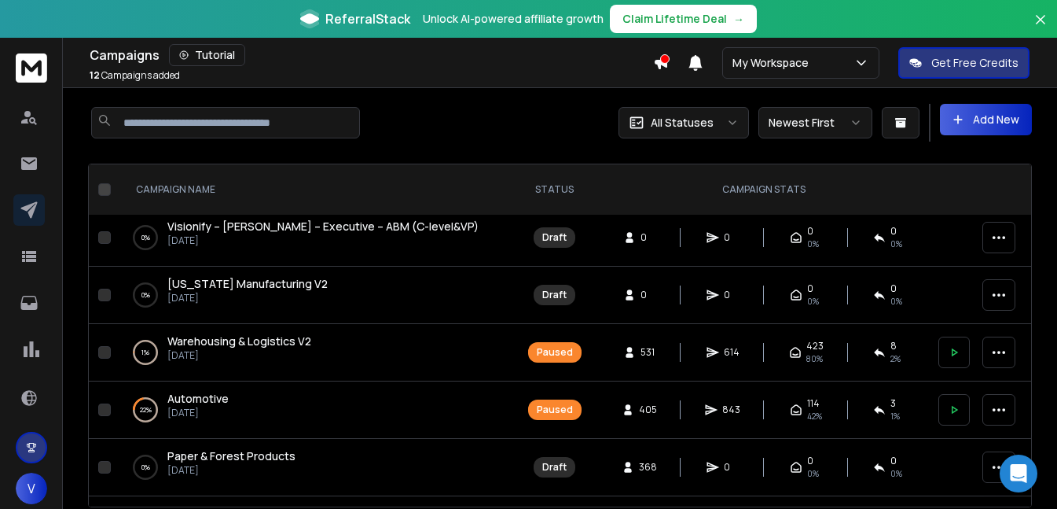
scroll to position [410, 0]
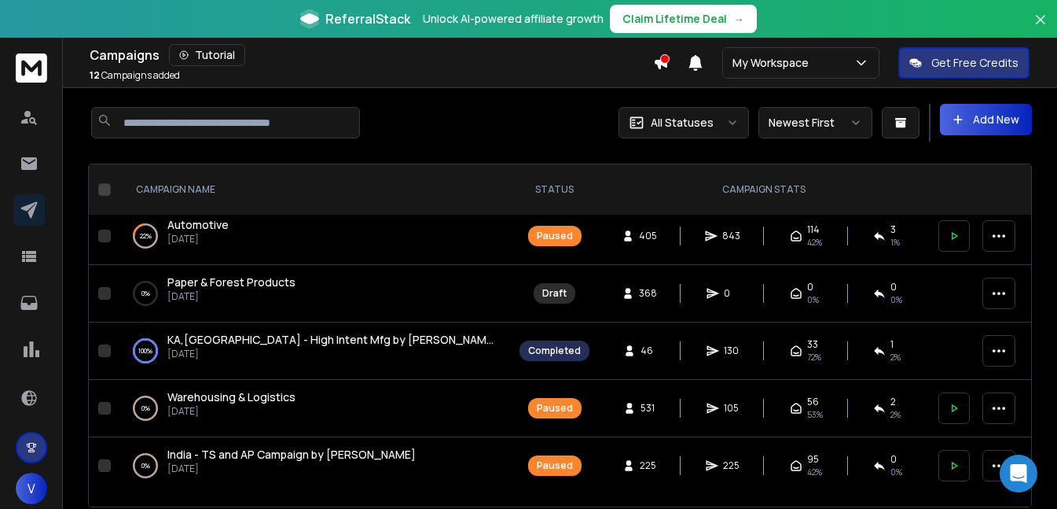
click at [247, 282] on span "Paper & Forest Products" at bounding box center [231, 281] width 128 height 15
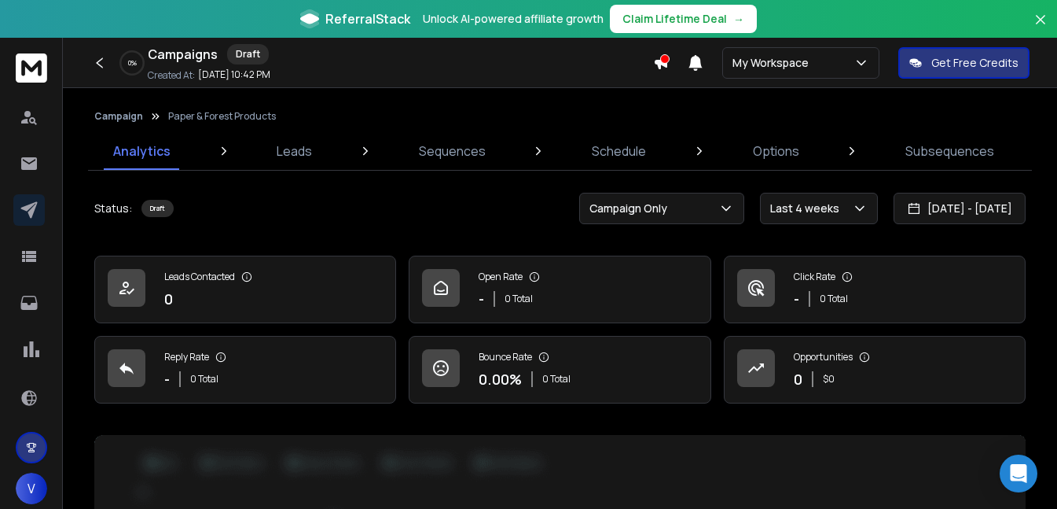
click at [304, 146] on p "Leads" at bounding box center [294, 150] width 35 height 19
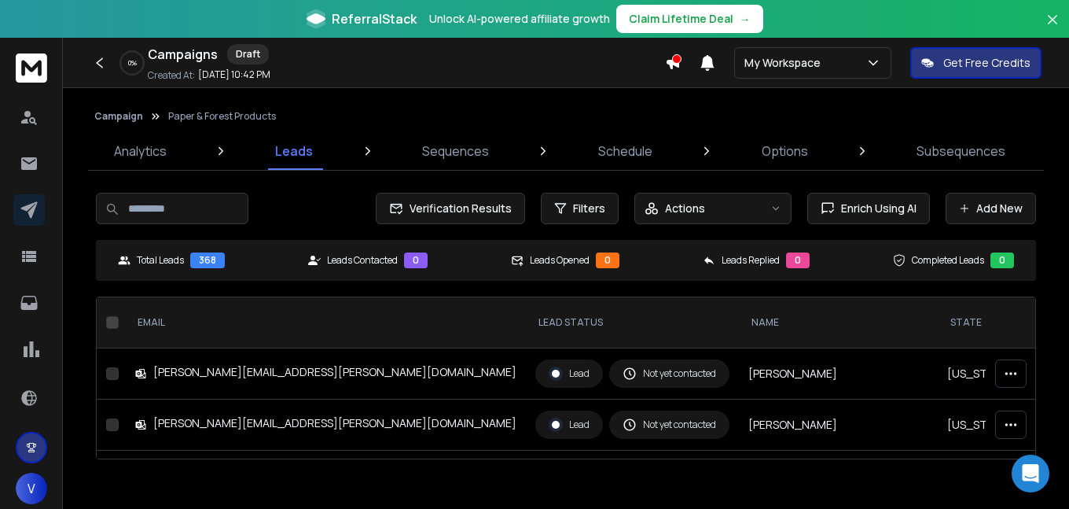
click at [447, 156] on p "Sequences" at bounding box center [455, 150] width 67 height 19
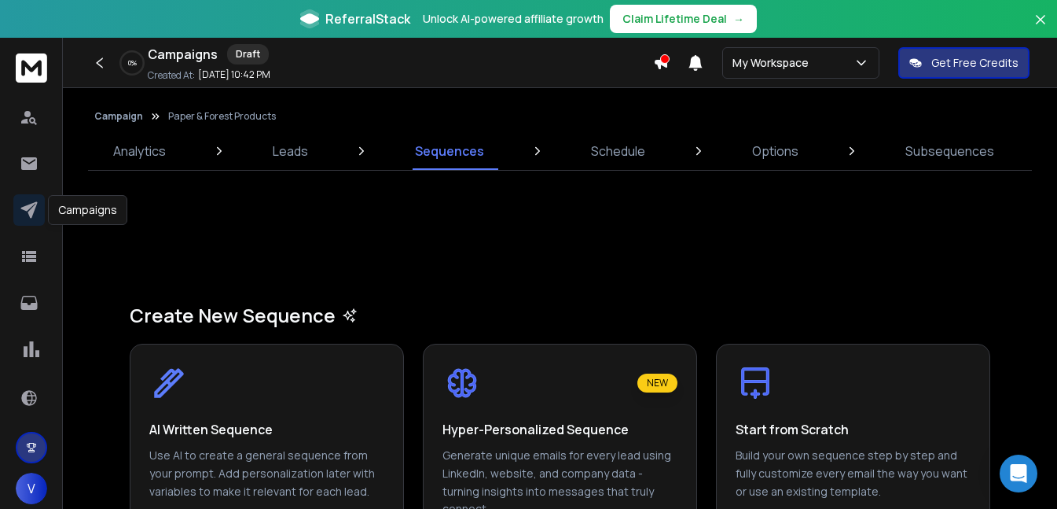
click at [33, 204] on icon at bounding box center [28, 210] width 17 height 17
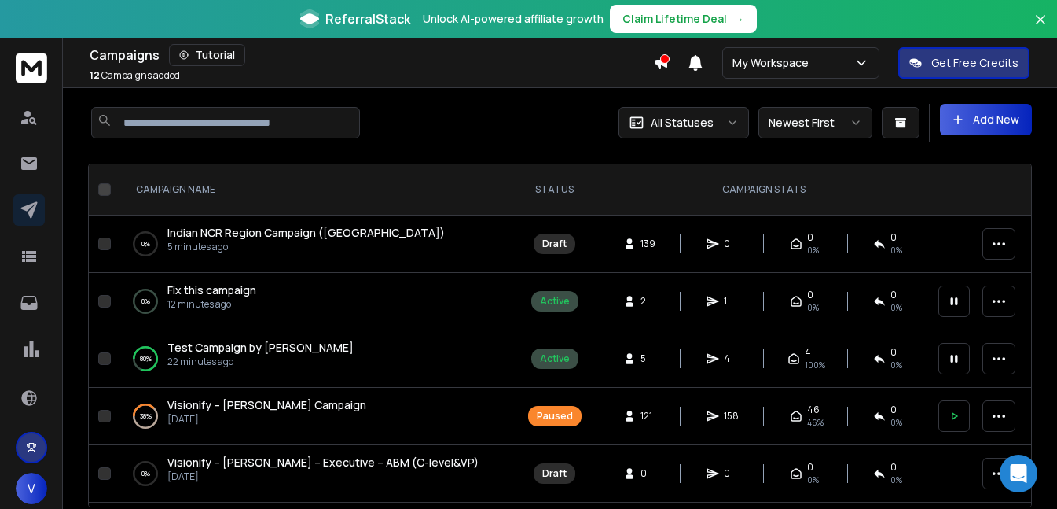
click at [216, 288] on span "Fix this campaign" at bounding box center [211, 289] width 89 height 15
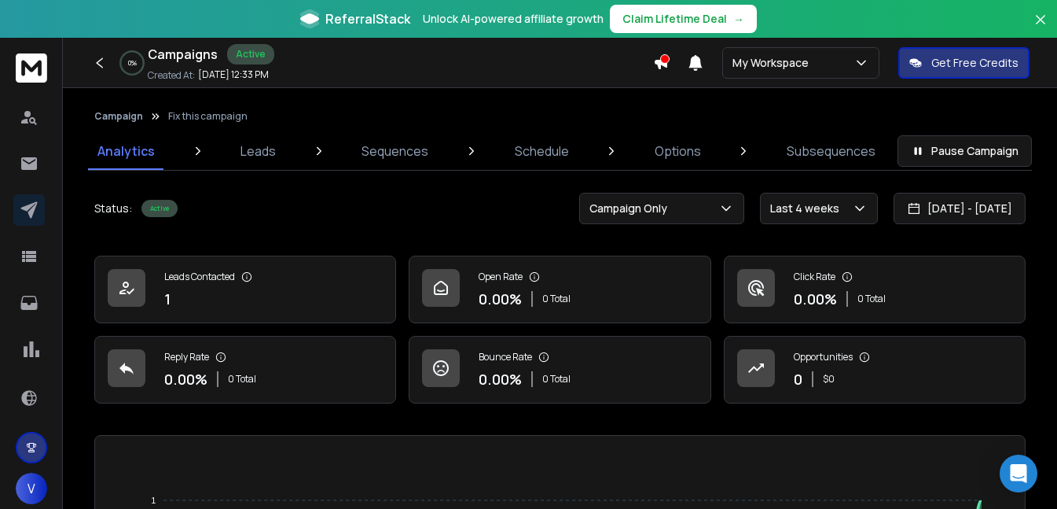
click at [213, 281] on p "Leads Contacted" at bounding box center [199, 276] width 71 height 13
